Goal: Task Accomplishment & Management: Manage account settings

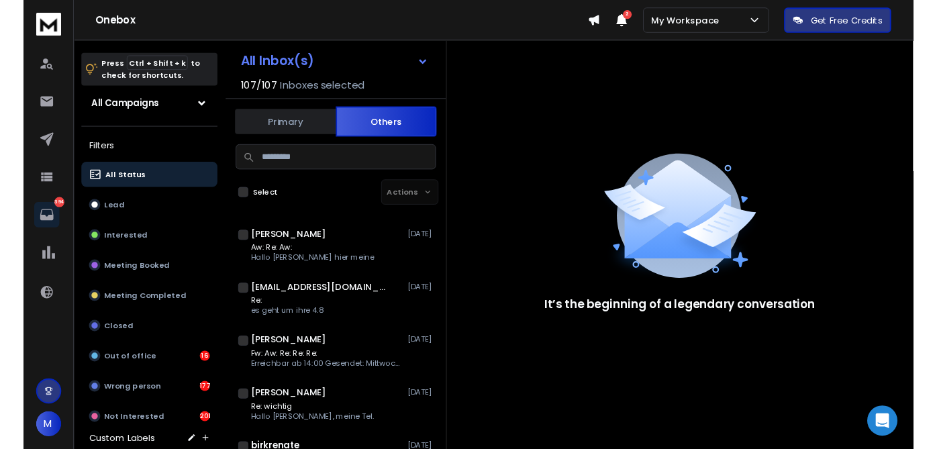
scroll to position [2588, 0]
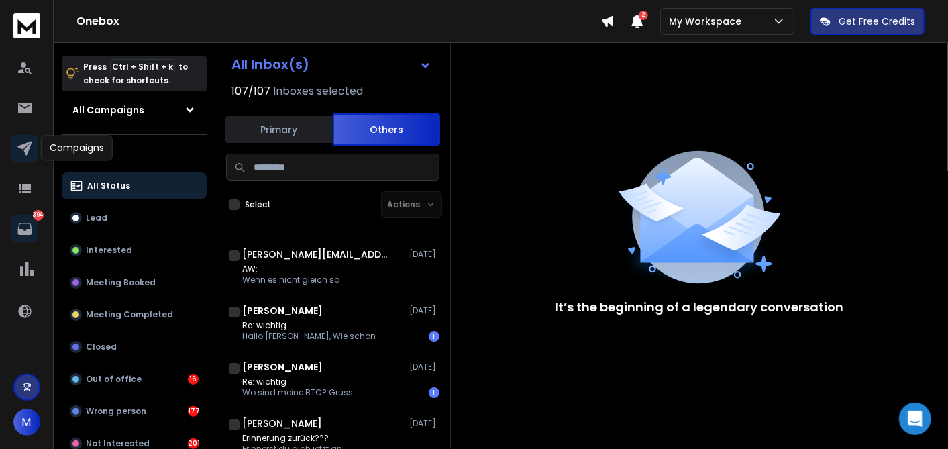
click at [12, 146] on link at bounding box center [24, 148] width 27 height 27
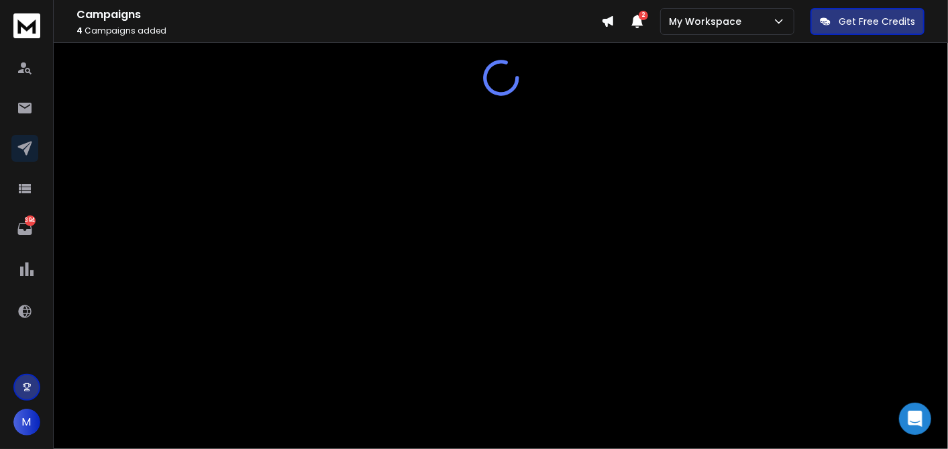
click at [12, 146] on link at bounding box center [24, 148] width 27 height 27
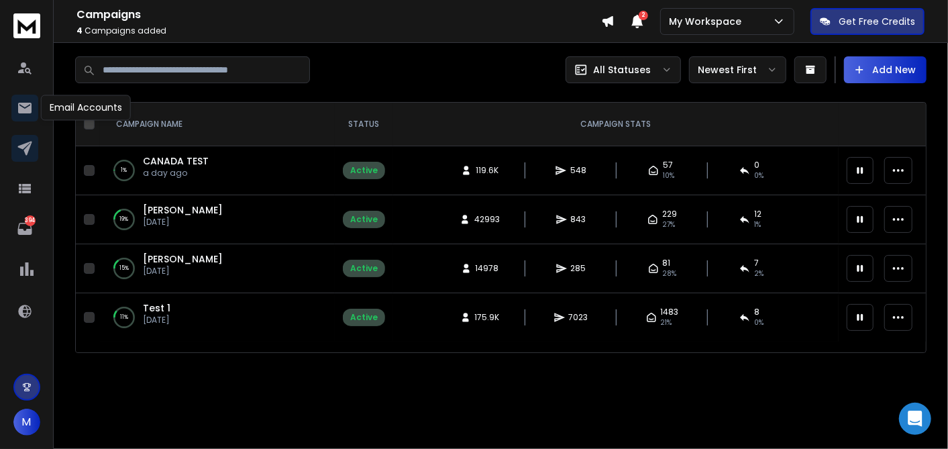
click at [22, 112] on icon at bounding box center [24, 108] width 13 height 11
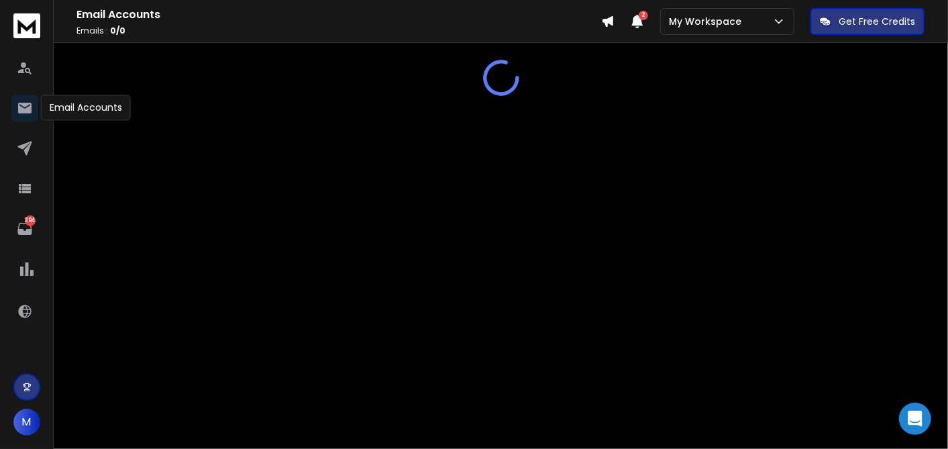
click at [22, 112] on icon at bounding box center [24, 108] width 13 height 11
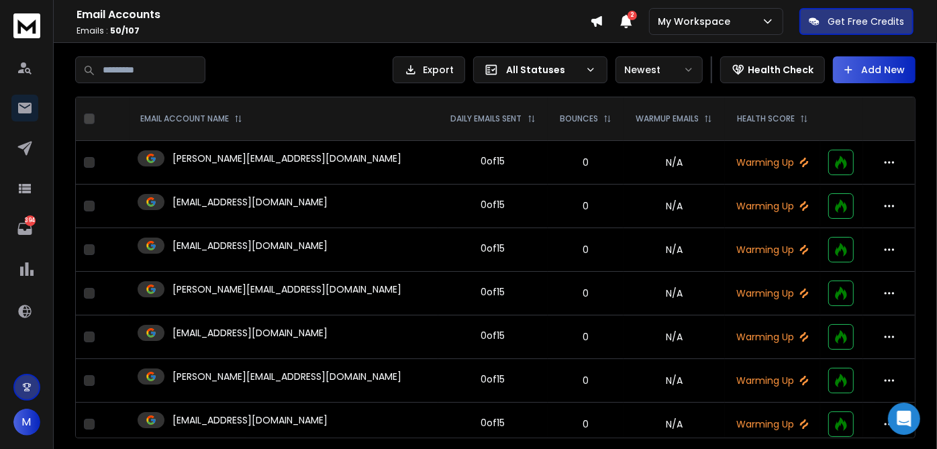
click at [231, 262] on td "[EMAIL_ADDRESS][DOMAIN_NAME]" at bounding box center [284, 250] width 309 height 44
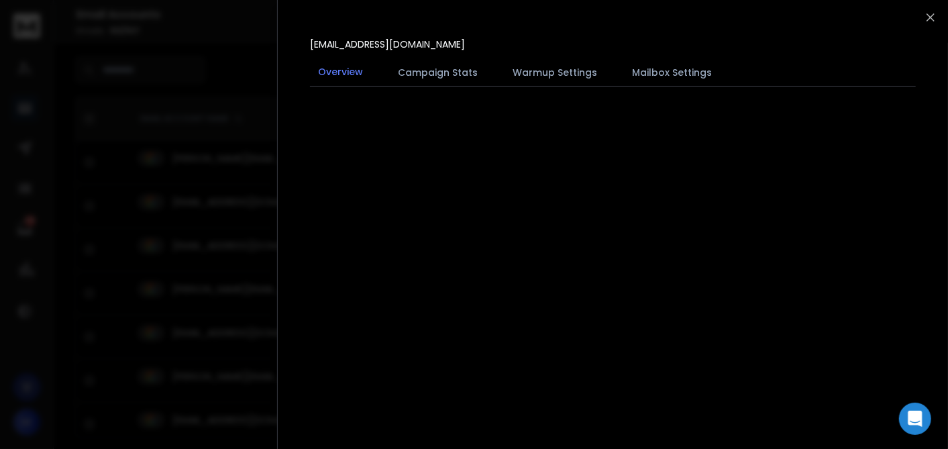
click at [200, 195] on div at bounding box center [474, 224] width 948 height 449
click at [211, 157] on div at bounding box center [474, 224] width 948 height 449
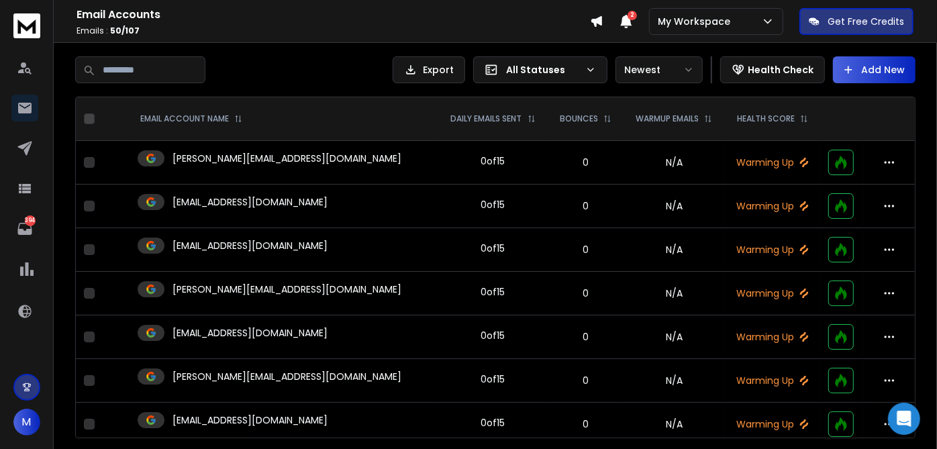
click at [130, 34] on span "50 / 107" at bounding box center [125, 30] width 30 height 11
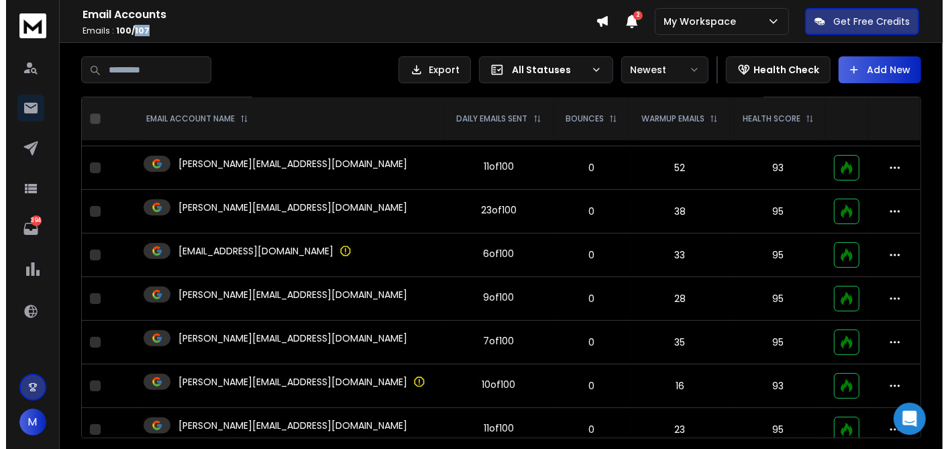
scroll to position [3685, 0]
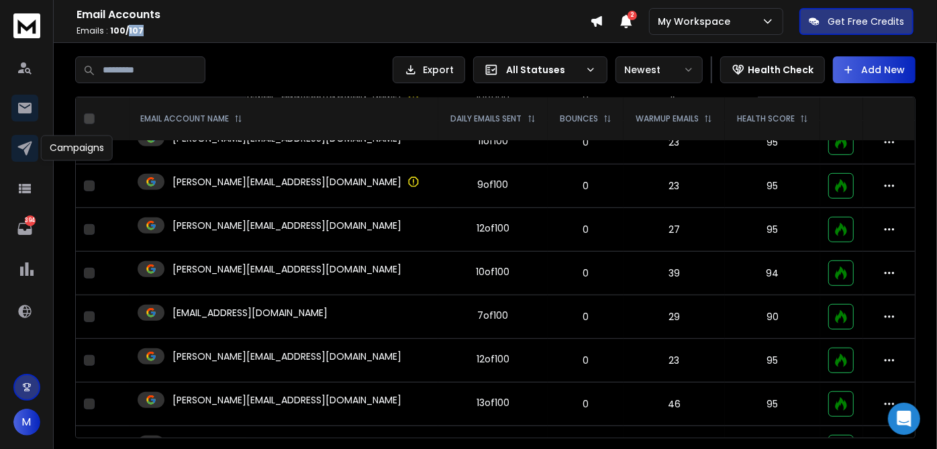
click at [12, 142] on link at bounding box center [24, 148] width 27 height 27
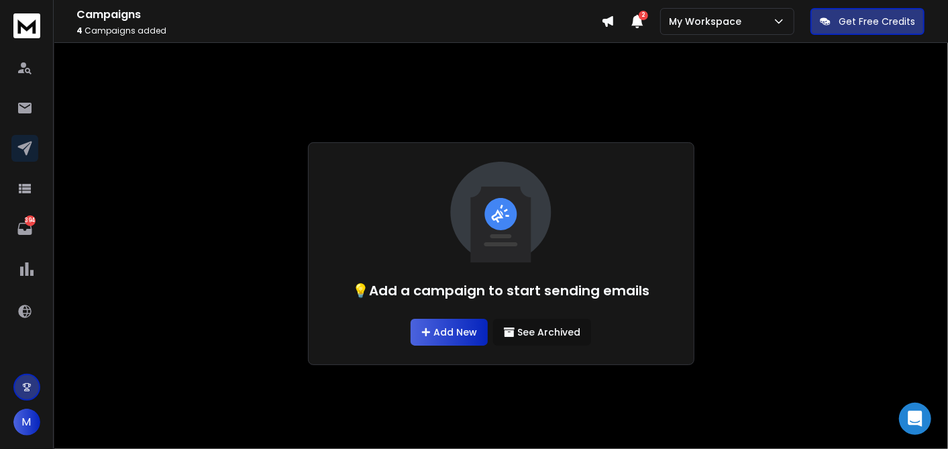
click at [23, 142] on icon at bounding box center [25, 148] width 16 height 16
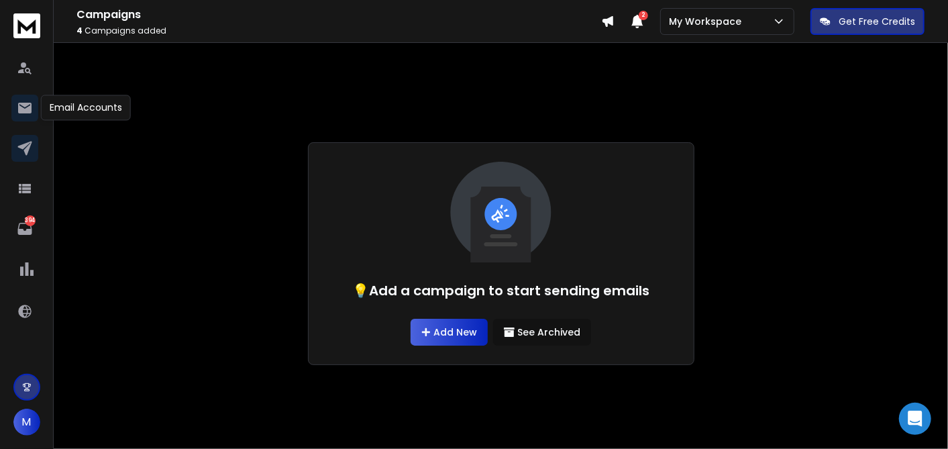
click at [24, 105] on icon at bounding box center [24, 108] width 13 height 11
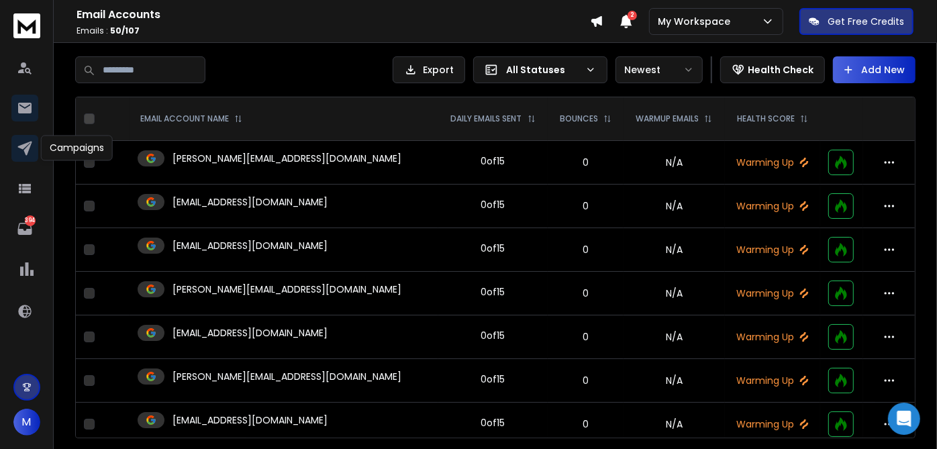
click at [26, 159] on link at bounding box center [24, 148] width 27 height 27
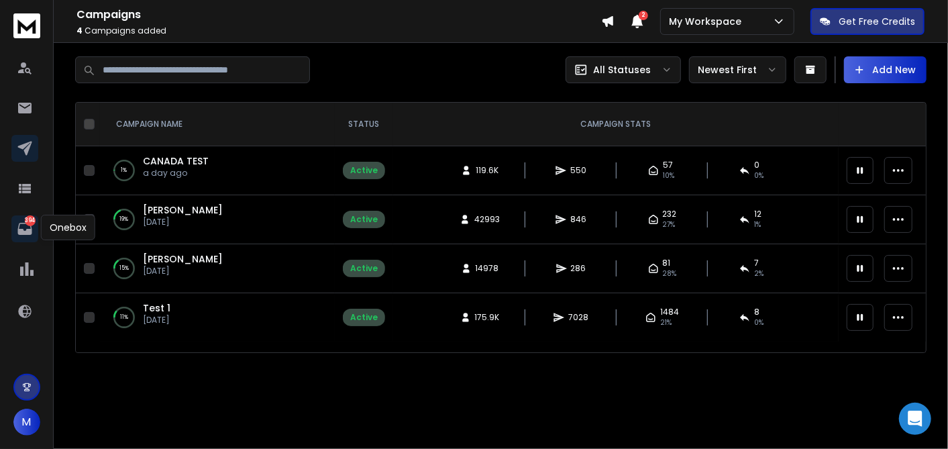
click at [17, 229] on icon at bounding box center [25, 229] width 16 height 16
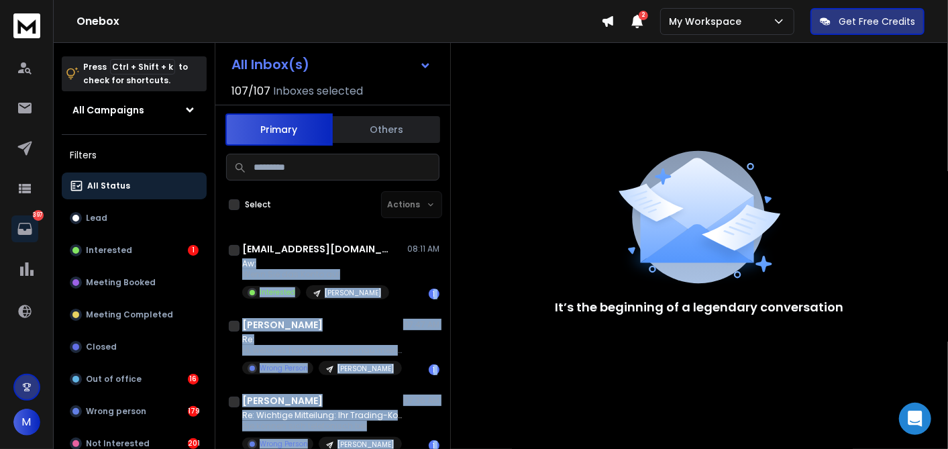
drag, startPoint x: 450, startPoint y: 248, endPoint x: 452, endPoint y: 269, distance: 21.6
click at [452, 269] on div "All Inbox(s) 107 / 107 Inboxes selected Primary Others Select Actions sabine723…" at bounding box center [582, 267] width 734 height 449
click at [445, 279] on div "sabine7236@gmx.at 08:11 AM Aw: Wenn Sie das Konto auf Interested Thomas 1 Helmu…" at bounding box center [332, 398] width 235 height 332
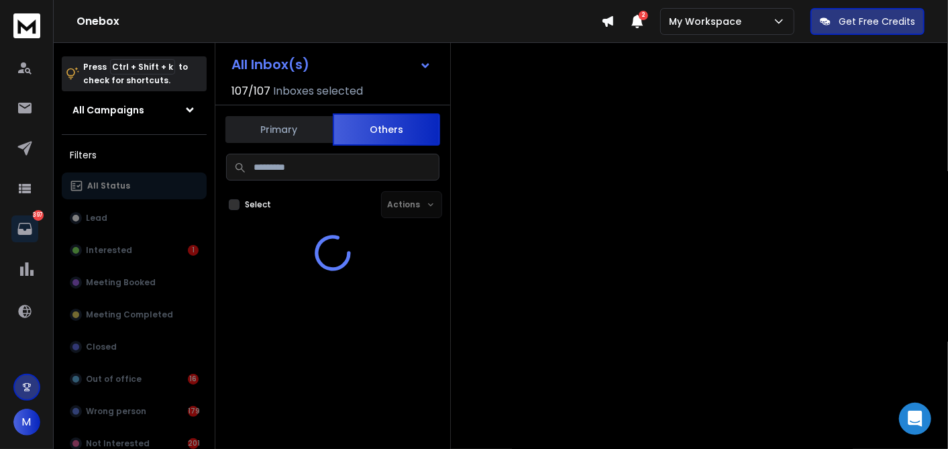
click at [373, 122] on button "Others" at bounding box center [386, 129] width 107 height 32
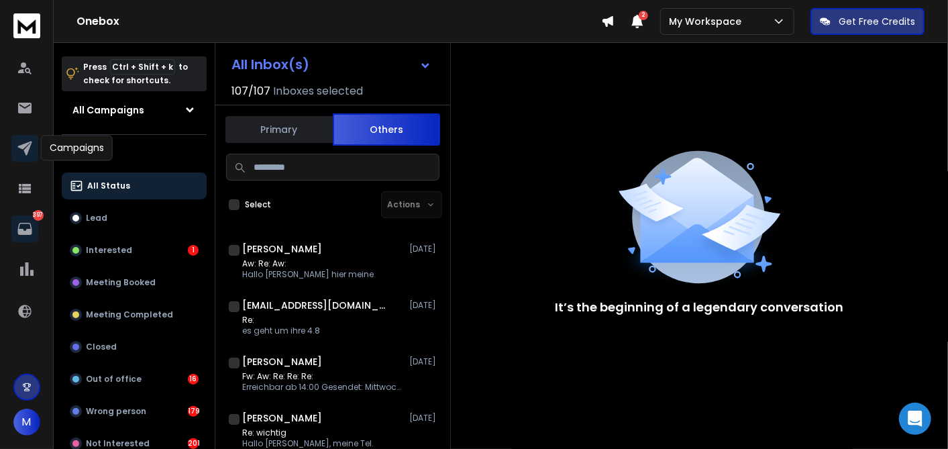
click at [21, 142] on icon at bounding box center [25, 148] width 16 height 16
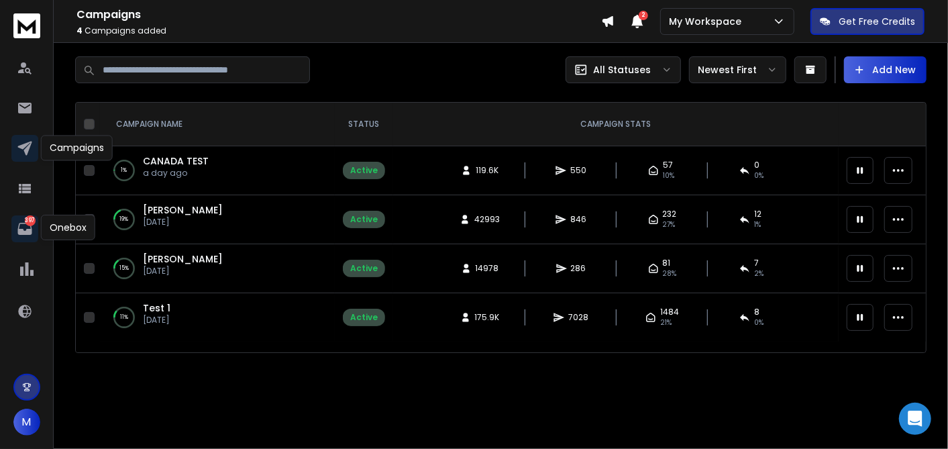
click at [28, 230] on icon at bounding box center [24, 229] width 14 height 12
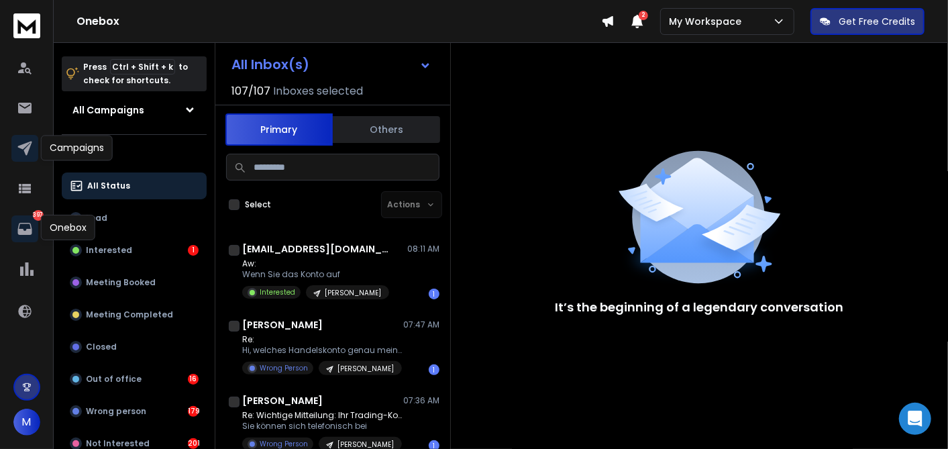
click at [21, 140] on icon at bounding box center [25, 148] width 16 height 16
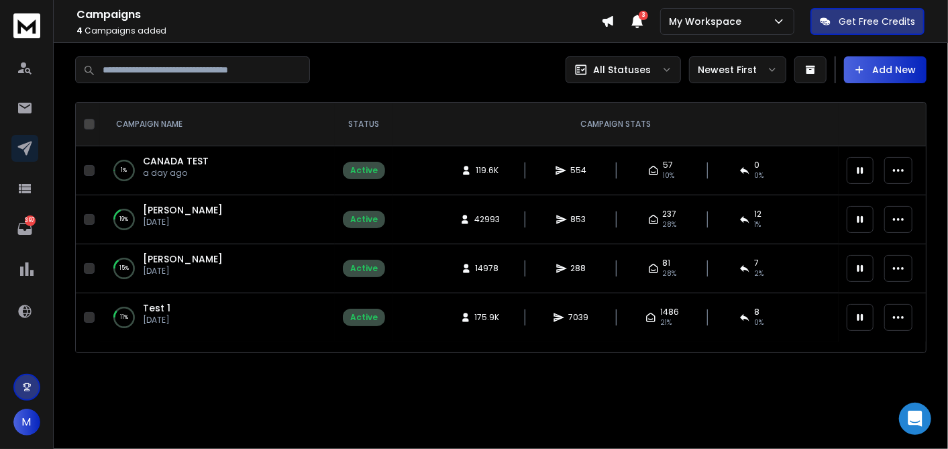
click at [195, 168] on p "a day ago" at bounding box center [176, 173] width 66 height 11
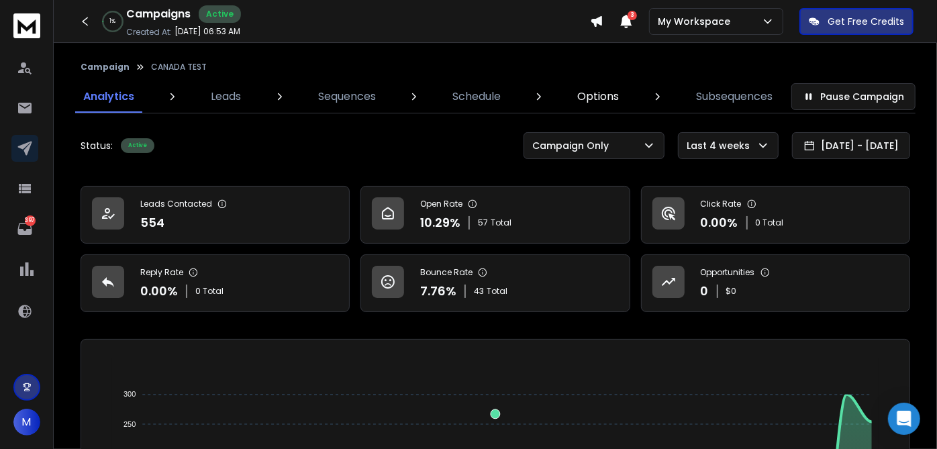
click at [578, 95] on p "Options" at bounding box center [599, 97] width 42 height 16
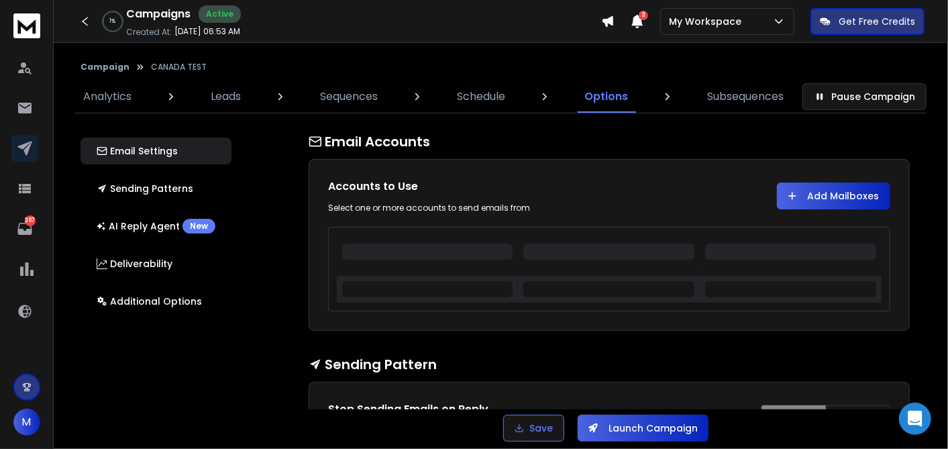
type input "***"
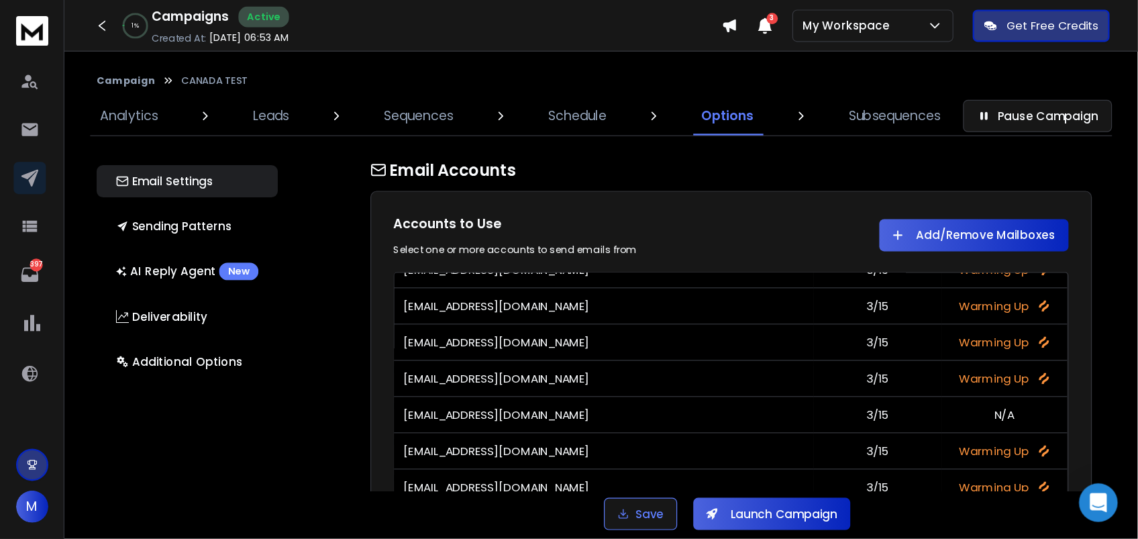
scroll to position [2537, 0]
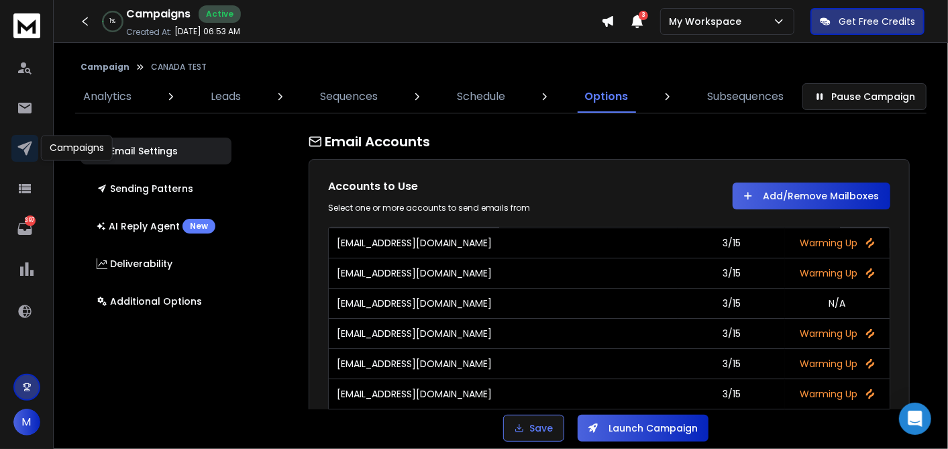
click at [30, 144] on icon at bounding box center [25, 148] width 16 height 16
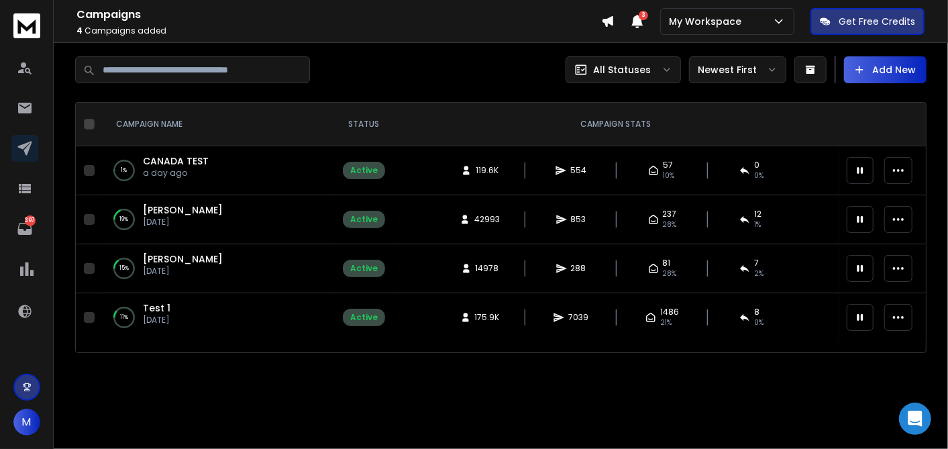
click at [224, 248] on td "15 % anna 4 days ago" at bounding box center [217, 268] width 235 height 49
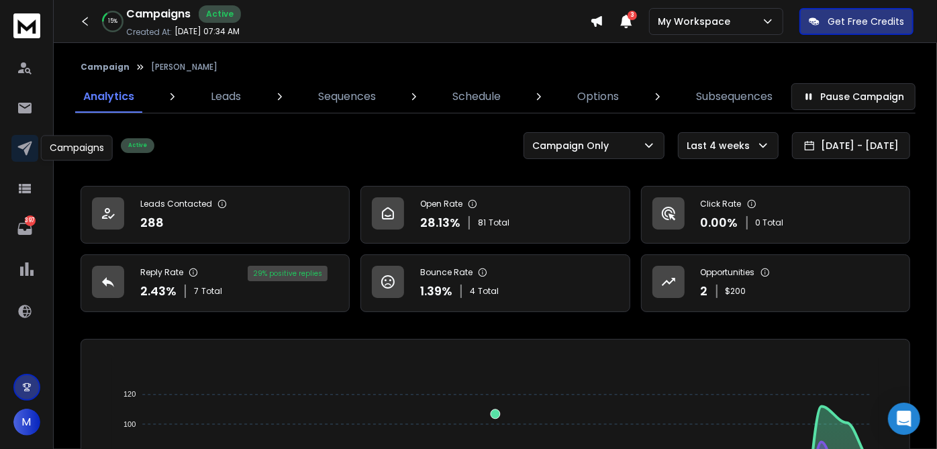
click at [30, 135] on link at bounding box center [24, 148] width 27 height 27
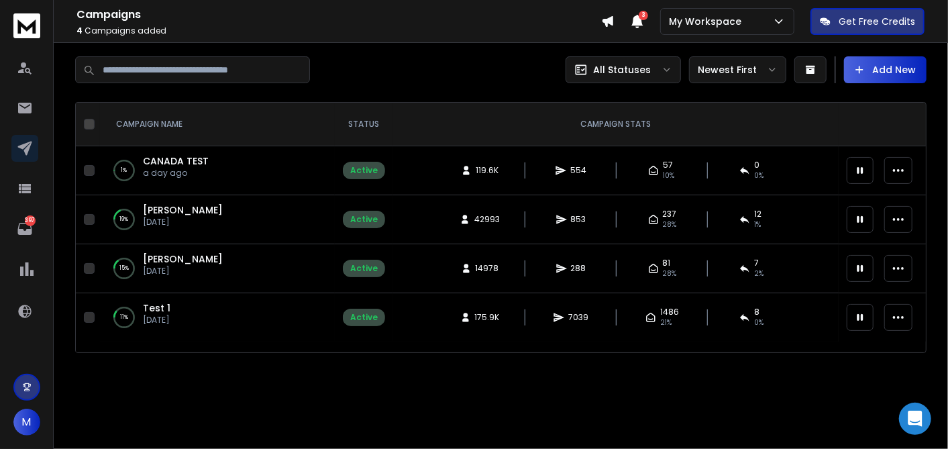
click at [161, 315] on p "[DATE]" at bounding box center [157, 320] width 28 height 11
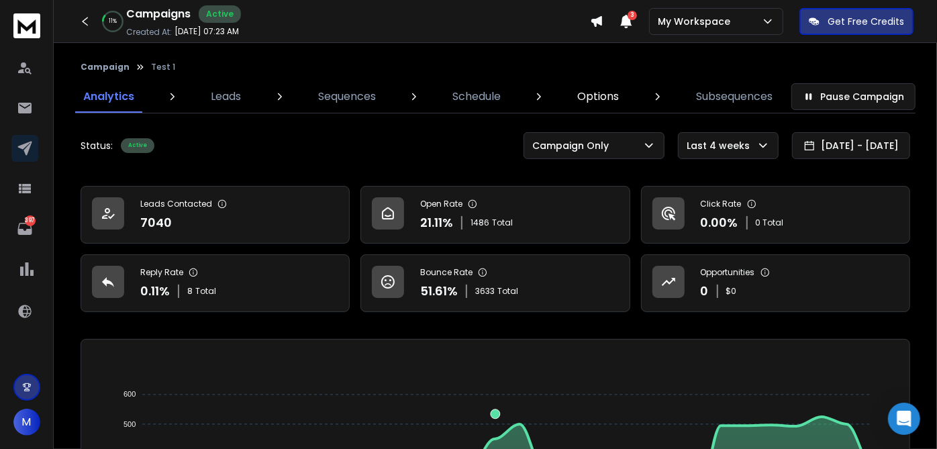
click at [604, 88] on link "Options" at bounding box center [599, 97] width 58 height 32
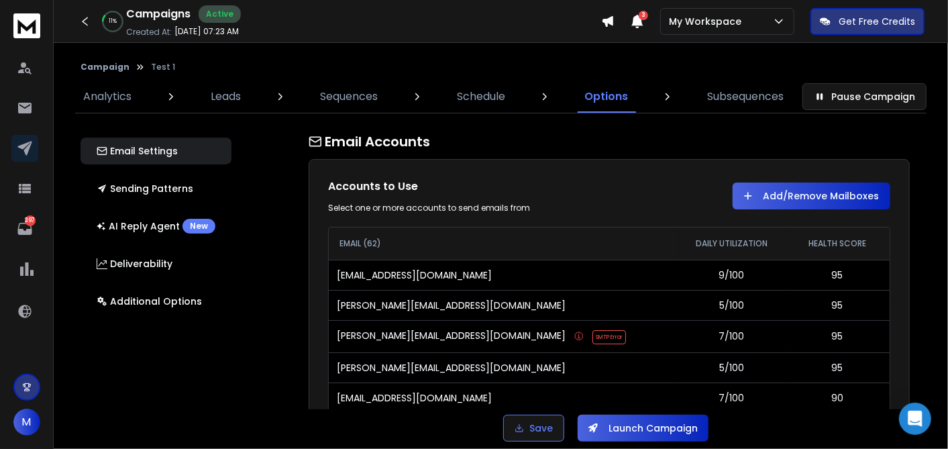
click at [817, 199] on button "Add/Remove Mailboxes" at bounding box center [812, 196] width 158 height 27
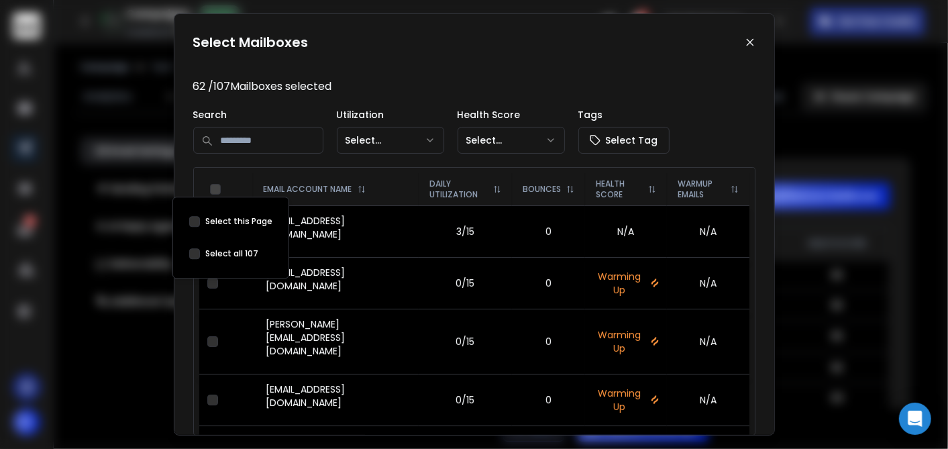
click at [215, 184] on button "Select this Page" at bounding box center [215, 189] width 11 height 11
click at [193, 251] on button "Select this Page" at bounding box center [194, 253] width 11 height 11
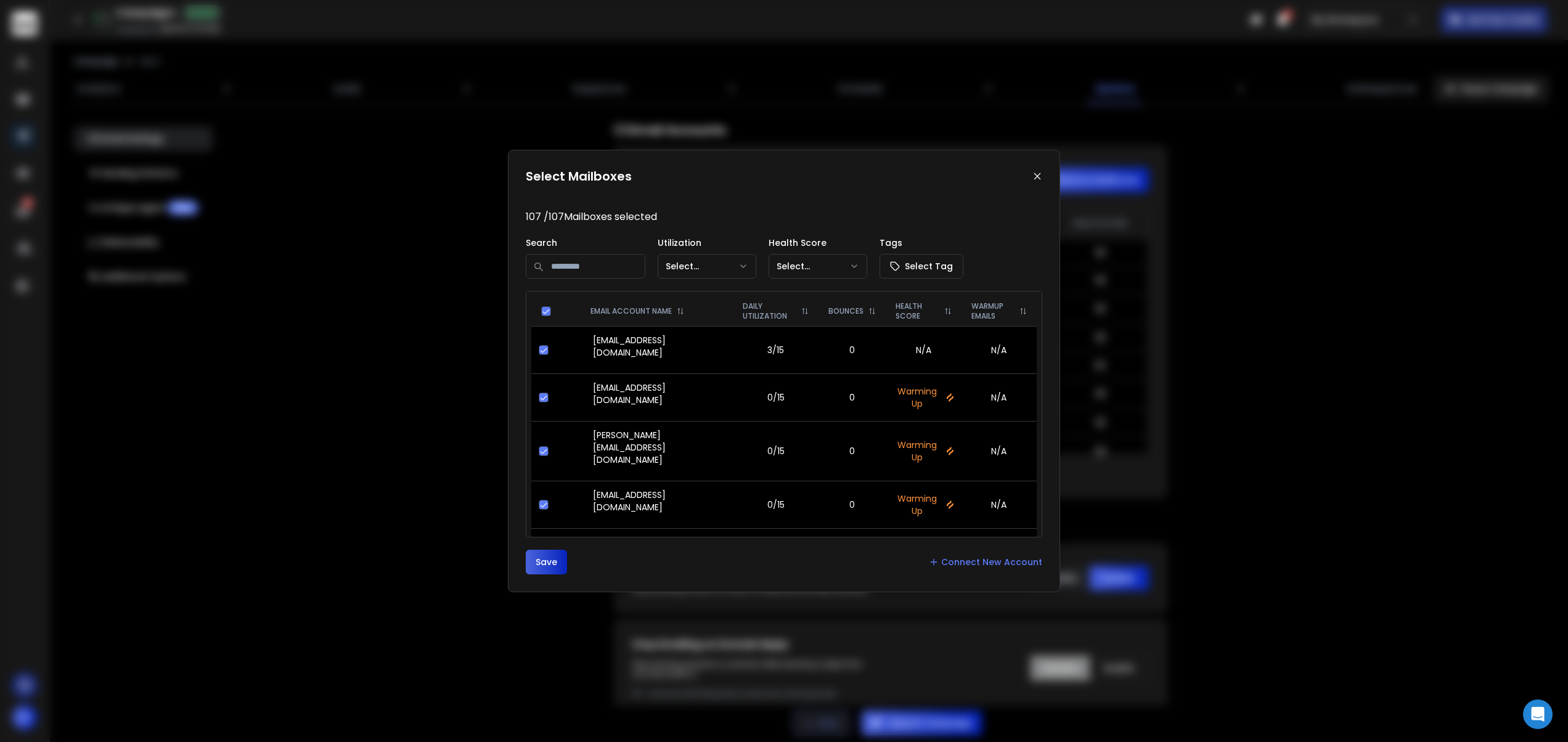
click at [550, 411] on button "Save" at bounding box center [546, 562] width 41 height 25
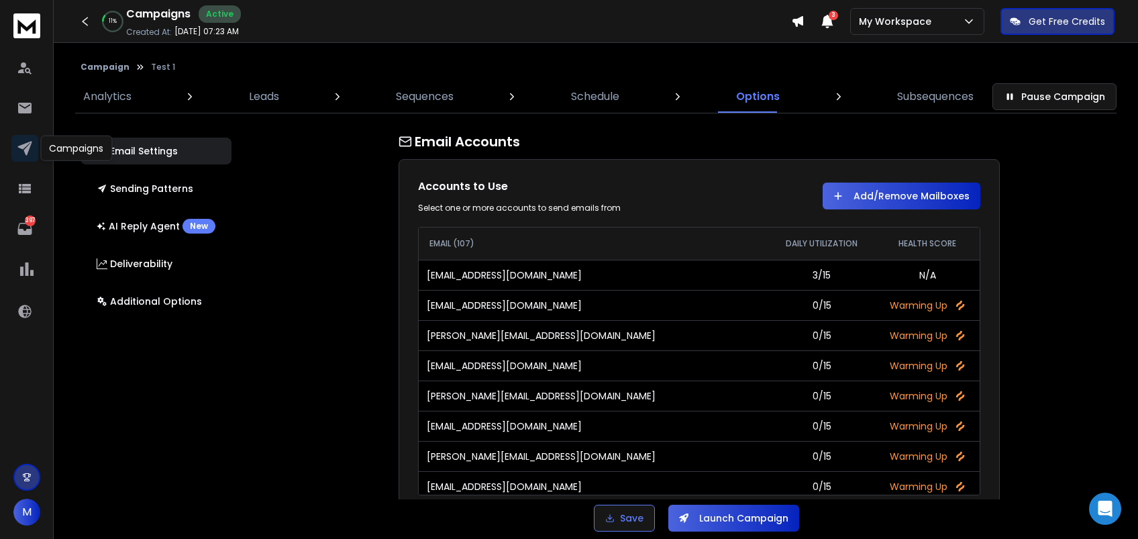
click at [34, 148] on link at bounding box center [24, 148] width 27 height 27
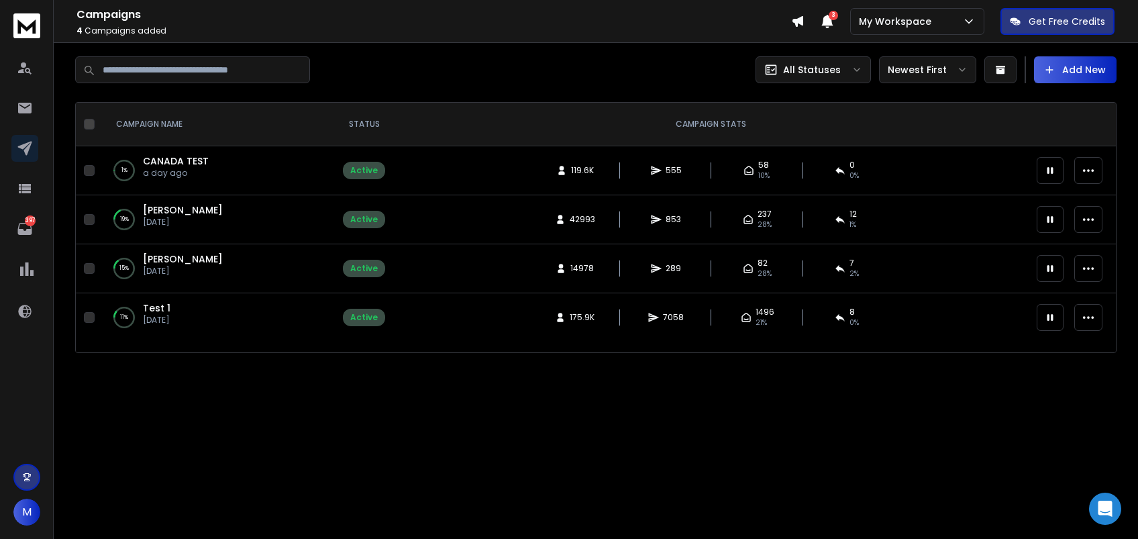
click at [170, 312] on h1 "Test 1" at bounding box center [157, 307] width 28 height 13
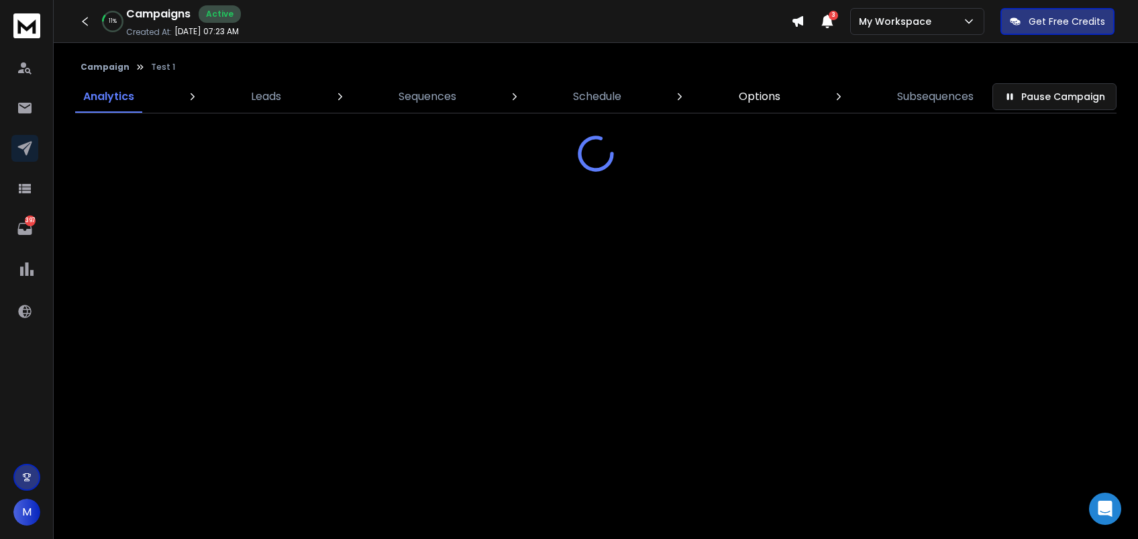
click at [763, 101] on p "Options" at bounding box center [760, 97] width 42 height 16
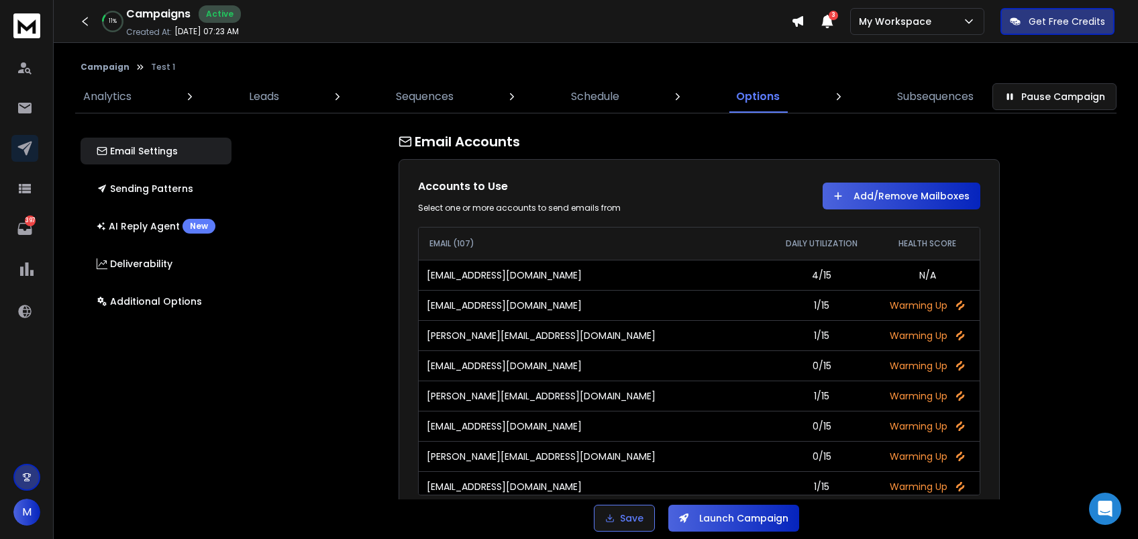
click at [886, 199] on button "Add/Remove Mailboxes" at bounding box center [902, 196] width 158 height 27
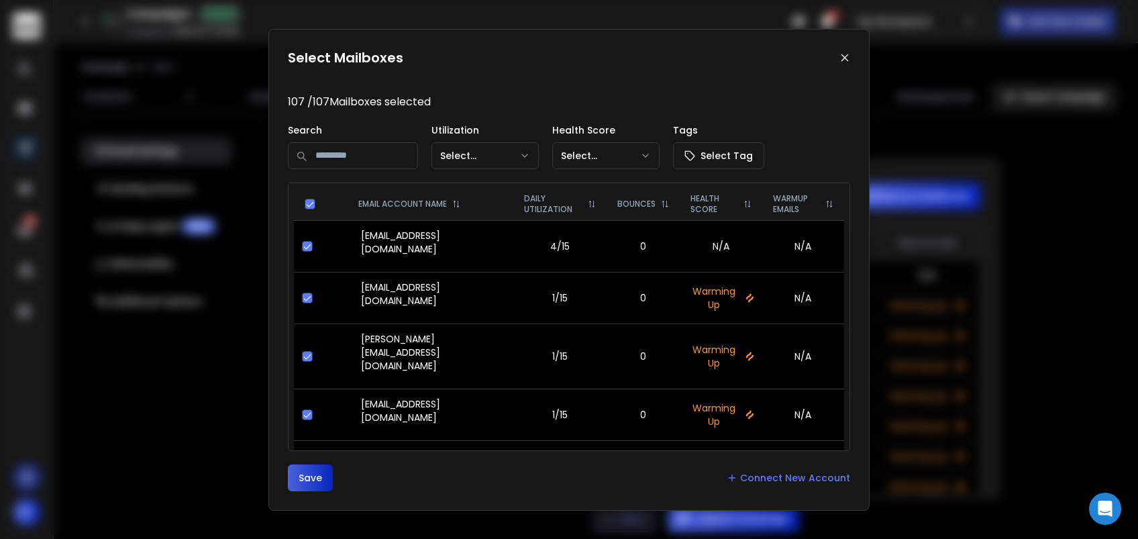
click at [841, 53] on icon at bounding box center [845, 57] width 11 height 11
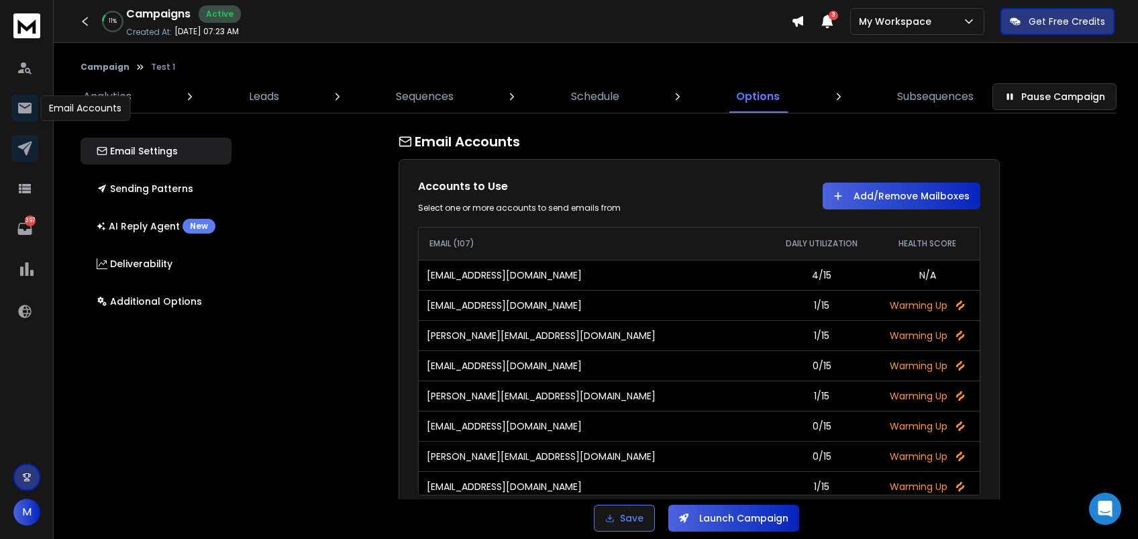
click at [28, 106] on icon at bounding box center [24, 108] width 13 height 11
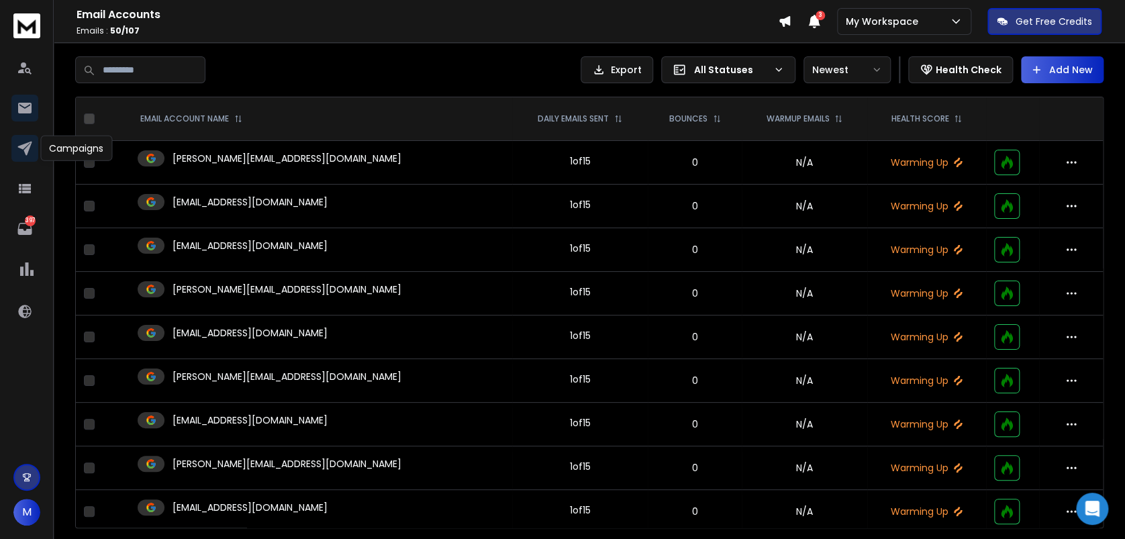
click at [16, 136] on link at bounding box center [24, 148] width 27 height 27
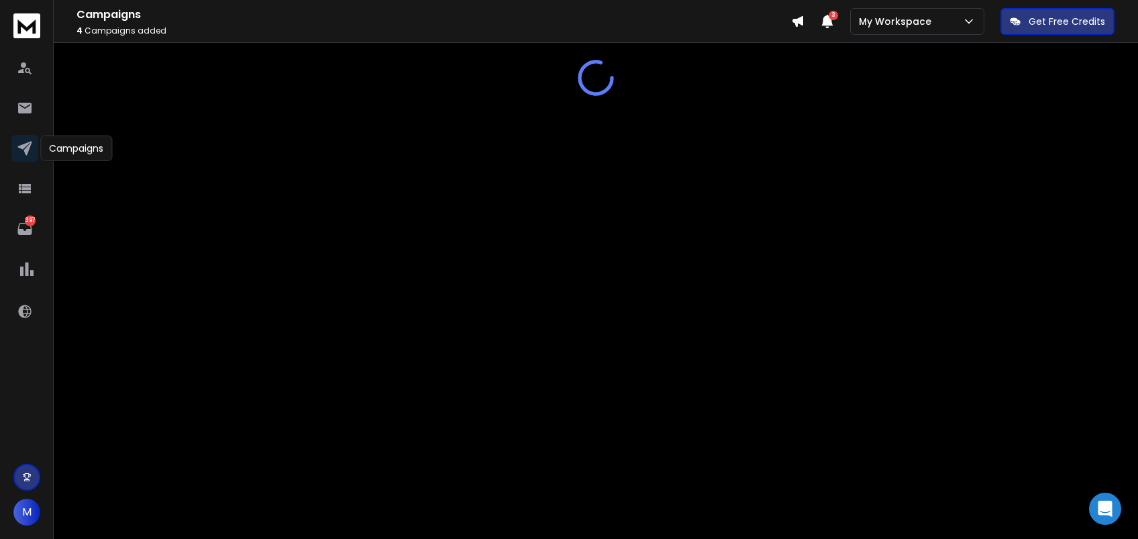
click at [16, 136] on link at bounding box center [24, 148] width 27 height 27
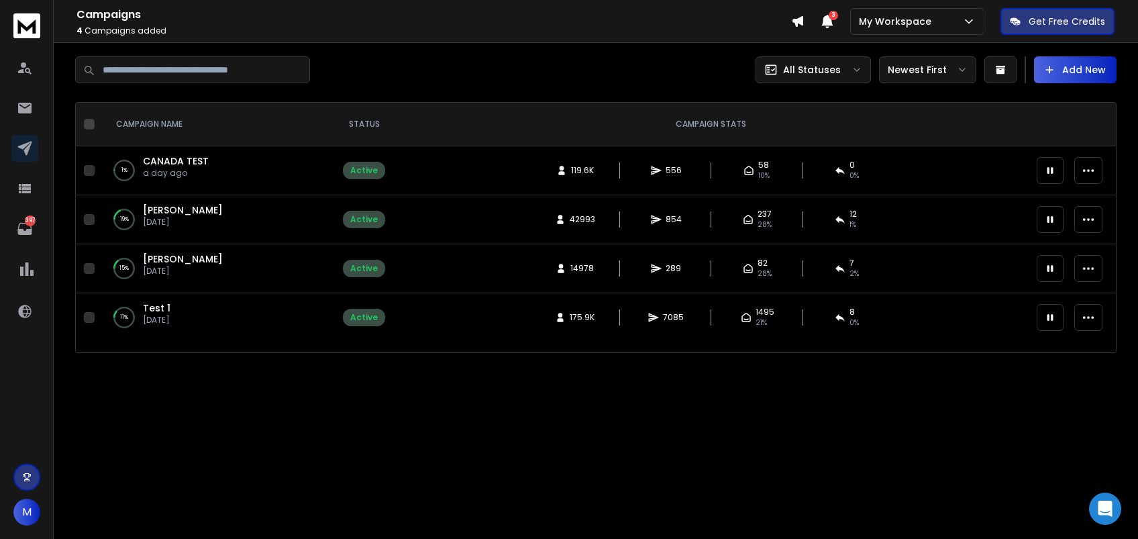
click at [167, 323] on p "[DATE]" at bounding box center [157, 320] width 28 height 11
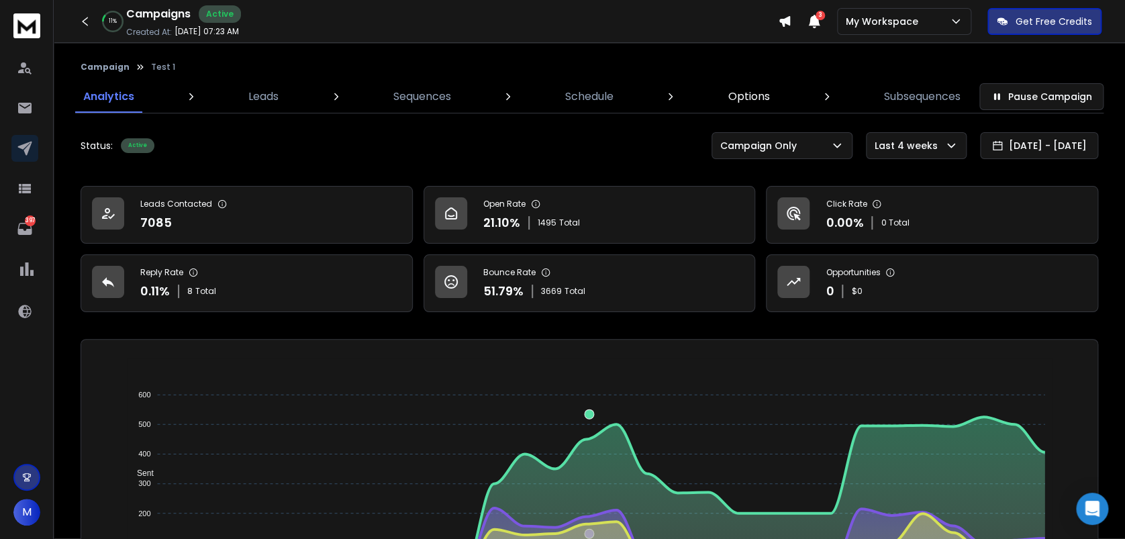
click at [730, 102] on p "Options" at bounding box center [749, 97] width 42 height 16
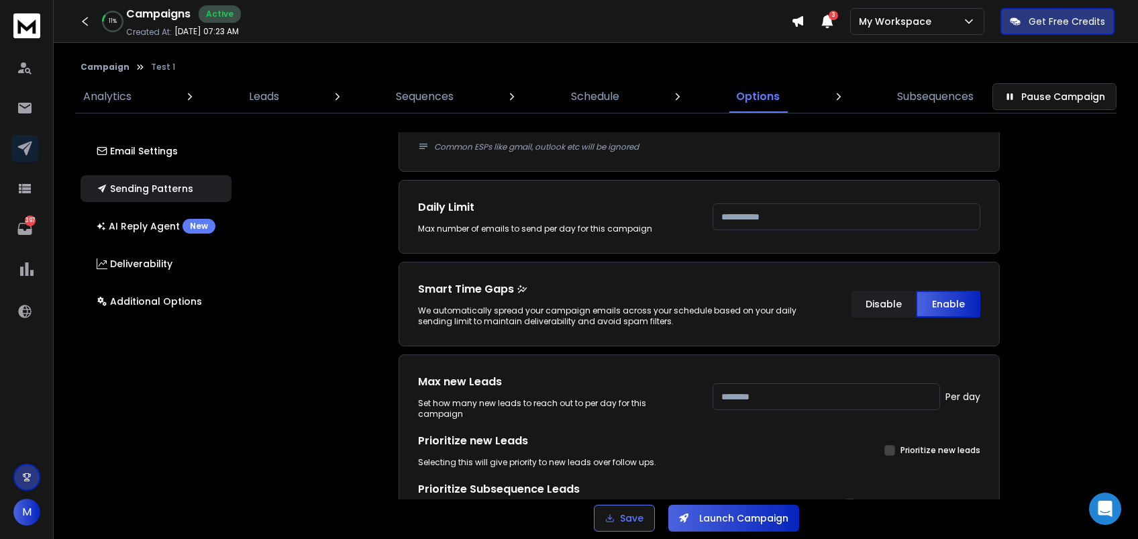
scroll to position [607, 0]
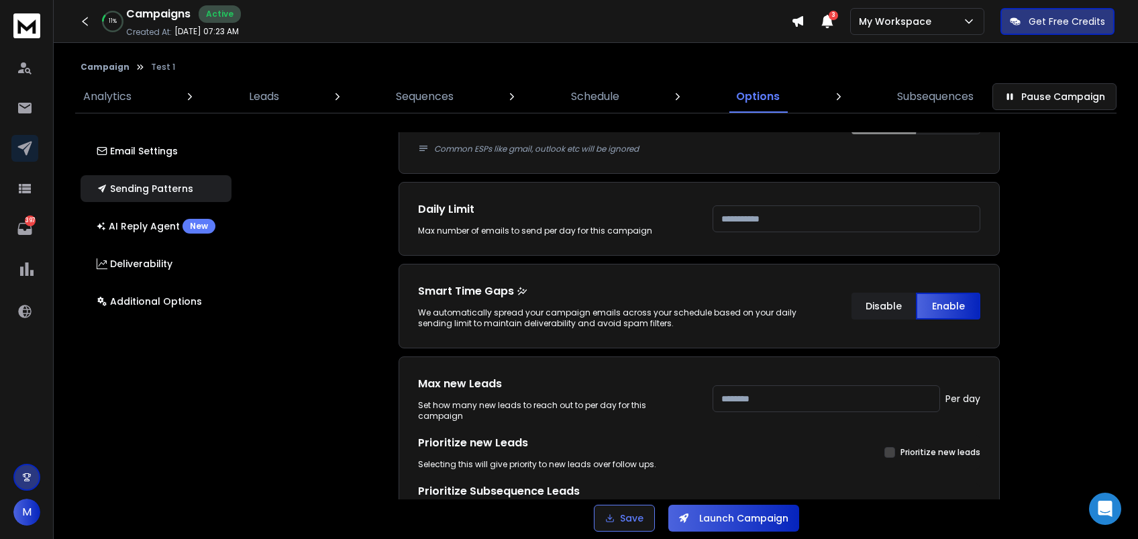
click at [823, 224] on input "***" at bounding box center [847, 218] width 268 height 27
type input "*"
type input "****"
click at [762, 385] on input "***" at bounding box center [827, 398] width 228 height 27
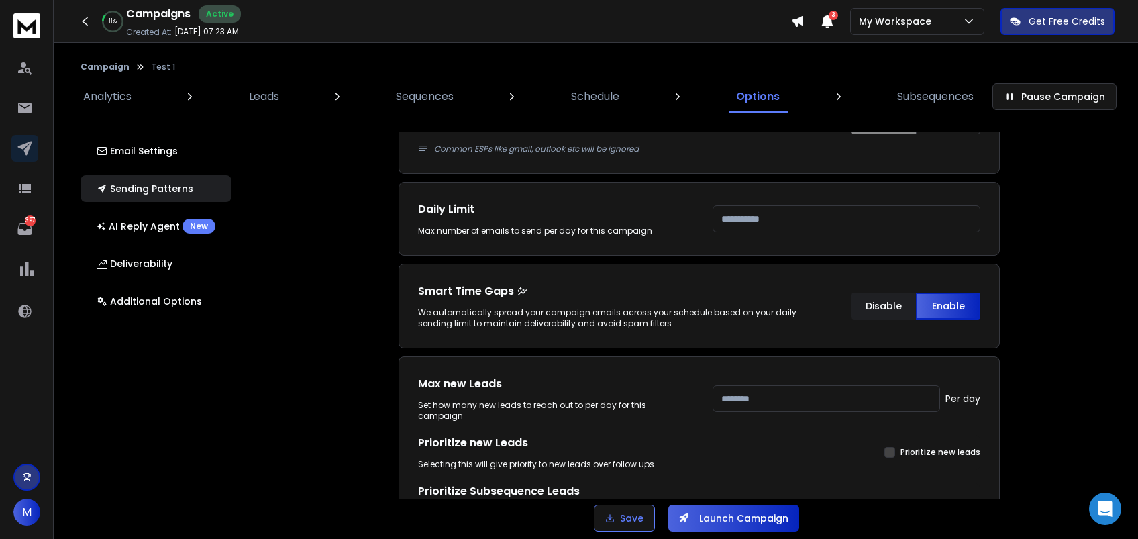
click at [762, 385] on input "***" at bounding box center [827, 398] width 228 height 27
type input "****"
click at [948, 262] on div "Email Accounts Accounts to Use Select one or more accounts to send emails from …" at bounding box center [707, 315] width 909 height 367
click at [628, 448] on button "Save" at bounding box center [624, 518] width 61 height 27
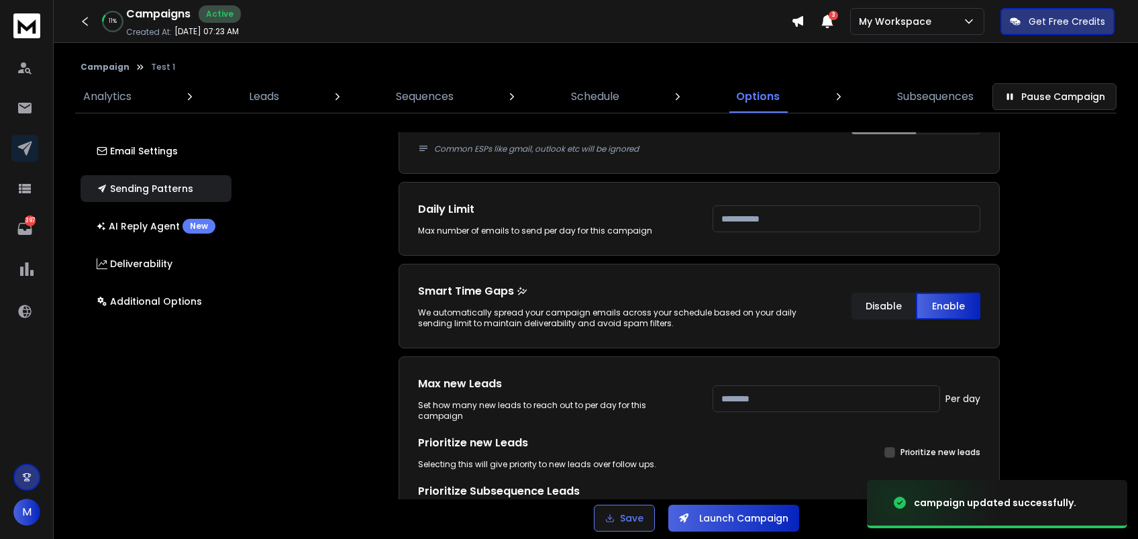
click at [756, 220] on input "****" at bounding box center [847, 218] width 268 height 27
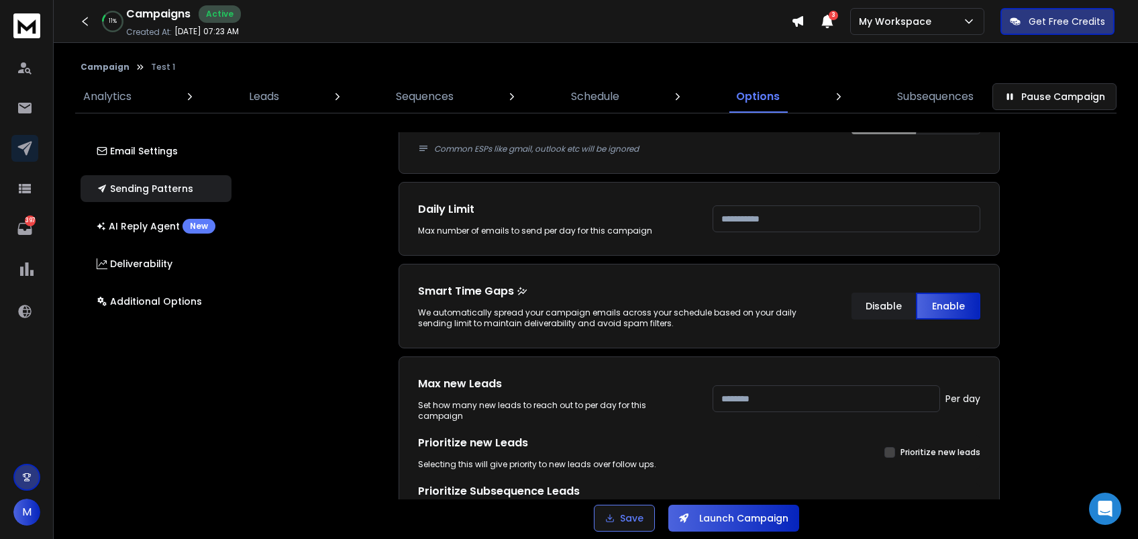
click at [756, 220] on input "****" at bounding box center [847, 218] width 268 height 27
type input "*"
type input "****"
click at [752, 403] on input "****" at bounding box center [827, 398] width 228 height 27
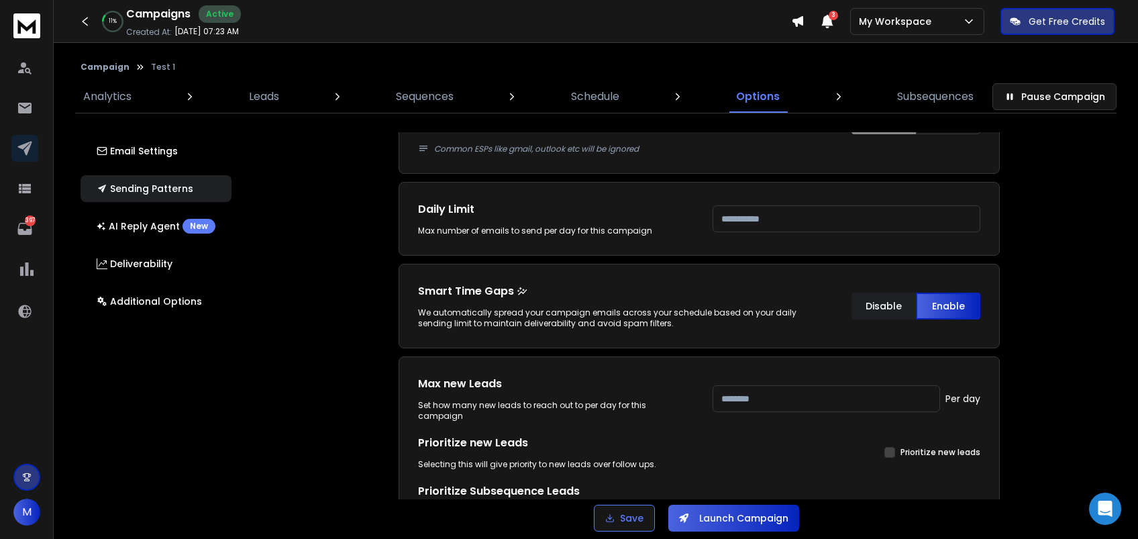
click at [752, 403] on input "****" at bounding box center [827, 398] width 228 height 27
type input "*"
type input "****"
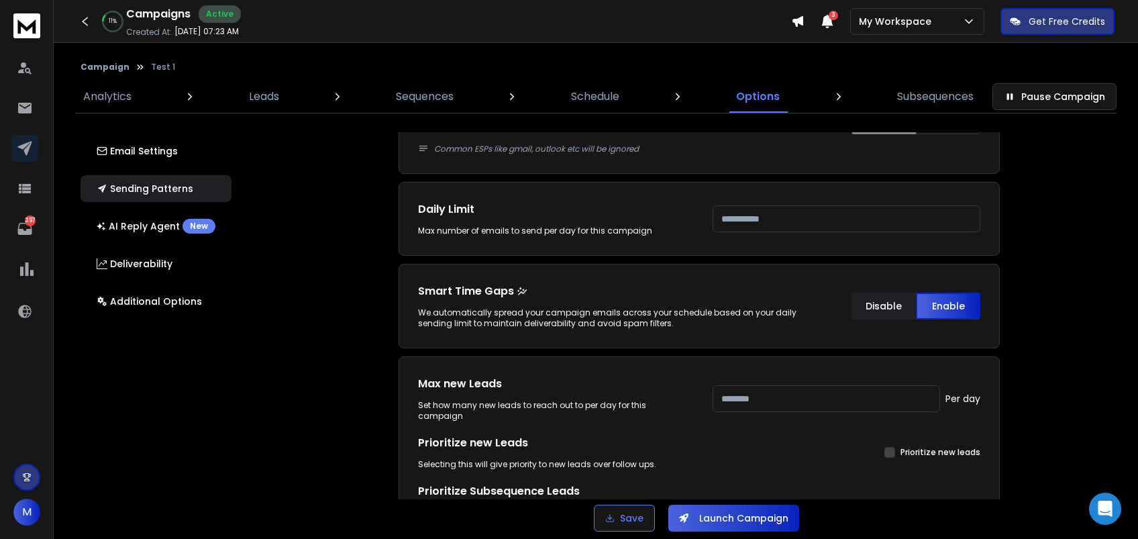
click at [621, 448] on button "Save" at bounding box center [624, 518] width 61 height 27
click at [585, 86] on link "Schedule" at bounding box center [595, 97] width 64 height 32
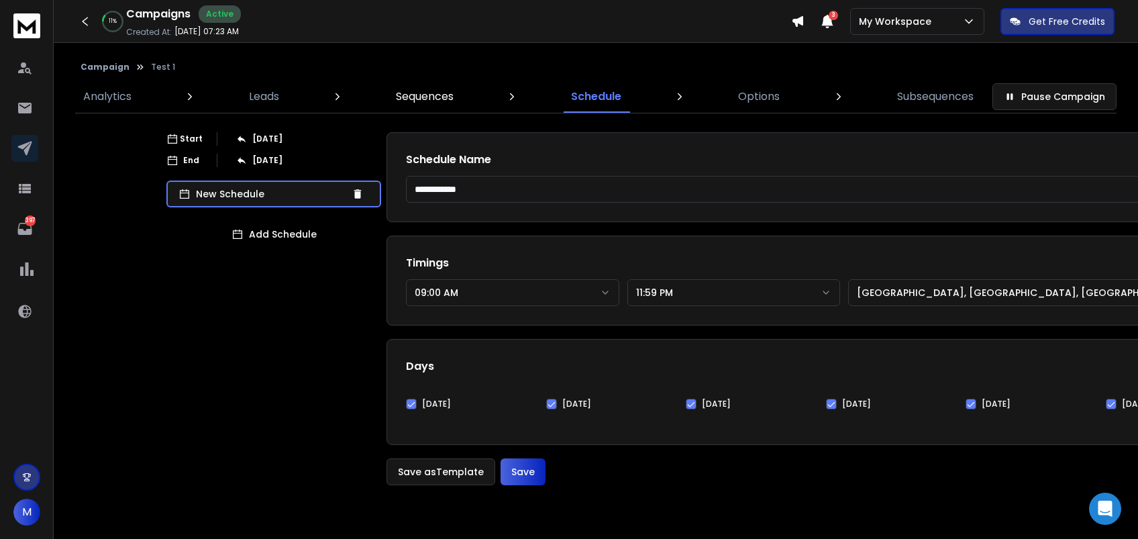
click at [420, 85] on link "Sequences" at bounding box center [425, 97] width 74 height 32
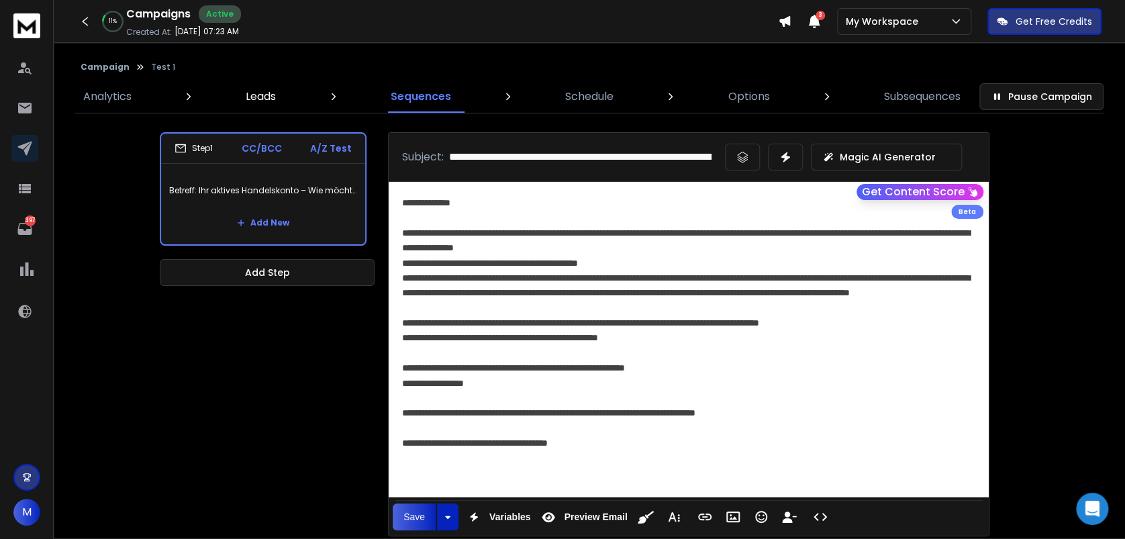
click at [281, 96] on link "Leads" at bounding box center [261, 97] width 46 height 32
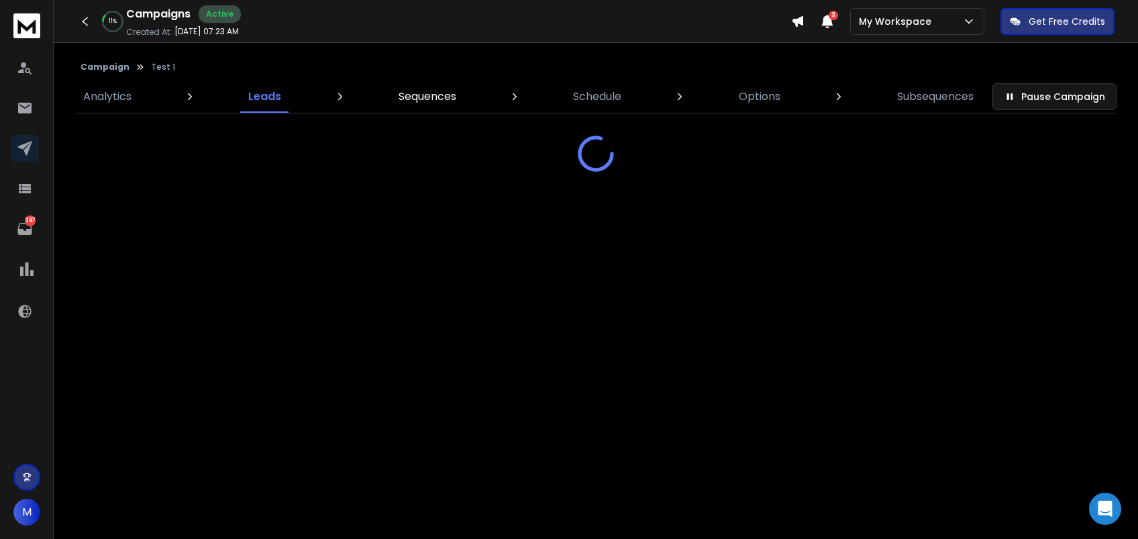
click at [391, 105] on link "Sequences" at bounding box center [428, 97] width 74 height 32
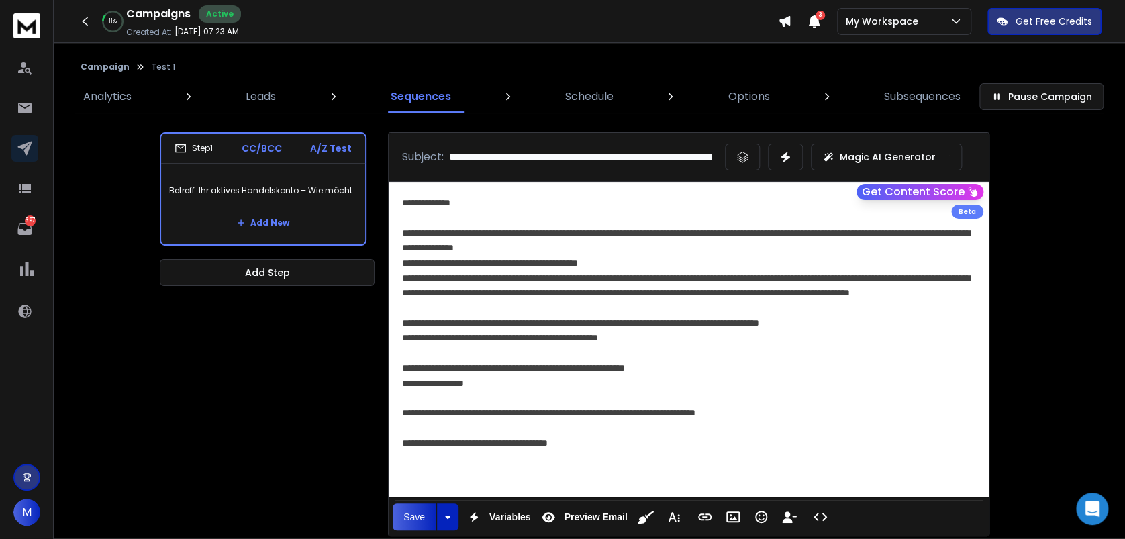
click at [233, 97] on div "Analytics Leads Sequences Schedule Options Subsequences" at bounding box center [521, 97] width 893 height 32
click at [260, 183] on p "Betreff: Ihr aktives Handelskonto – Wie möchten Sie weiter verfahren?" at bounding box center [263, 191] width 188 height 38
click at [19, 226] on icon at bounding box center [25, 229] width 16 height 16
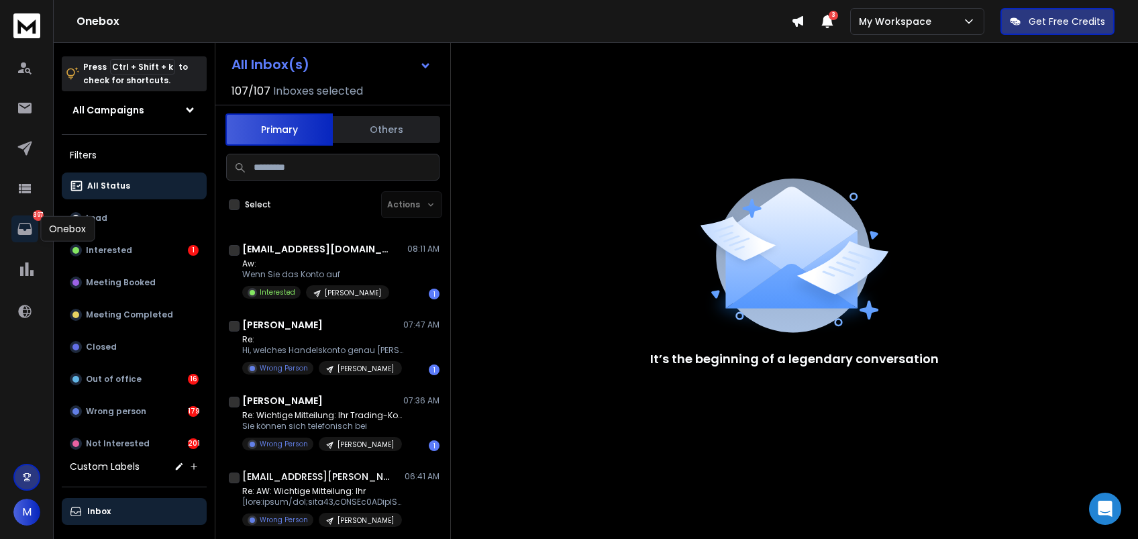
click at [362, 132] on button "Others" at bounding box center [386, 130] width 107 height 30
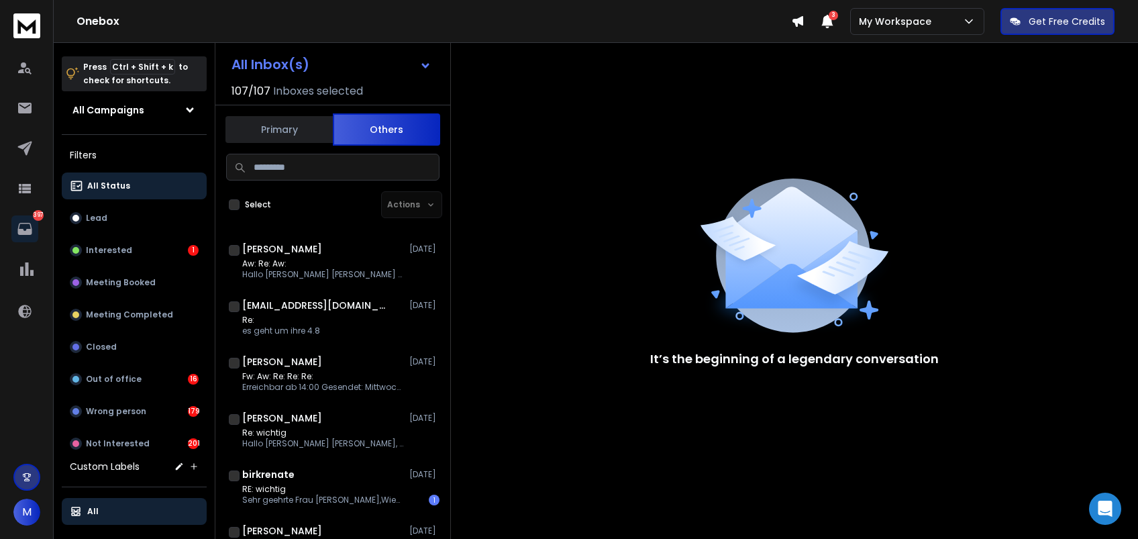
click at [299, 129] on button "Primary" at bounding box center [279, 130] width 107 height 30
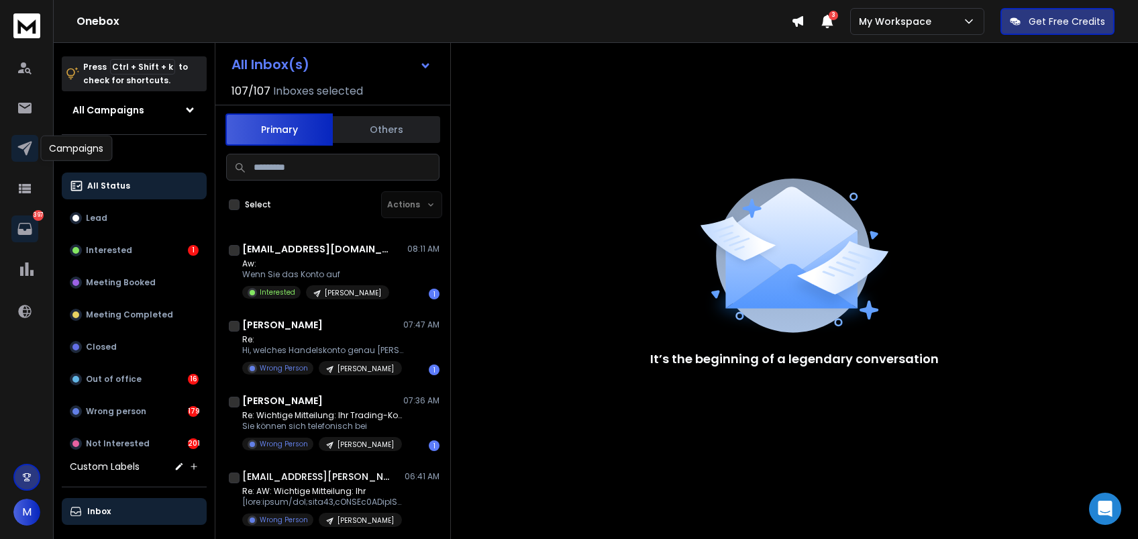
click at [23, 154] on icon at bounding box center [25, 148] width 16 height 16
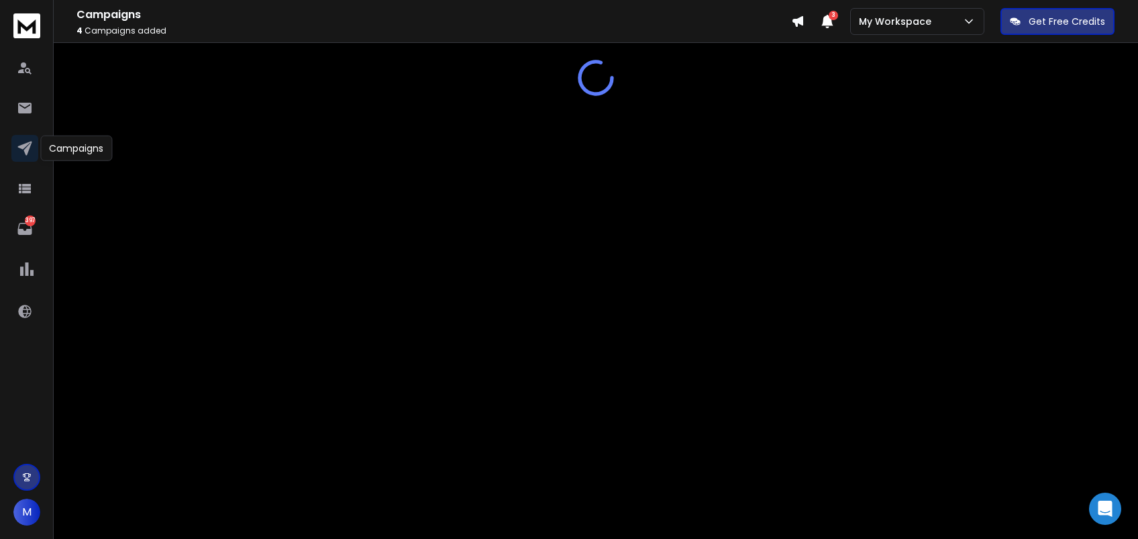
click at [23, 154] on icon at bounding box center [25, 148] width 16 height 16
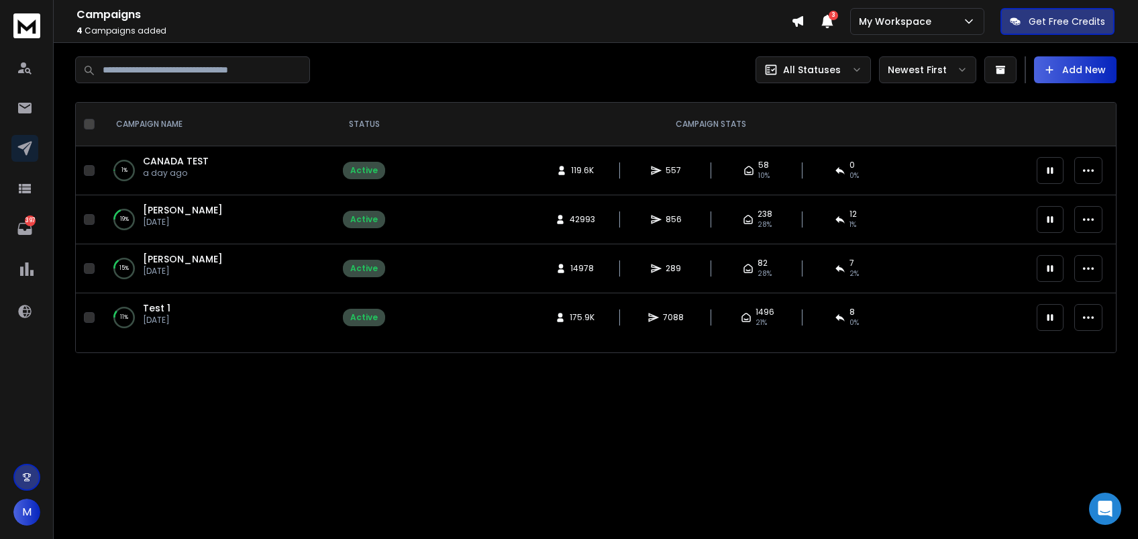
click at [152, 315] on p "[DATE]" at bounding box center [157, 320] width 28 height 11
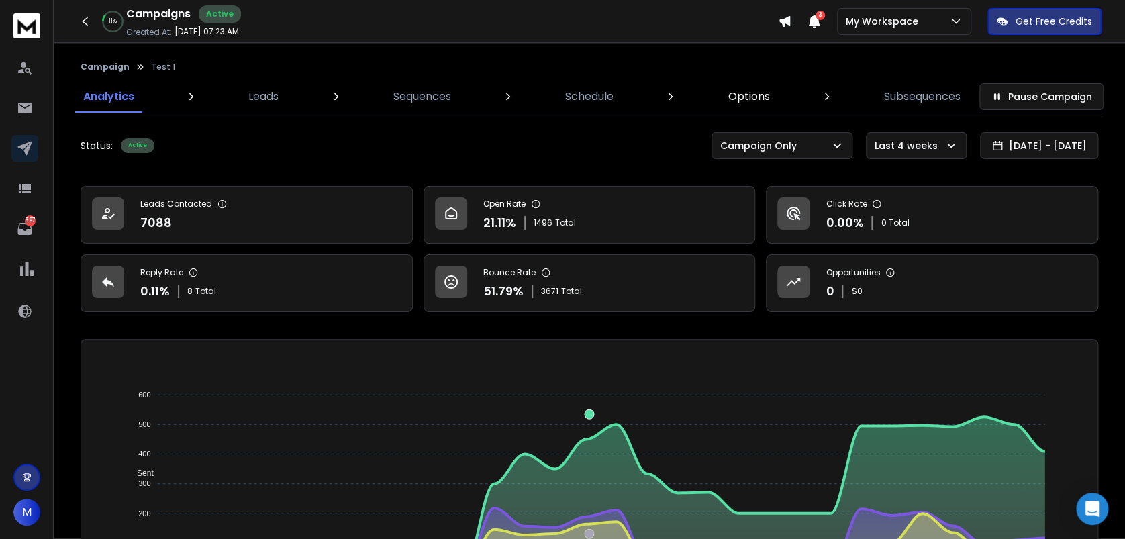
click at [748, 105] on link "Options" at bounding box center [749, 97] width 58 height 32
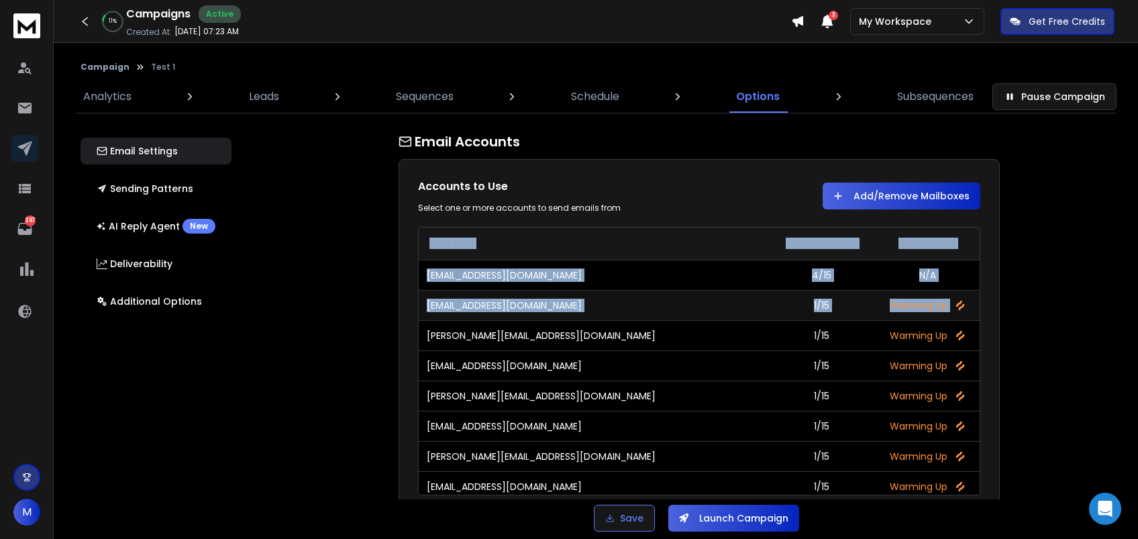
drag, startPoint x: 971, startPoint y: 238, endPoint x: 966, endPoint y: 305, distance: 67.3
click at [948, 305] on div "EMAIL (107) DAILY UTILIZATION HEALTH SCORE sarahhoffman@activest24.com 4/15 N/A…" at bounding box center [699, 361] width 562 height 268
click at [948, 300] on td "Warming Up" at bounding box center [927, 305] width 105 height 30
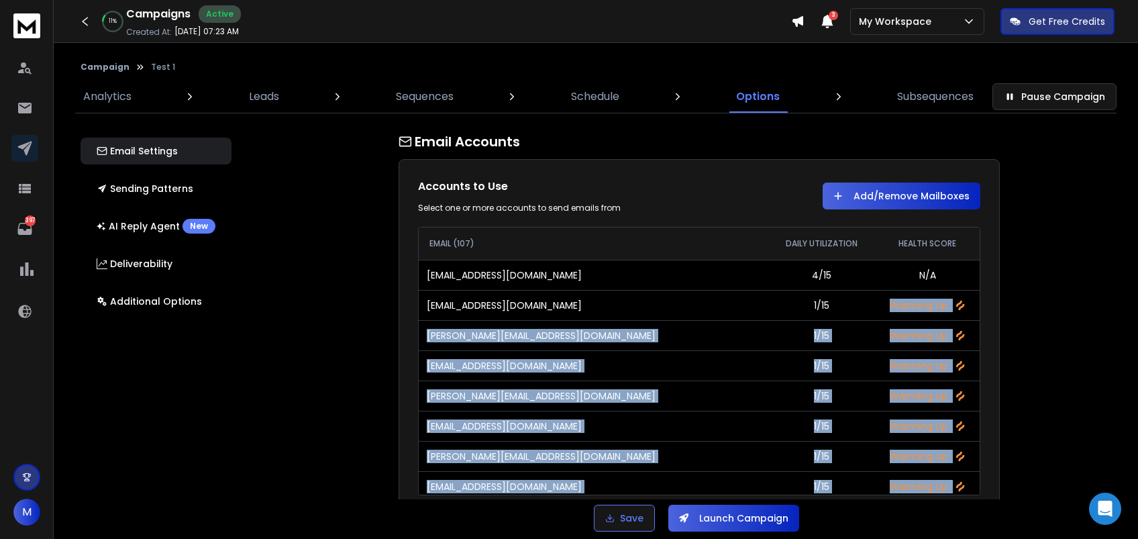
click at [948, 303] on div "EMAIL (107) DAILY UTILIZATION HEALTH SCORE sarahhoffman@activest24.com 4/15 N/A…" at bounding box center [699, 361] width 562 height 268
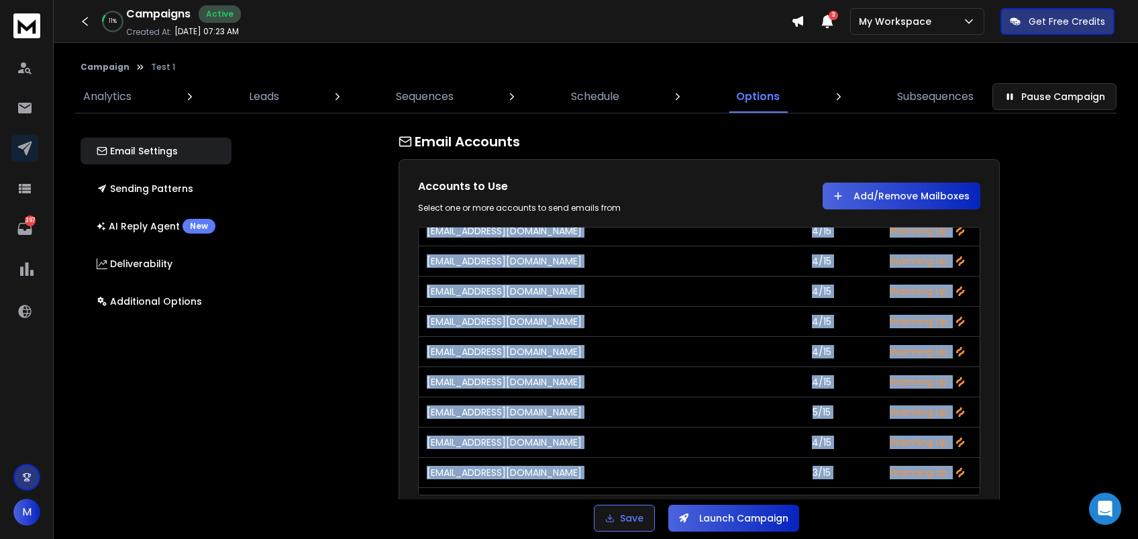
scroll to position [701, 0]
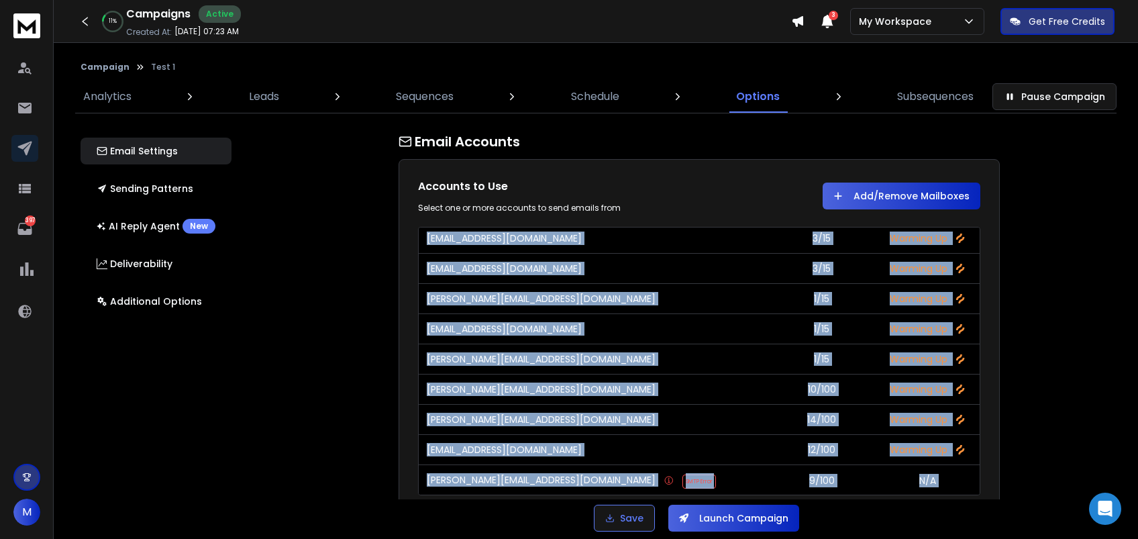
click at [948, 236] on div "Accounts to Use Select one or more accounts to send emails from Add/Remove Mail…" at bounding box center [699, 350] width 601 height 383
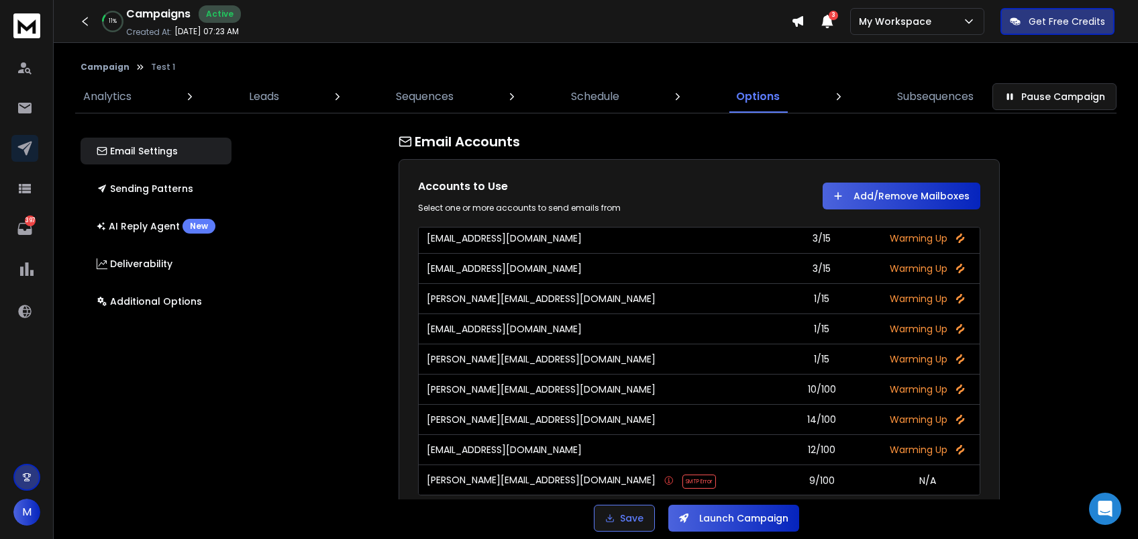
click at [948, 236] on div "Accounts to Use Select one or more accounts to send emails from Add/Remove Mail…" at bounding box center [699, 350] width 601 height 383
click at [121, 97] on p "Analytics" at bounding box center [107, 97] width 48 height 16
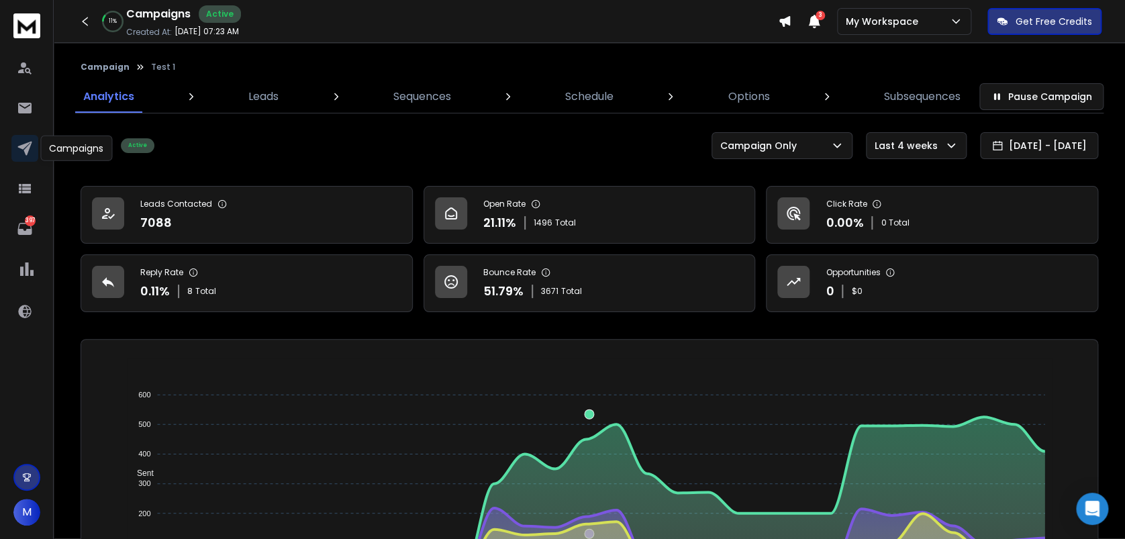
click at [34, 150] on link at bounding box center [24, 148] width 27 height 27
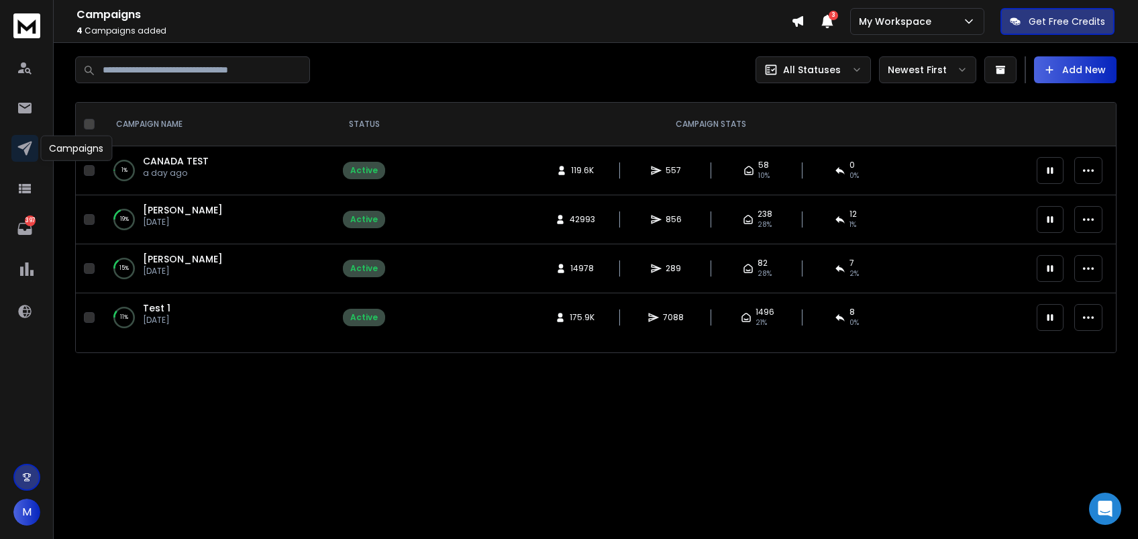
click at [34, 150] on link at bounding box center [24, 148] width 27 height 27
click at [21, 111] on icon at bounding box center [24, 108] width 13 height 11
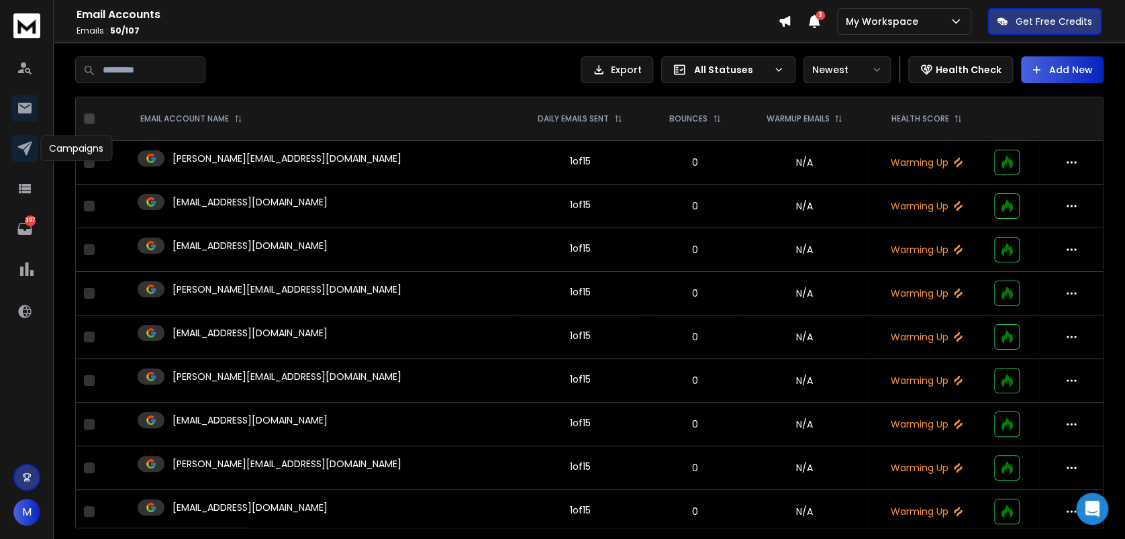
click at [29, 155] on icon at bounding box center [25, 148] width 16 height 16
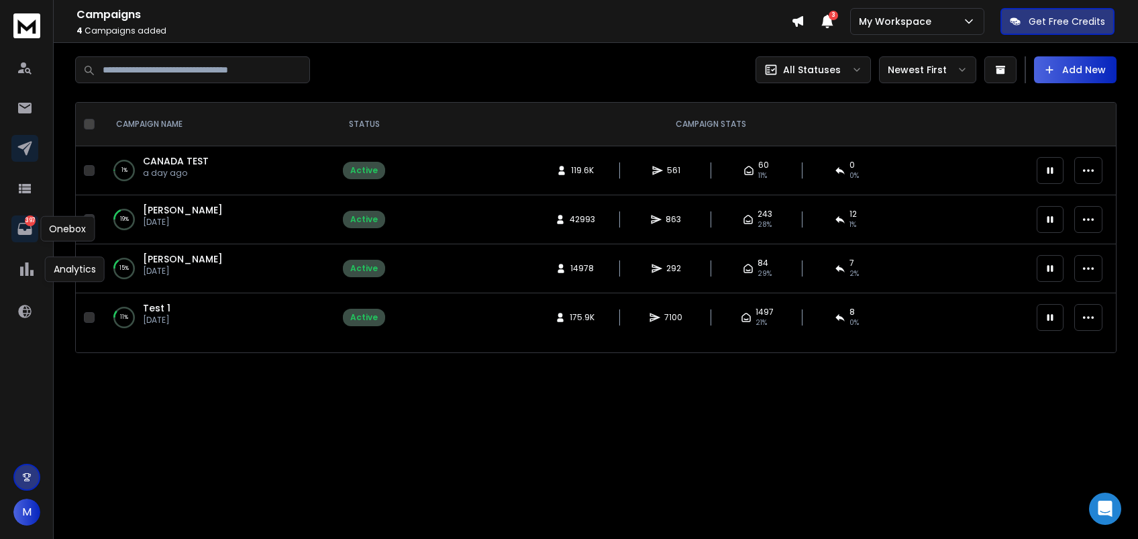
click at [27, 238] on link "397" at bounding box center [24, 228] width 27 height 27
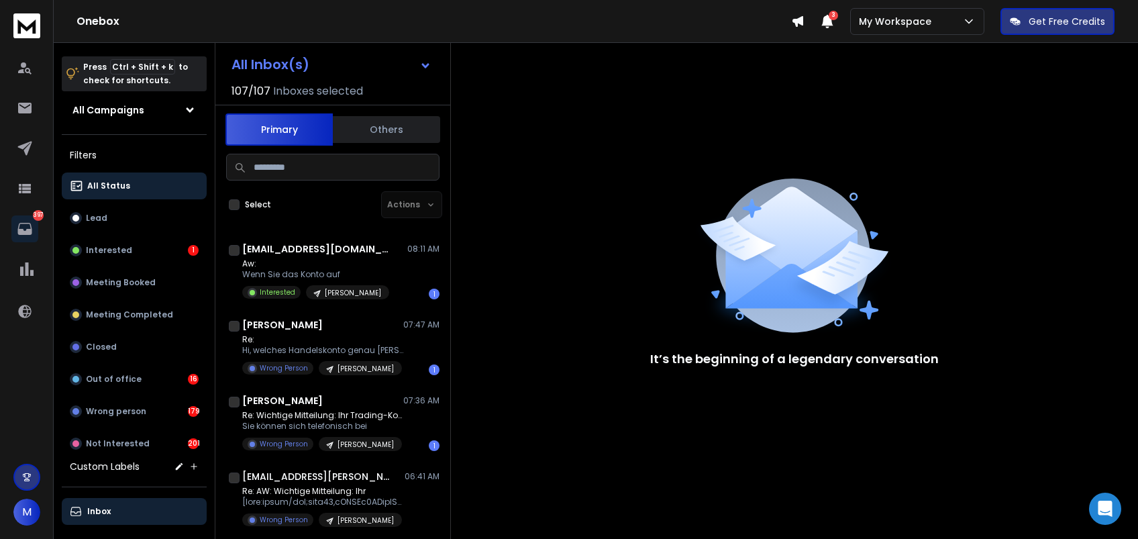
click at [396, 148] on div "Primary Others Select Actions sabine7236@gmx.at 08:11 AM Aw: Wenn Sie das Konto…" at bounding box center [332, 373] width 235 height 514
click at [396, 148] on div at bounding box center [333, 164] width 224 height 32
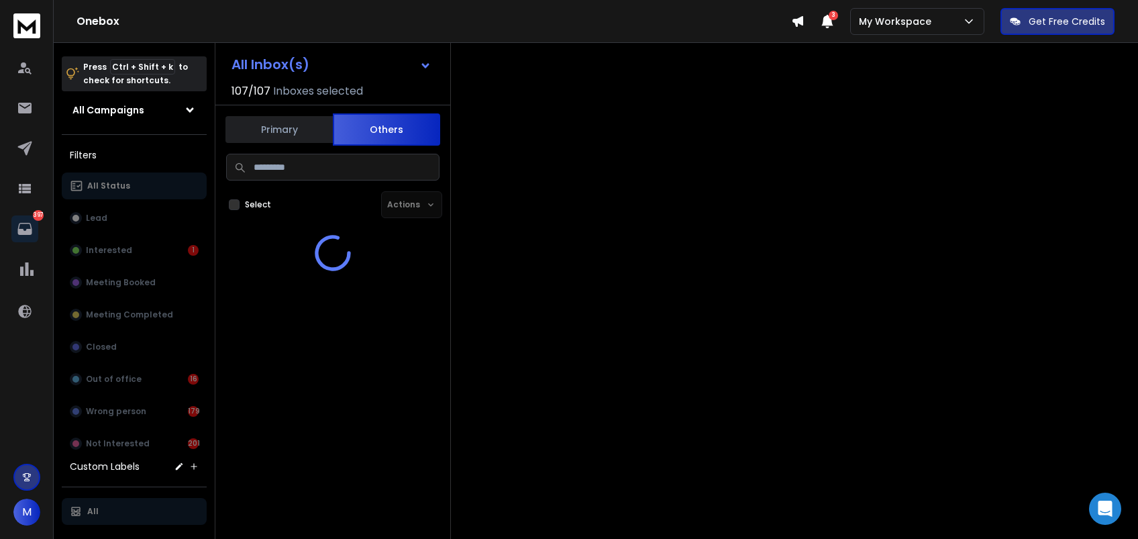
click at [374, 132] on button "Others" at bounding box center [386, 129] width 107 height 32
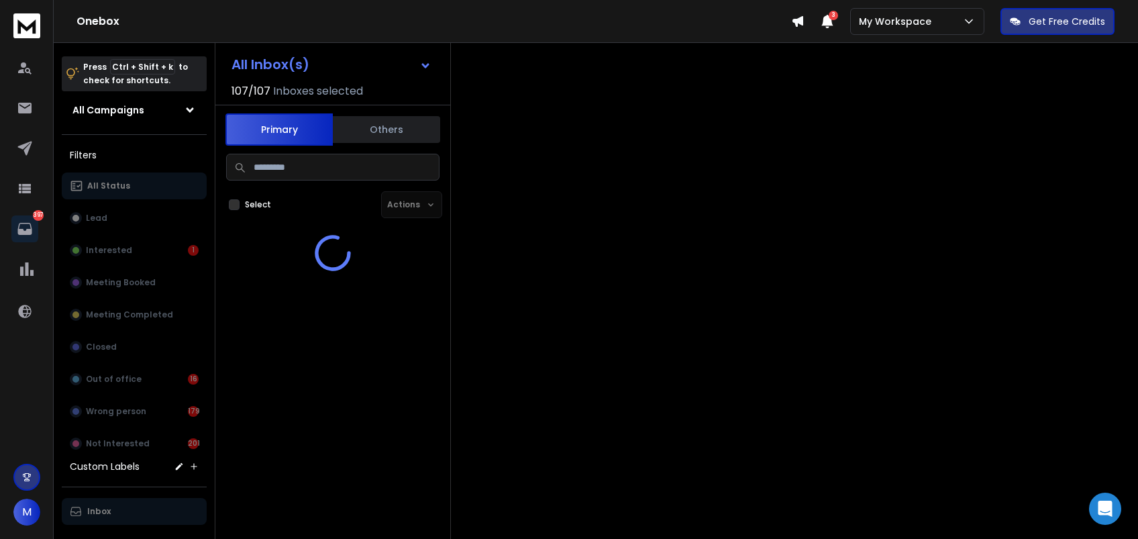
click at [277, 137] on button "Primary" at bounding box center [279, 129] width 107 height 32
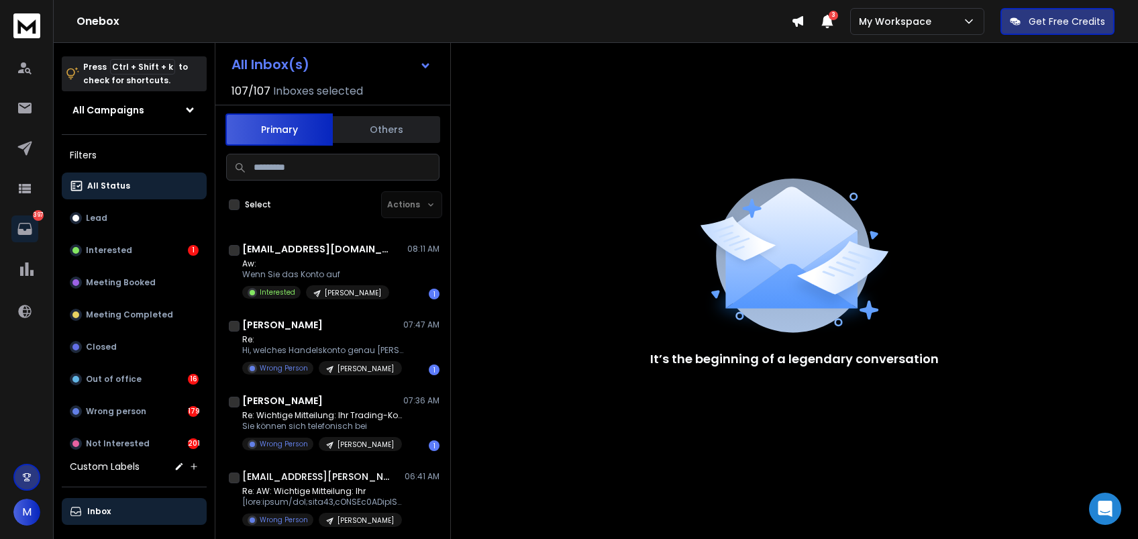
click at [362, 127] on button "Others" at bounding box center [386, 130] width 107 height 30
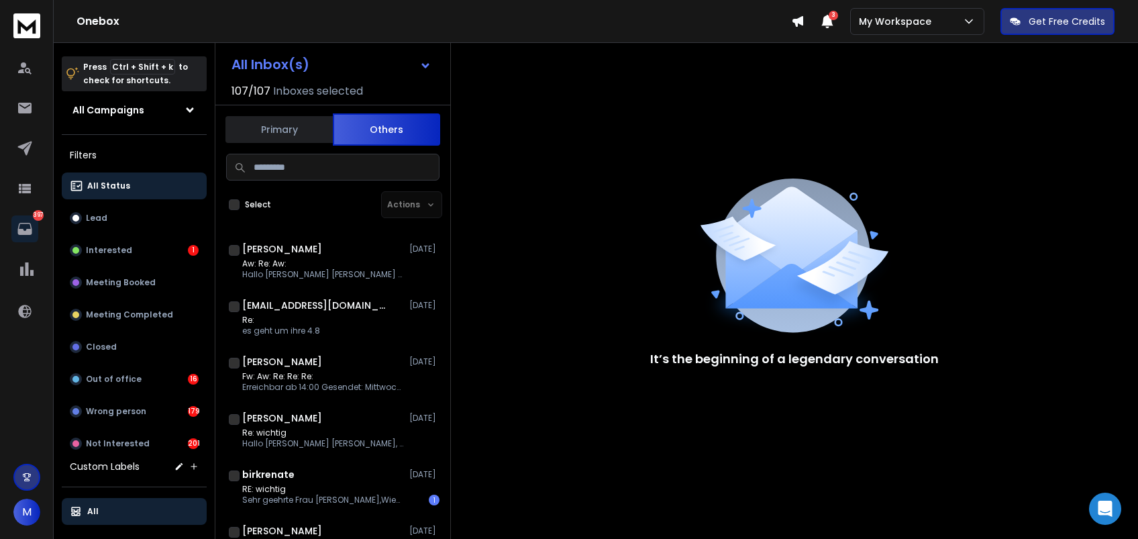
click at [362, 127] on button "Others" at bounding box center [386, 129] width 107 height 32
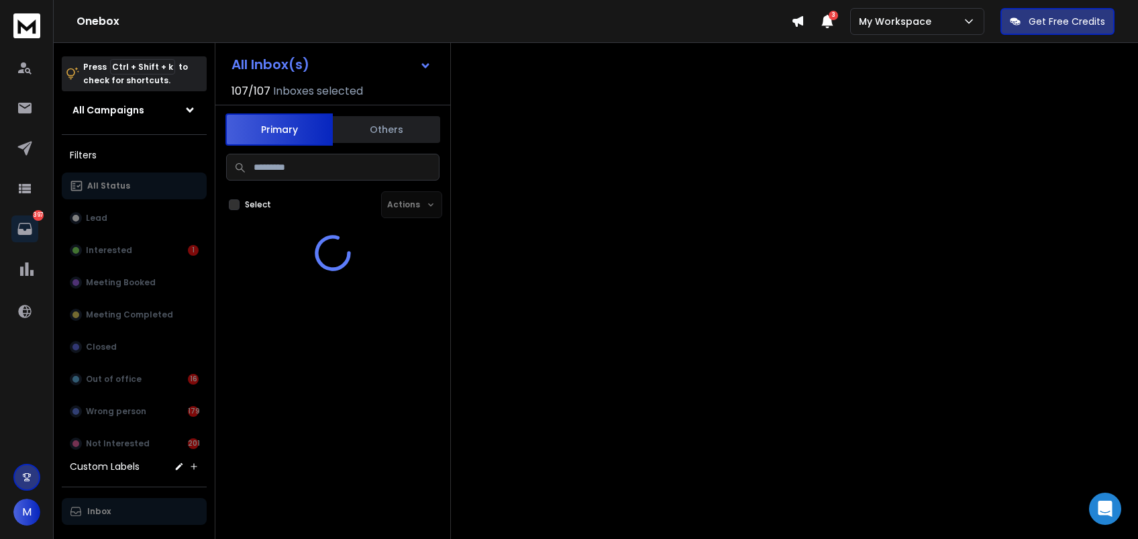
click at [303, 132] on button "Primary" at bounding box center [279, 129] width 107 height 32
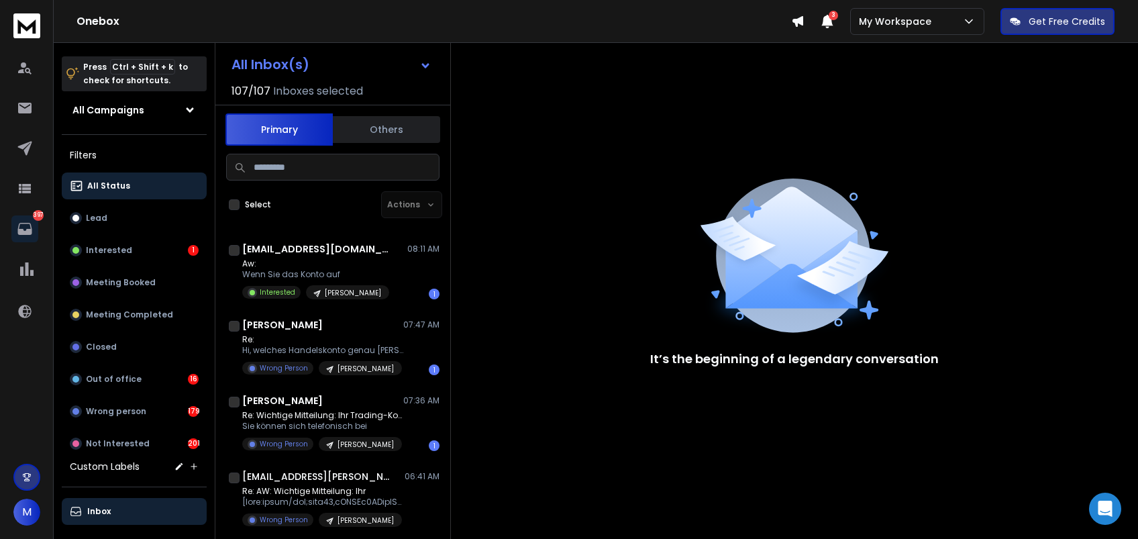
click at [379, 142] on button "Others" at bounding box center [386, 130] width 107 height 30
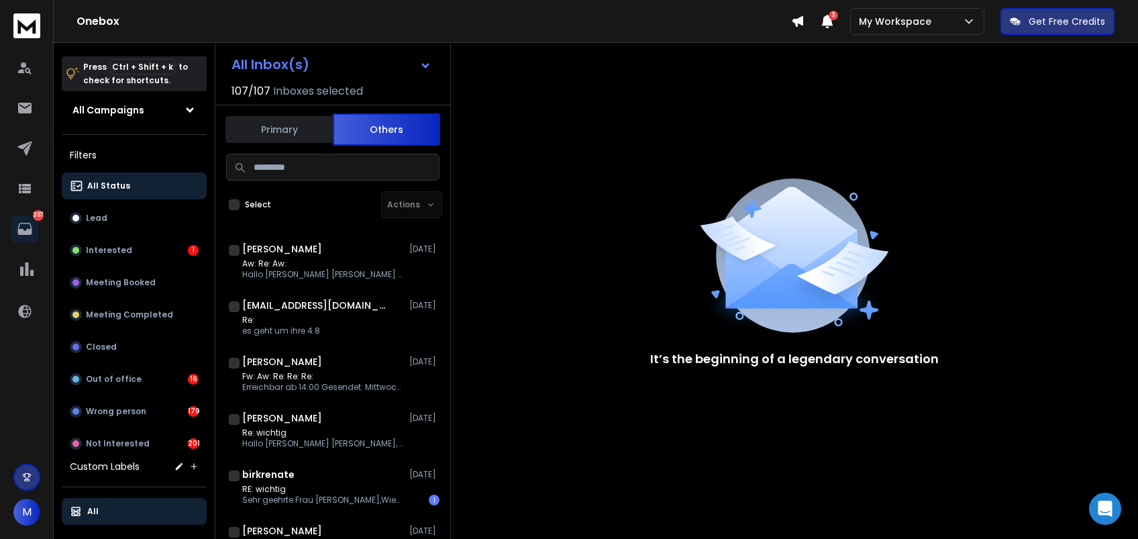
click at [379, 142] on button "Others" at bounding box center [386, 129] width 107 height 32
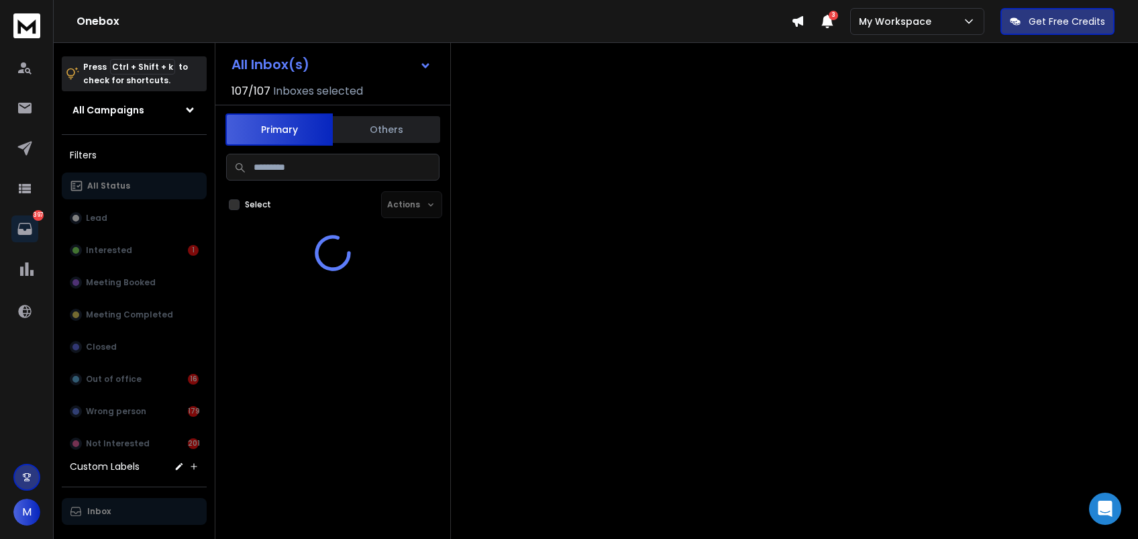
click at [301, 114] on button "Primary" at bounding box center [279, 129] width 107 height 32
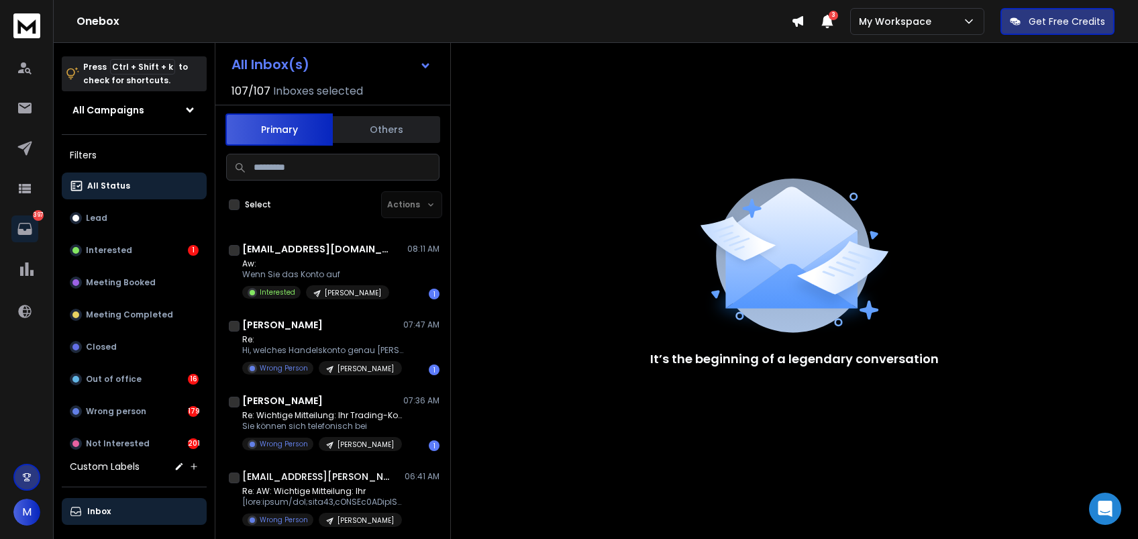
click at [369, 140] on button "Others" at bounding box center [386, 130] width 107 height 30
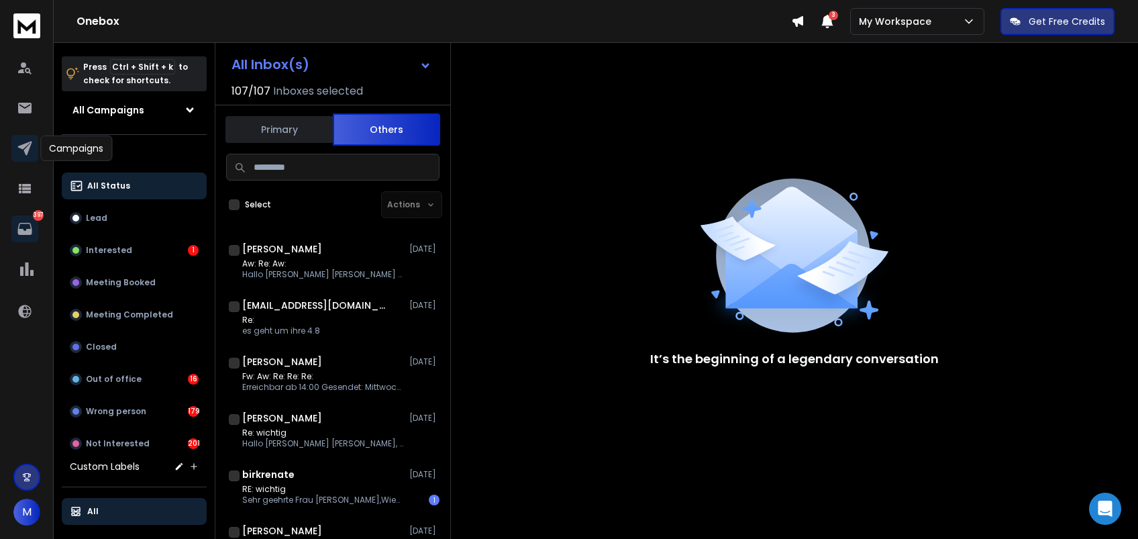
click at [15, 142] on link at bounding box center [24, 148] width 27 height 27
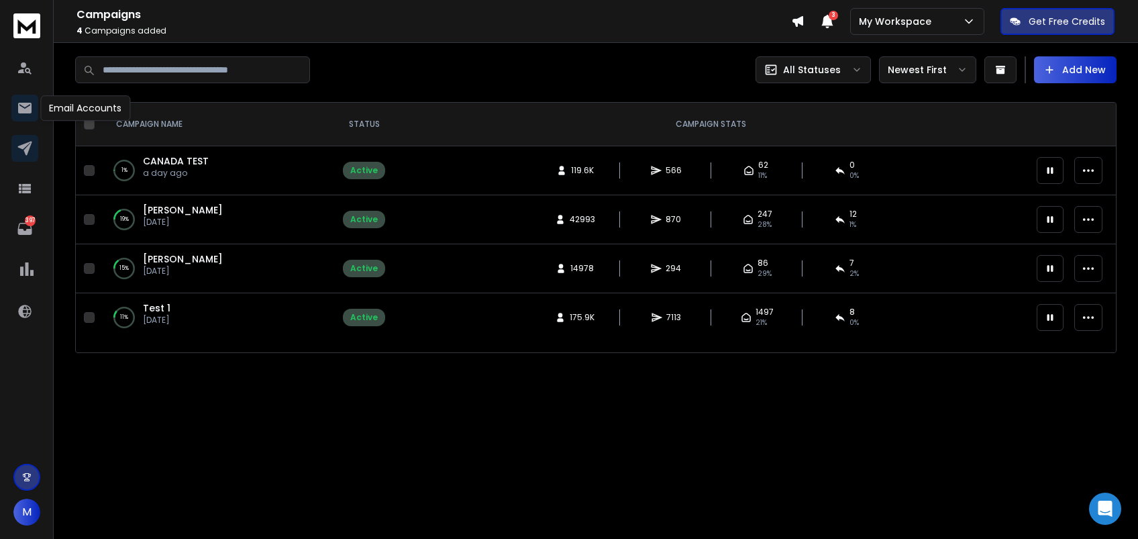
click at [26, 118] on link at bounding box center [24, 108] width 27 height 27
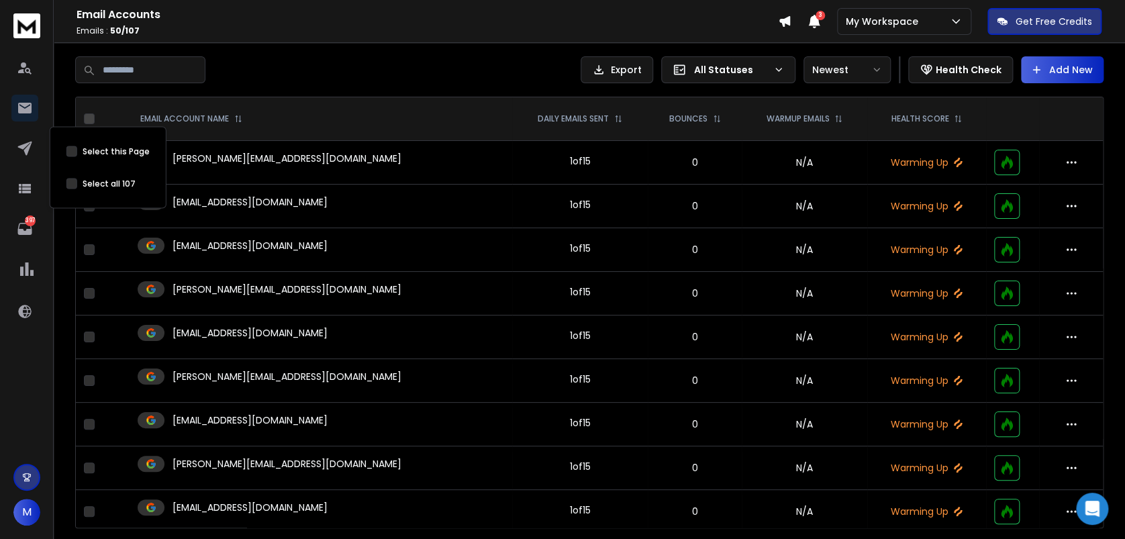
click at [90, 118] on button "Select this Page" at bounding box center [89, 118] width 11 height 11
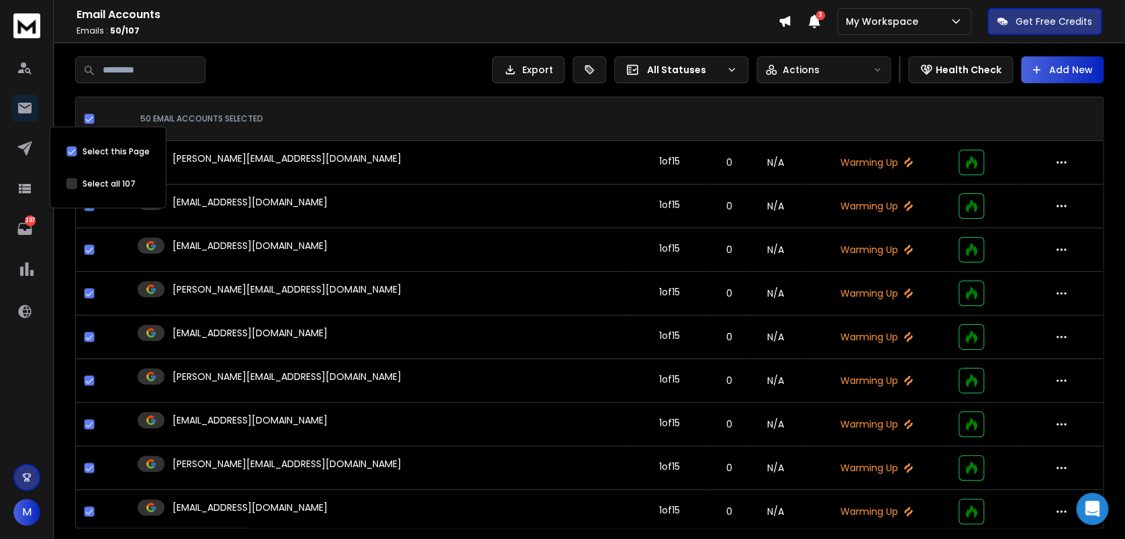
click at [73, 185] on button "Select this Page" at bounding box center [71, 183] width 11 height 11
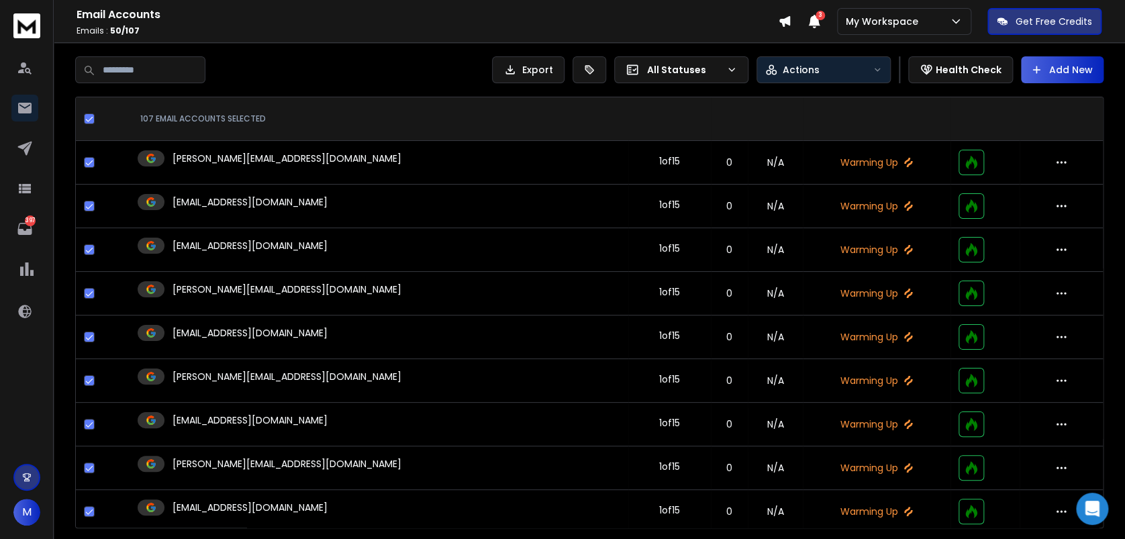
click at [874, 69] on button "Actions" at bounding box center [823, 69] width 134 height 27
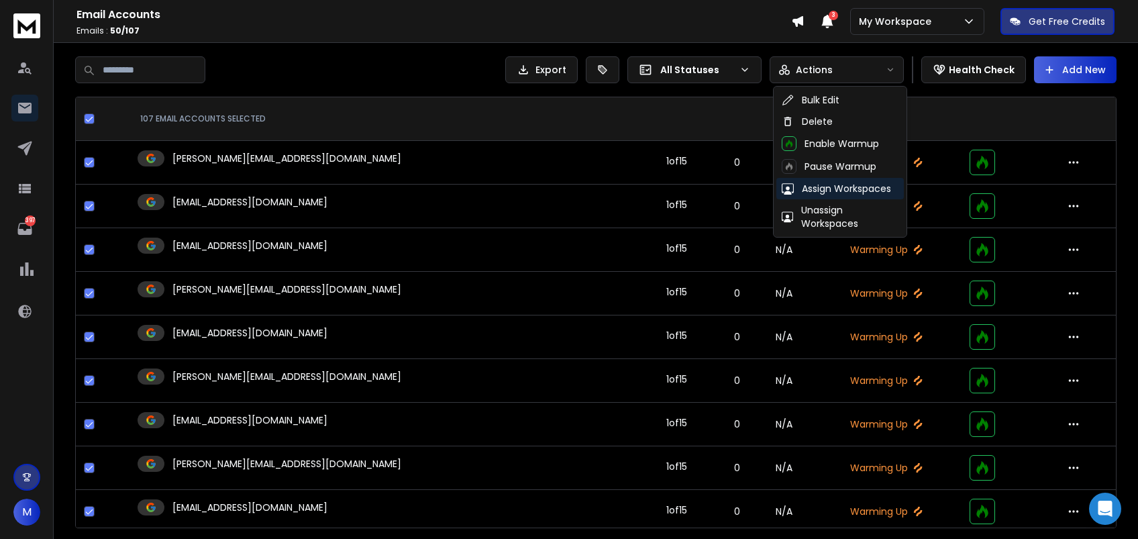
click at [832, 185] on div "Assign Workspaces" at bounding box center [836, 188] width 109 height 13
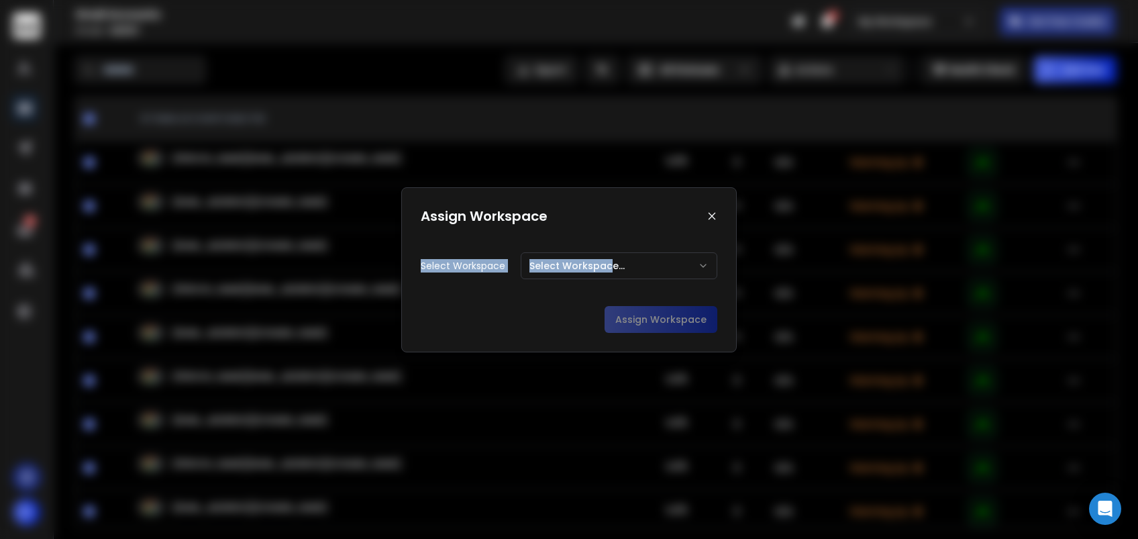
drag, startPoint x: 604, startPoint y: 247, endPoint x: 607, endPoint y: 255, distance: 8.5
click at [607, 255] on div "Assign Workspace Select Workspace Select Workspace... Assign Workspace" at bounding box center [569, 269] width 336 height 165
click at [607, 255] on button "Select Workspace..." at bounding box center [619, 265] width 197 height 27
click at [714, 215] on icon at bounding box center [712, 216] width 11 height 11
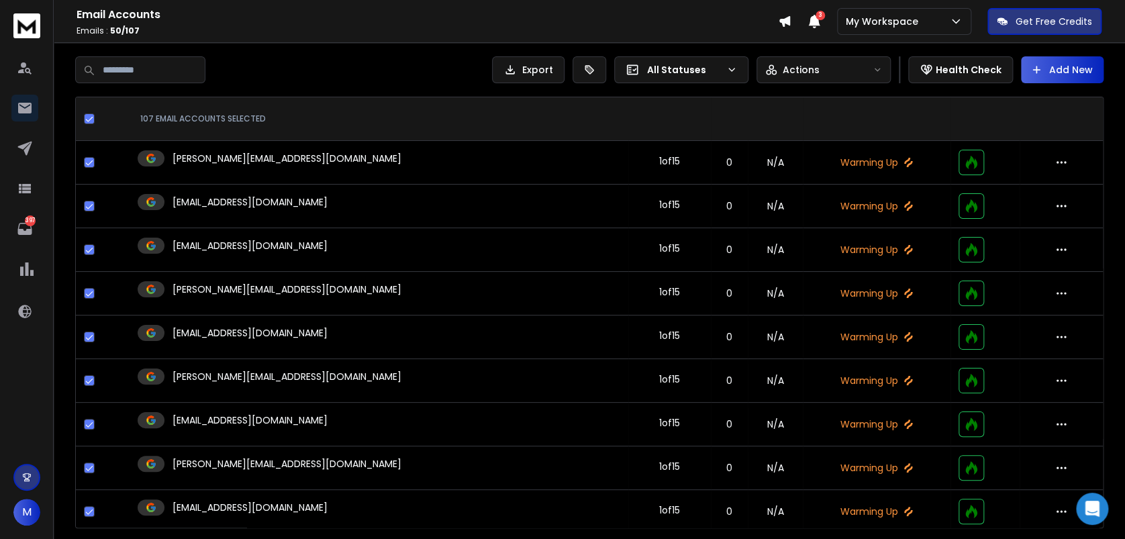
click at [748, 215] on td "N/A" at bounding box center [775, 207] width 55 height 44
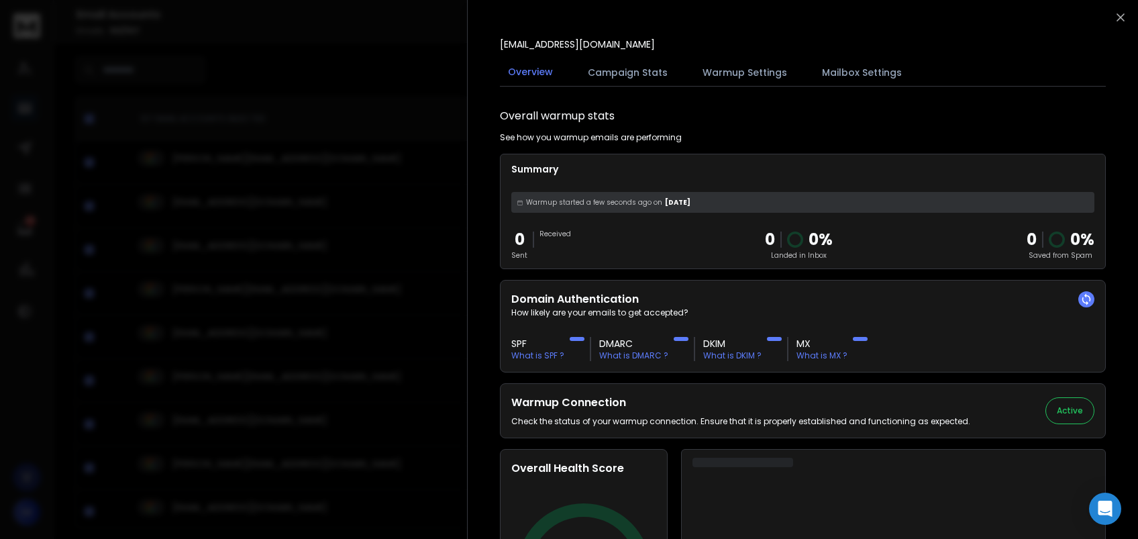
click at [414, 255] on div at bounding box center [569, 269] width 1138 height 539
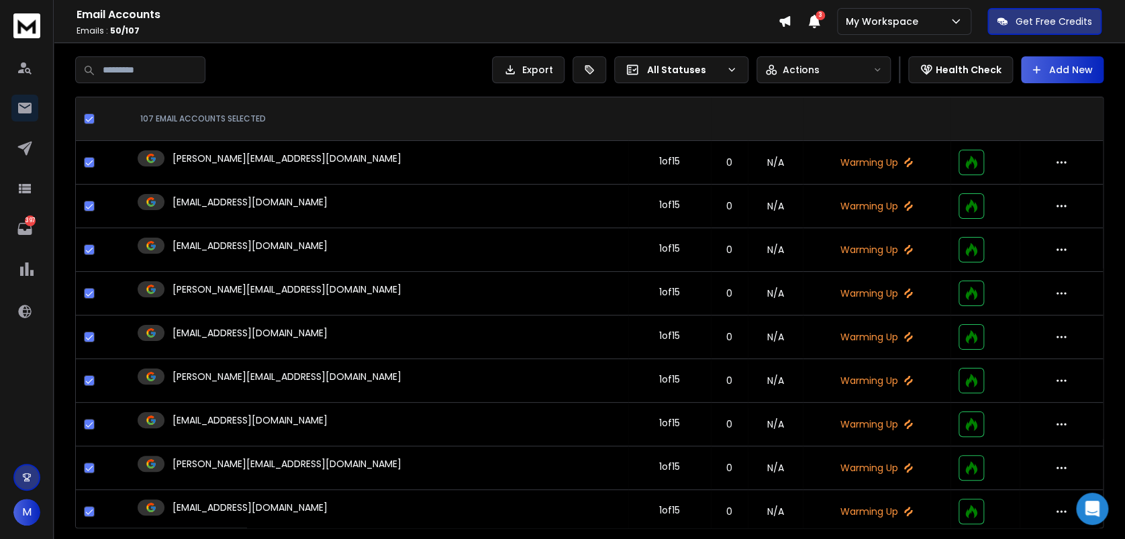
click at [948, 70] on icon at bounding box center [1036, 69] width 9 height 9
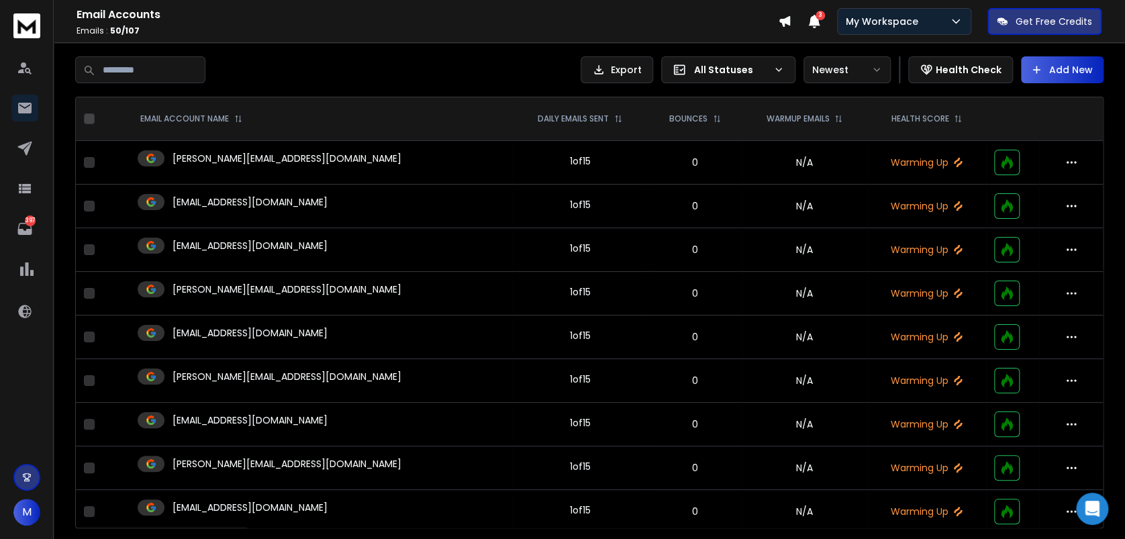
click at [927, 23] on div "My Workspace" at bounding box center [904, 21] width 117 height 13
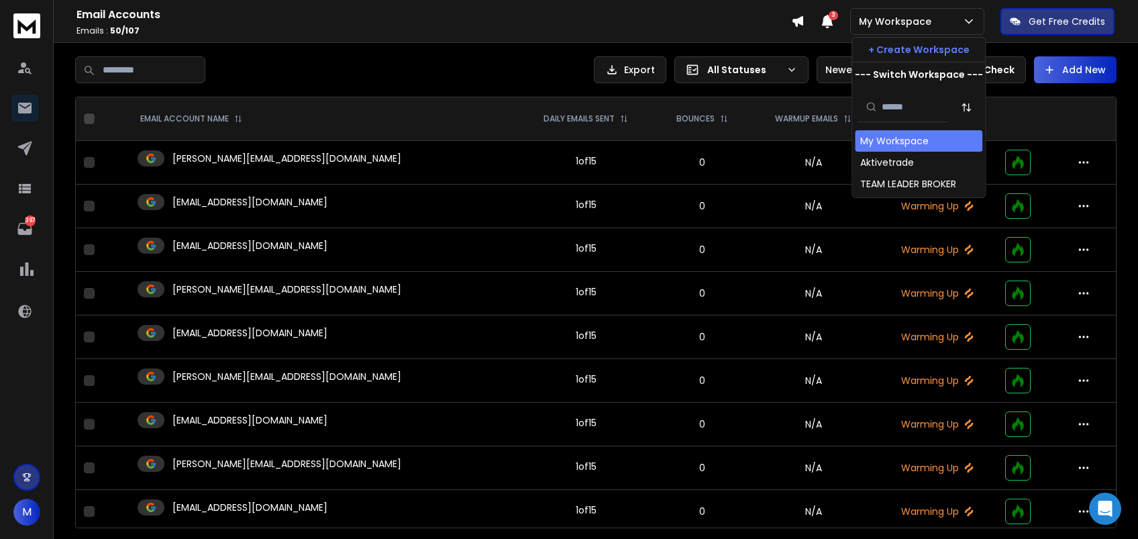
click at [901, 42] on button "+ Create Workspace" at bounding box center [918, 50] width 133 height 24
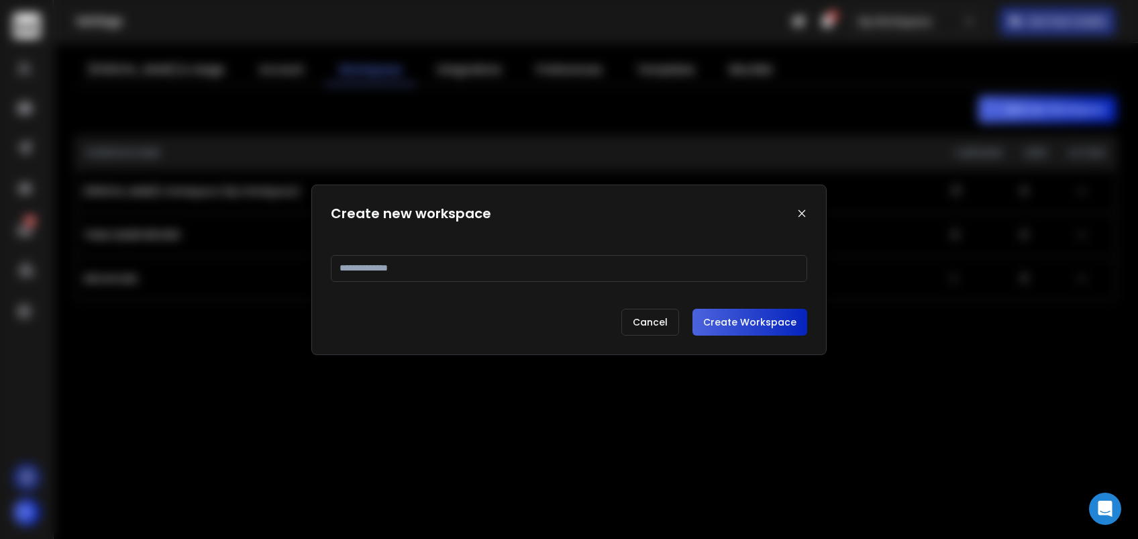
click at [472, 279] on input at bounding box center [569, 268] width 477 height 27
click at [472, 279] on input "****" at bounding box center [569, 268] width 477 height 27
click at [460, 284] on div "**** Cancel Create Workspace" at bounding box center [569, 293] width 477 height 86
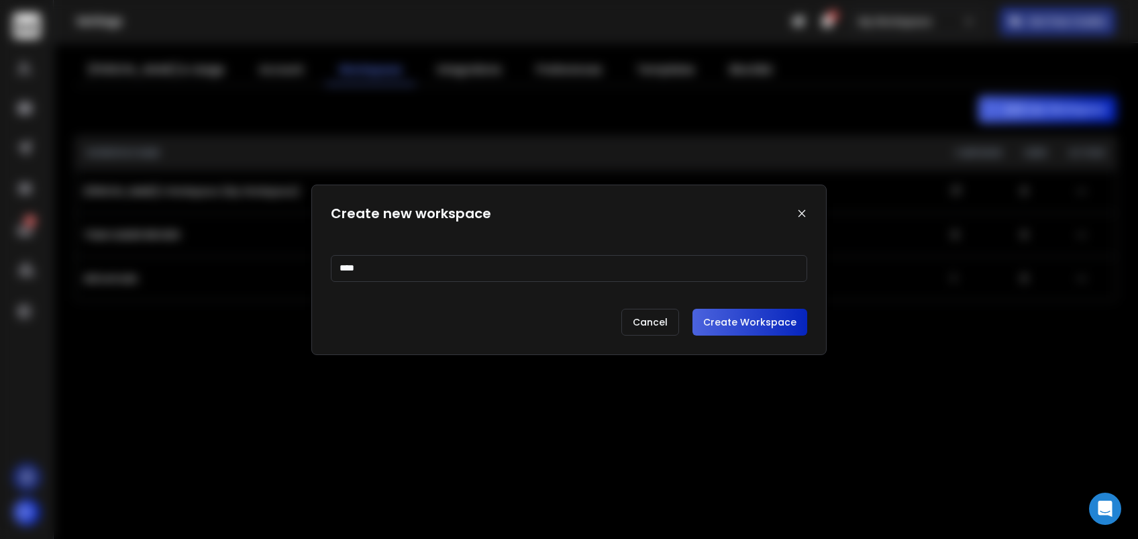
click at [460, 275] on input "****" at bounding box center [569, 268] width 477 height 27
type input "******"
click at [783, 328] on button "Create Workspace" at bounding box center [750, 322] width 115 height 27
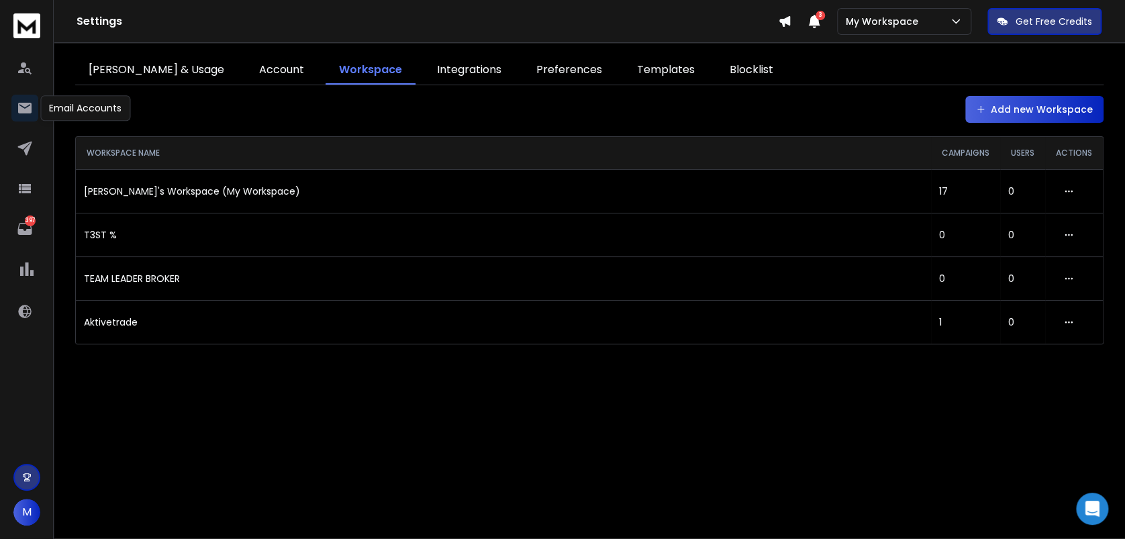
click at [19, 111] on icon at bounding box center [24, 108] width 13 height 11
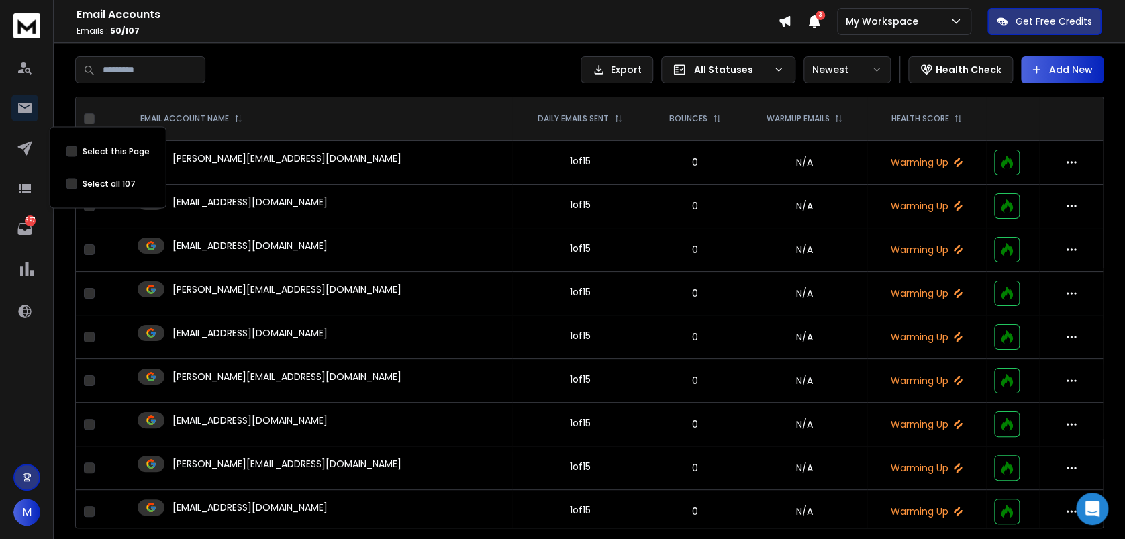
click at [91, 116] on button "Select this Page" at bounding box center [89, 118] width 11 height 11
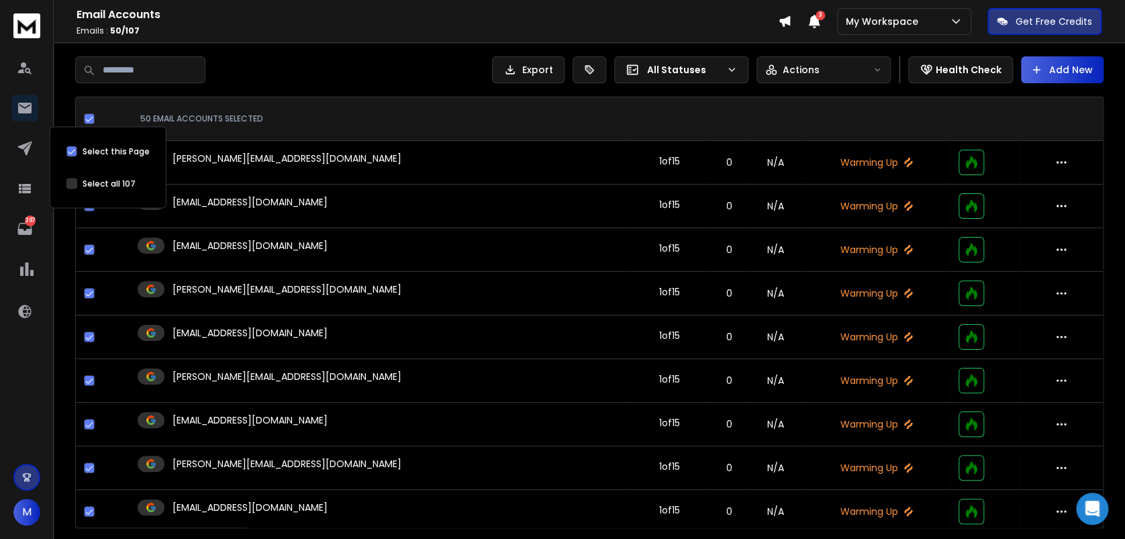
click at [70, 180] on button "Select this Page" at bounding box center [71, 183] width 11 height 11
click at [948, 57] on button "Add New" at bounding box center [1062, 69] width 83 height 27
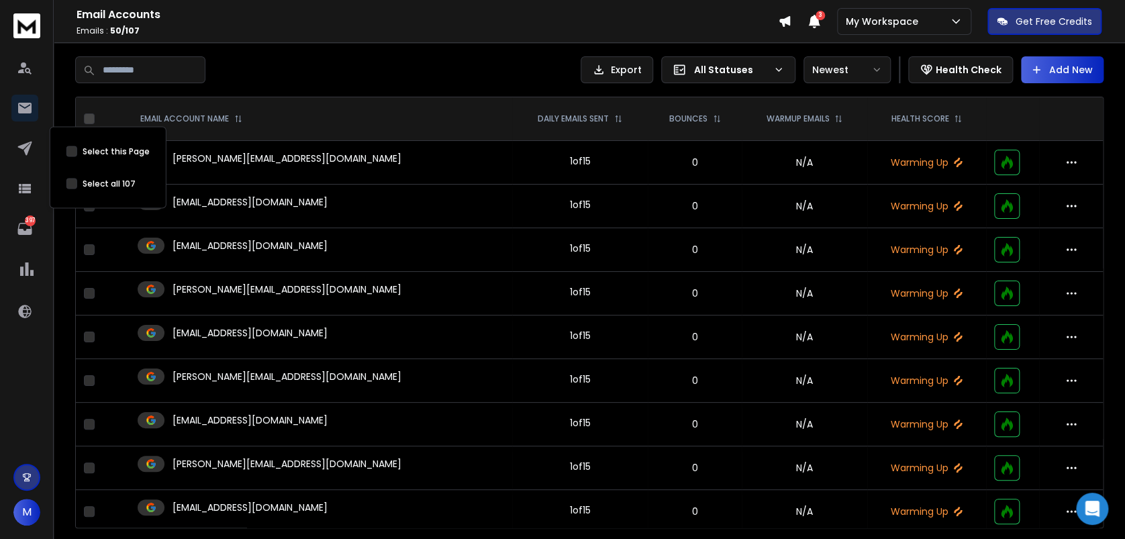
click at [90, 118] on button "Select this Page" at bounding box center [89, 118] width 11 height 11
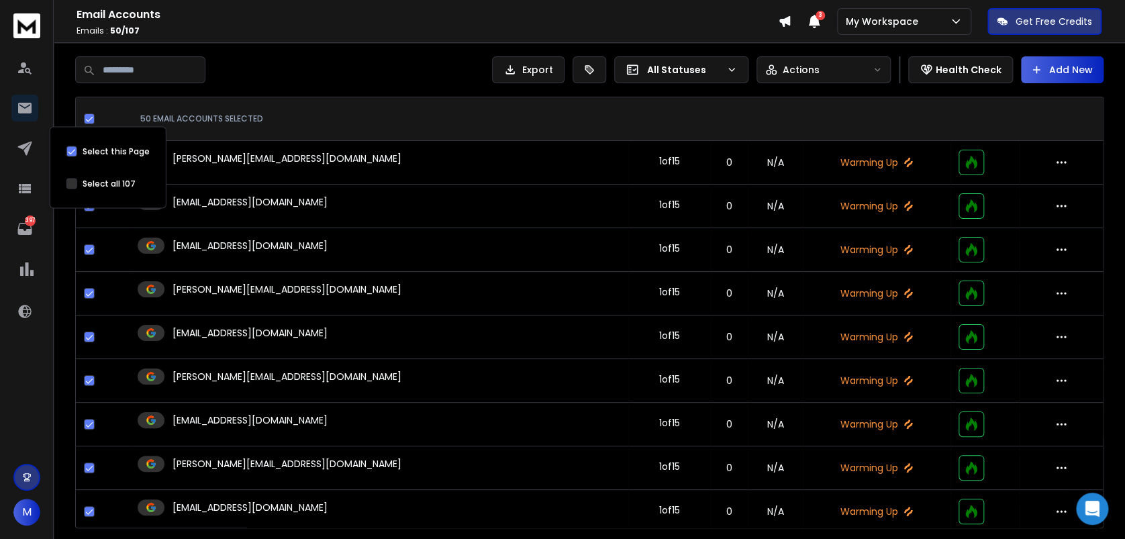
drag, startPoint x: 70, startPoint y: 185, endPoint x: 63, endPoint y: 183, distance: 7.7
click at [64, 183] on div "Select this Page Select all 107" at bounding box center [107, 167] width 99 height 70
click at [70, 183] on button "Select this Page" at bounding box center [71, 183] width 11 height 11
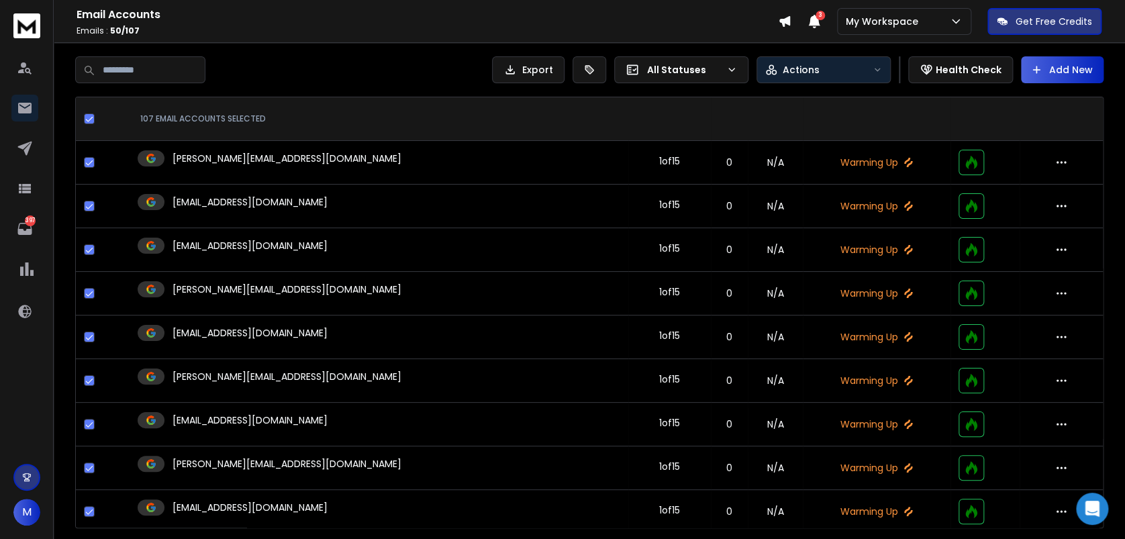
click at [843, 62] on button "Actions" at bounding box center [823, 69] width 134 height 27
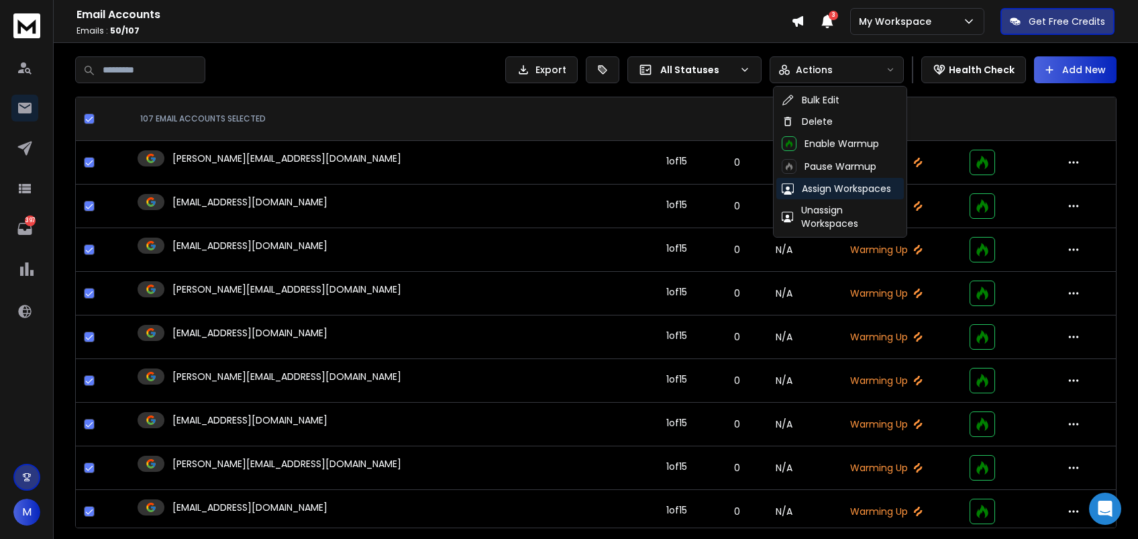
click at [837, 183] on div "Assign Workspaces" at bounding box center [836, 188] width 109 height 13
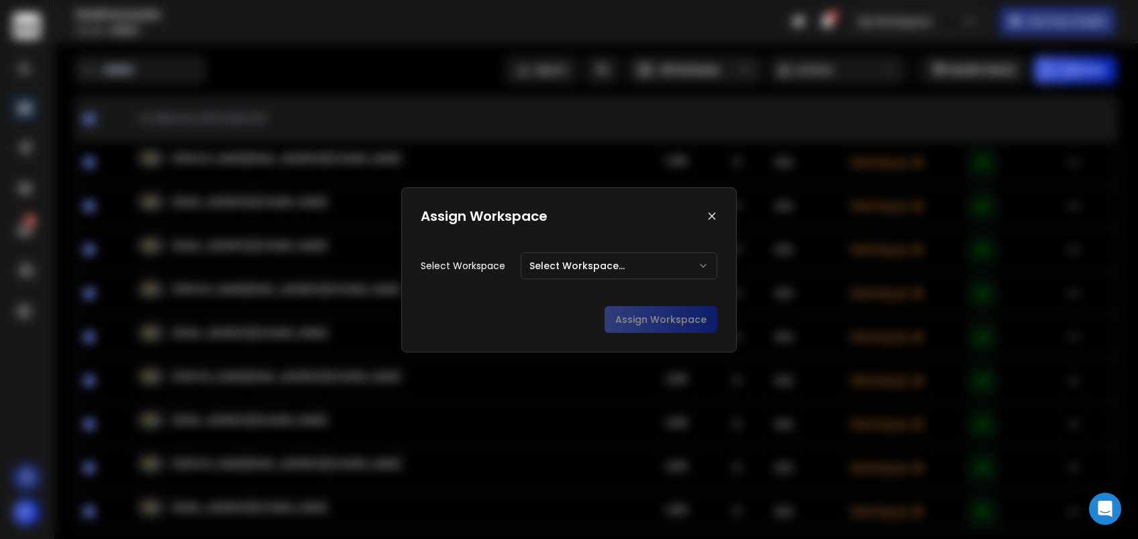
click at [642, 263] on button "Select Workspace..." at bounding box center [619, 265] width 197 height 27
click at [643, 254] on button "Select Workspace..." at bounding box center [619, 265] width 197 height 27
click at [634, 262] on button "Select Workspace..." at bounding box center [619, 265] width 197 height 27
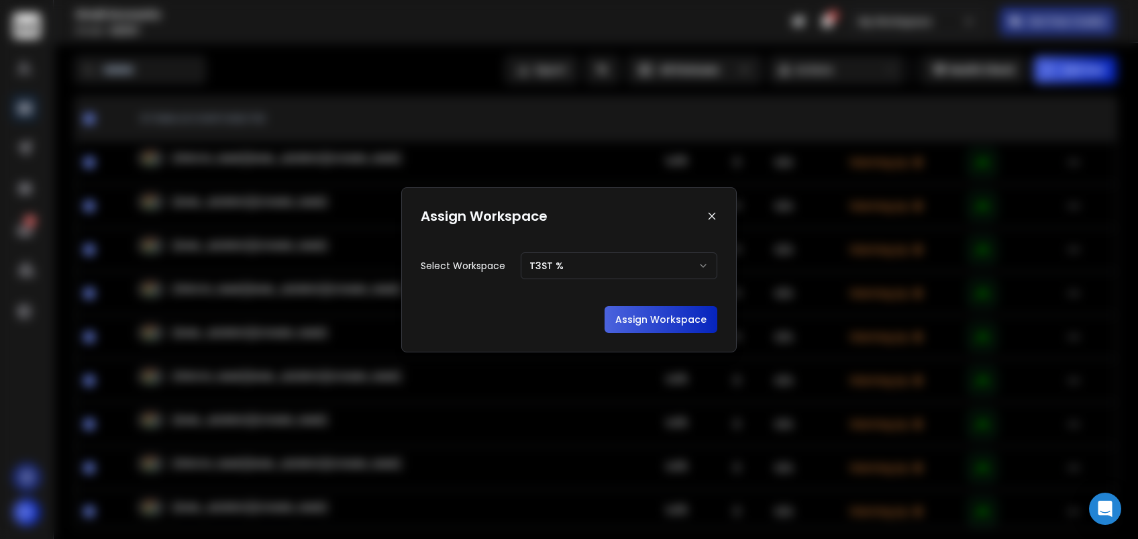
click at [650, 316] on button "Assign Workspace" at bounding box center [661, 319] width 113 height 27
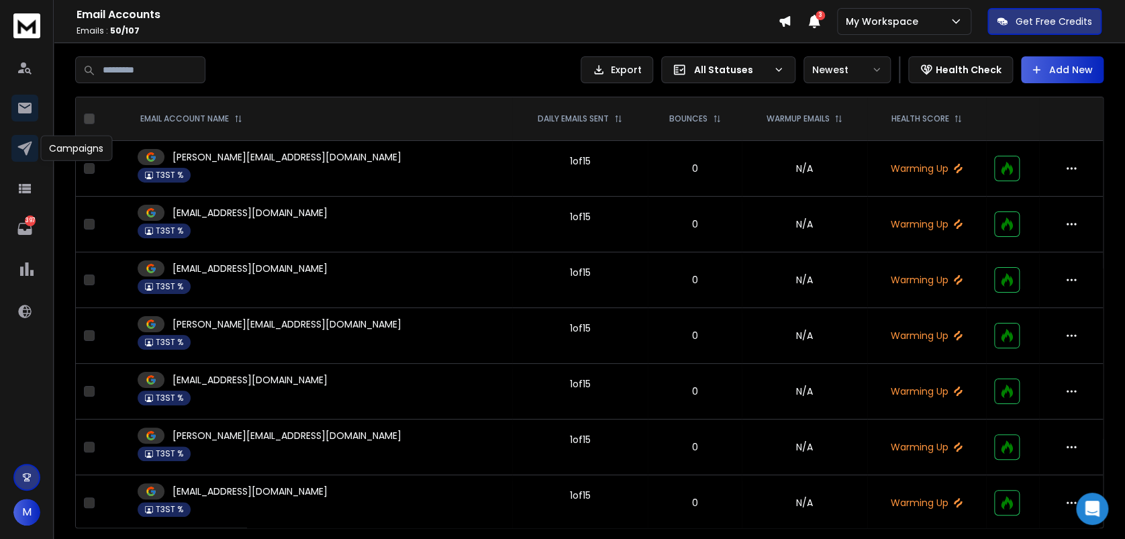
click at [18, 150] on icon at bounding box center [25, 148] width 16 height 16
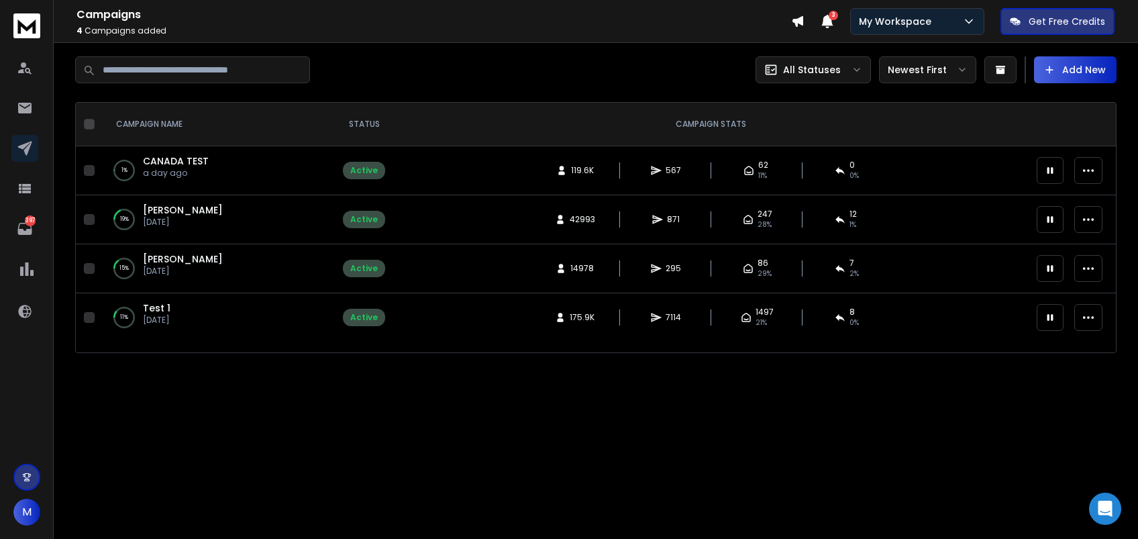
click at [894, 17] on p "My Workspace" at bounding box center [898, 21] width 78 height 13
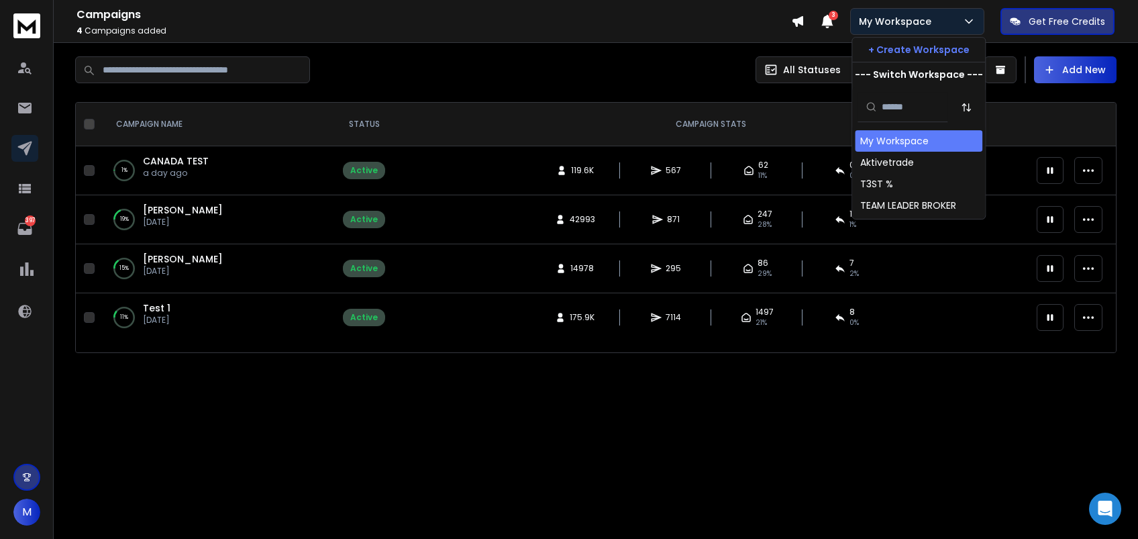
click at [894, 17] on p "My Workspace" at bounding box center [898, 21] width 78 height 13
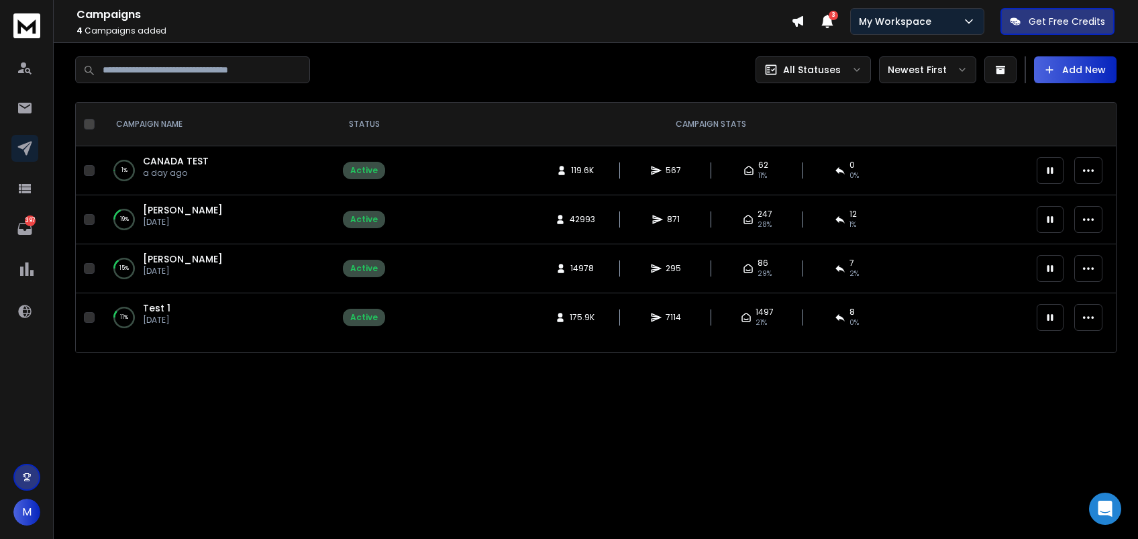
click at [893, 15] on p "My Workspace" at bounding box center [898, 21] width 78 height 13
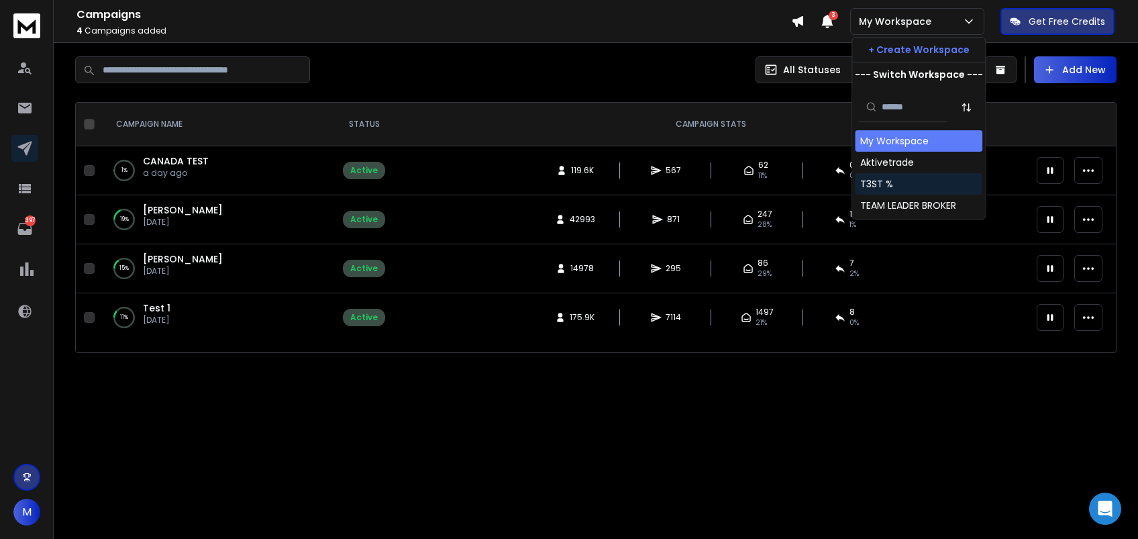
click at [877, 187] on div "T3ST %" at bounding box center [876, 183] width 33 height 13
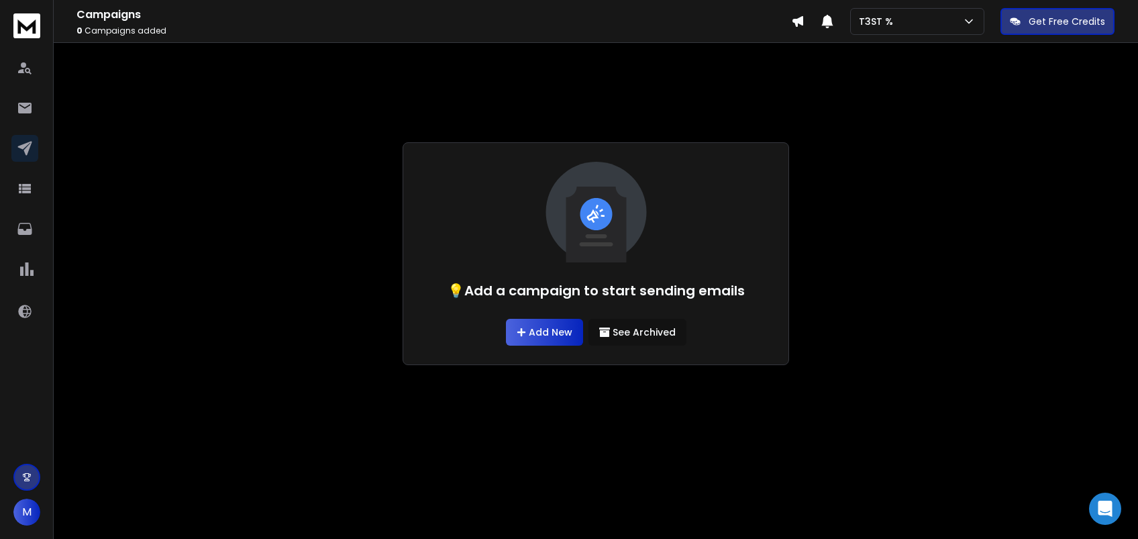
click at [514, 329] on link "Add New" at bounding box center [544, 332] width 77 height 27
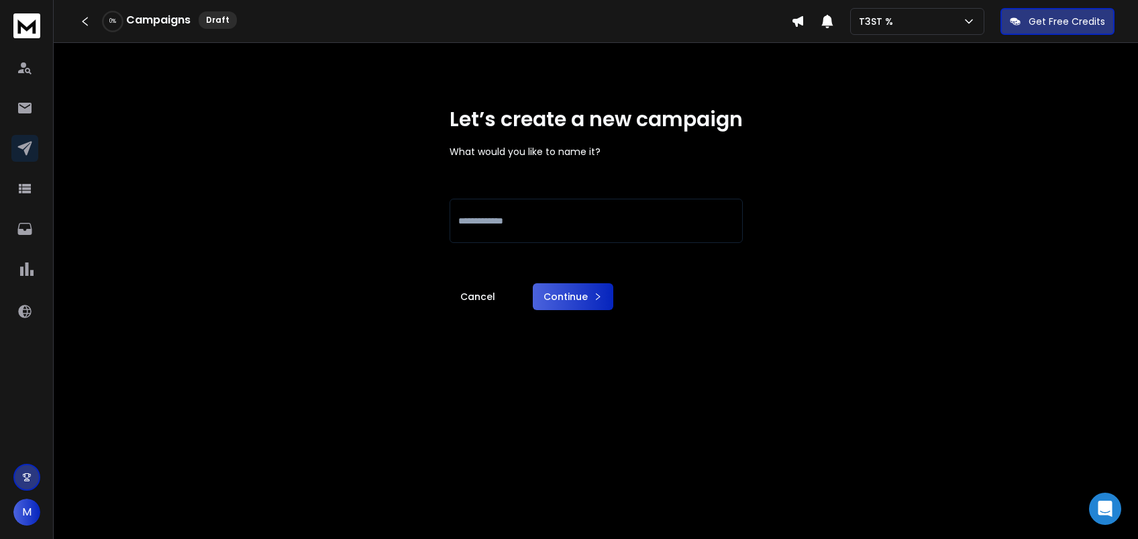
click at [528, 212] on input at bounding box center [596, 221] width 293 height 44
click at [421, 154] on div "Let’s create a new campaign What would you like to name it? Cancel Continue" at bounding box center [569, 155] width 1138 height 310
click at [22, 112] on icon at bounding box center [24, 108] width 13 height 11
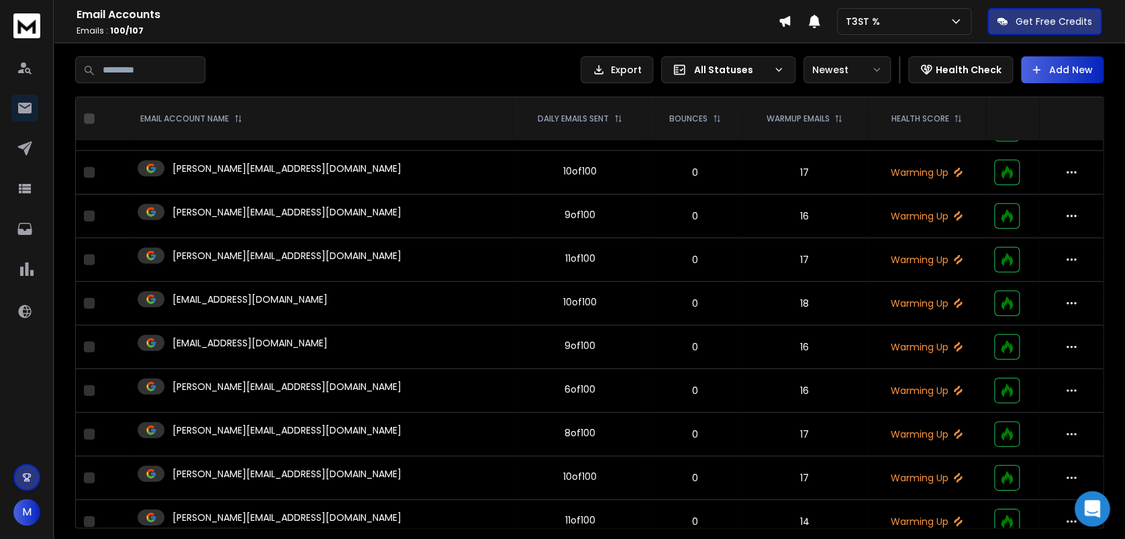
scroll to position [1875, 0]
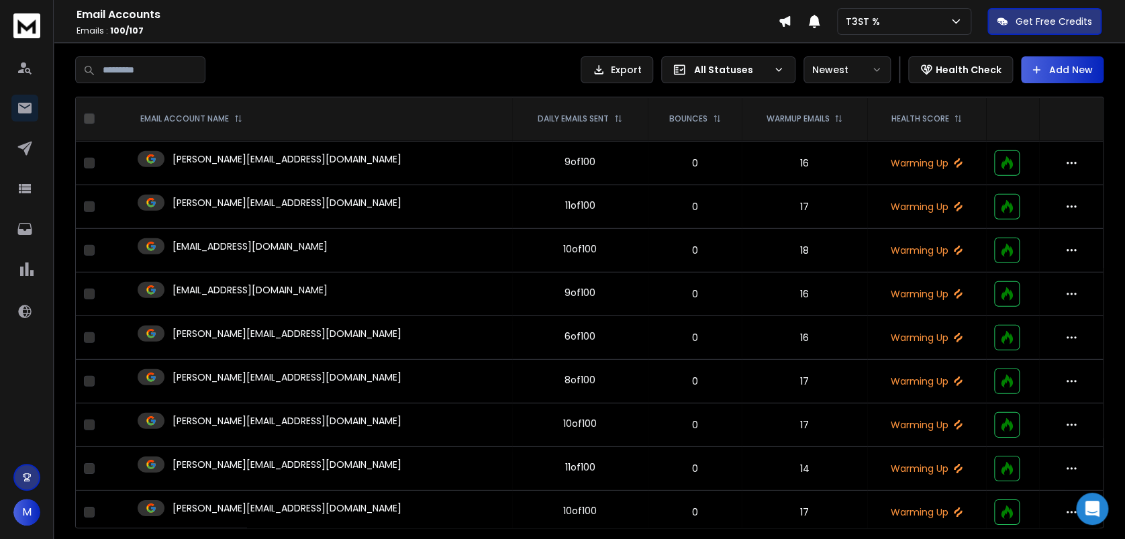
drag, startPoint x: 1095, startPoint y: 515, endPoint x: 1095, endPoint y: 531, distance: 15.5
click at [1095, 528] on body "Get only verified leads with our AI-powered Lead Finder, starting at $22/mo Try…" at bounding box center [562, 269] width 1125 height 539
drag, startPoint x: 1095, startPoint y: 531, endPoint x: 1093, endPoint y: 322, distance: 208.7
click at [1081, 538] on html "Get only verified leads with our AI-powered Lead Finder, starting at $22/mo Try…" at bounding box center [562, 269] width 1125 height 539
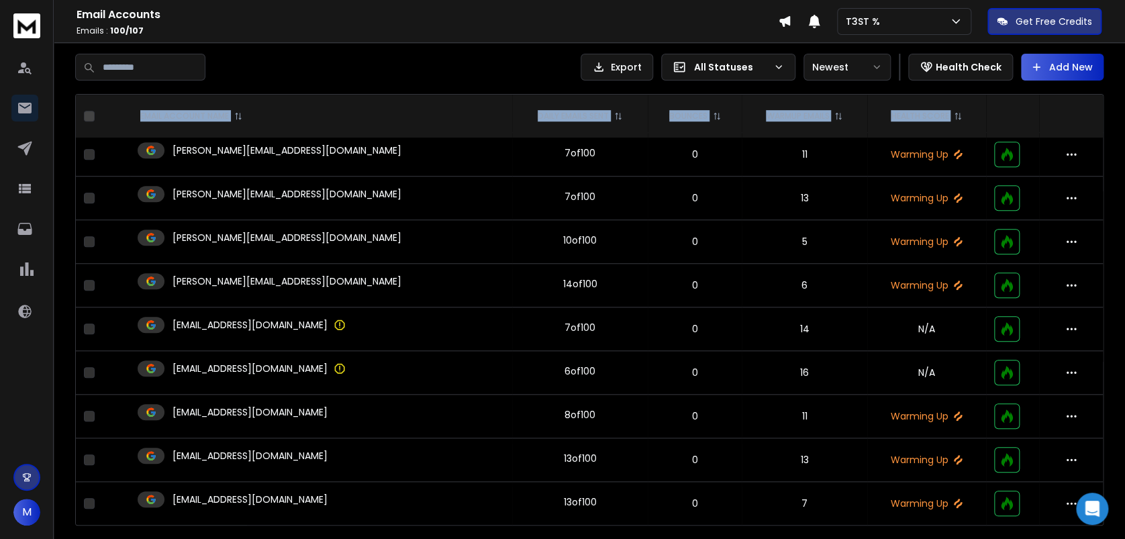
scroll to position [3005, 0]
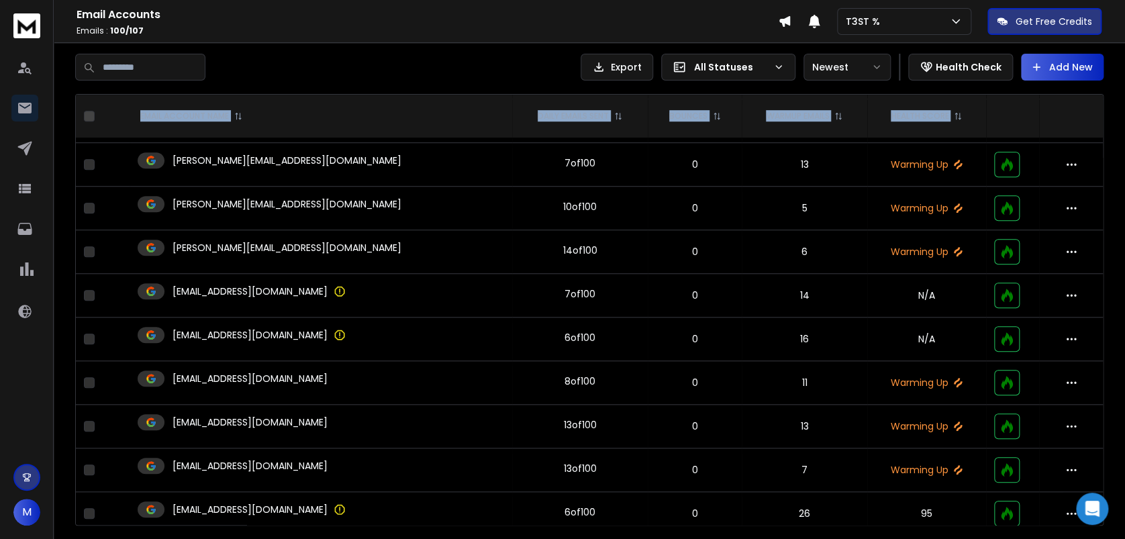
click at [1111, 389] on div "Export All Statuses Newest Health Check Add New EMAIL ACCOUNT NAME DAILY EMAILS…" at bounding box center [589, 289] width 1071 height 499
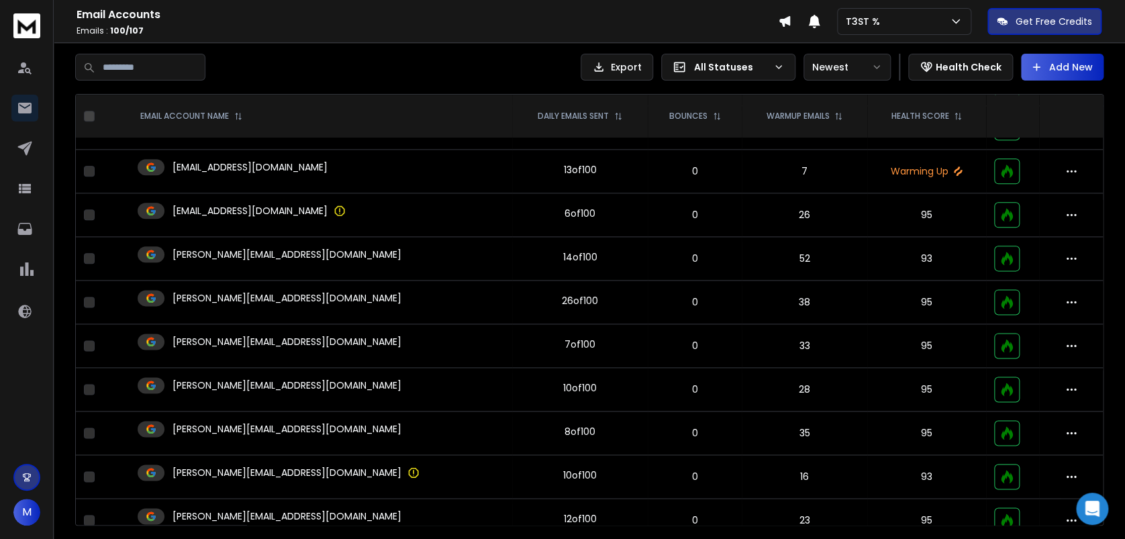
scroll to position [4000, 0]
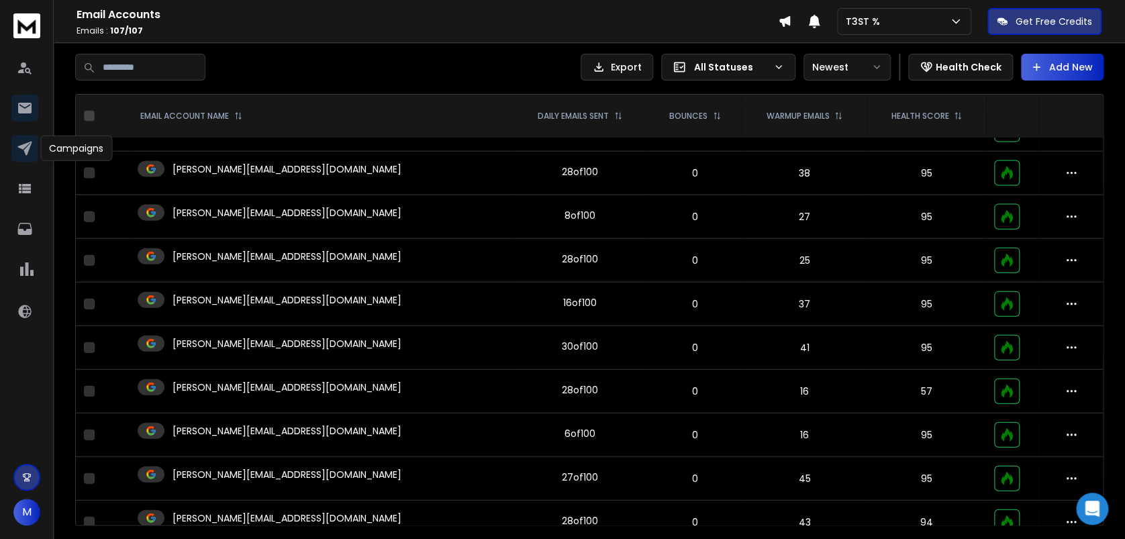
click at [33, 138] on link at bounding box center [24, 148] width 27 height 27
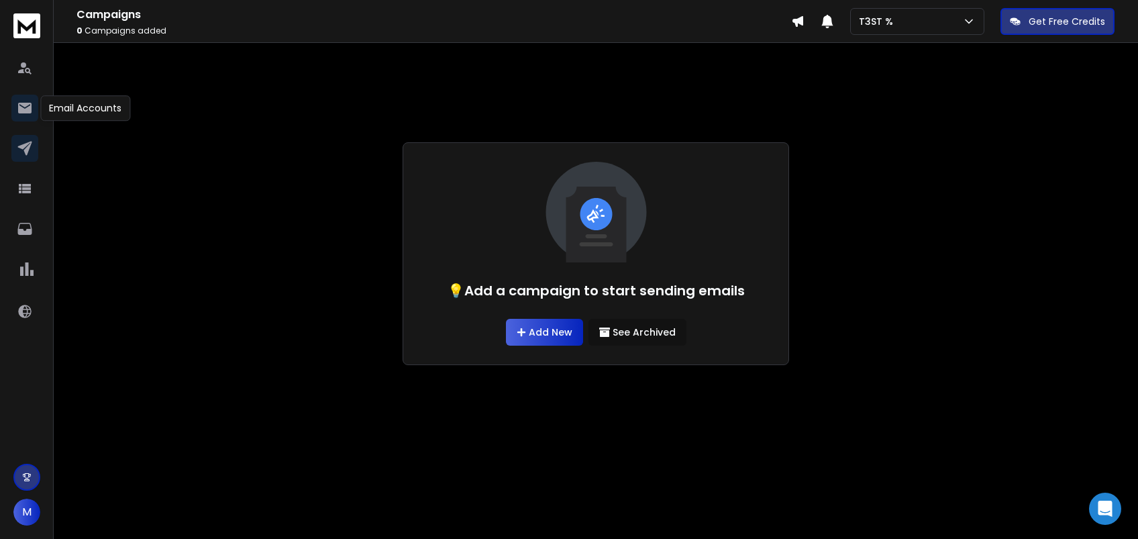
click at [11, 101] on link at bounding box center [24, 108] width 27 height 27
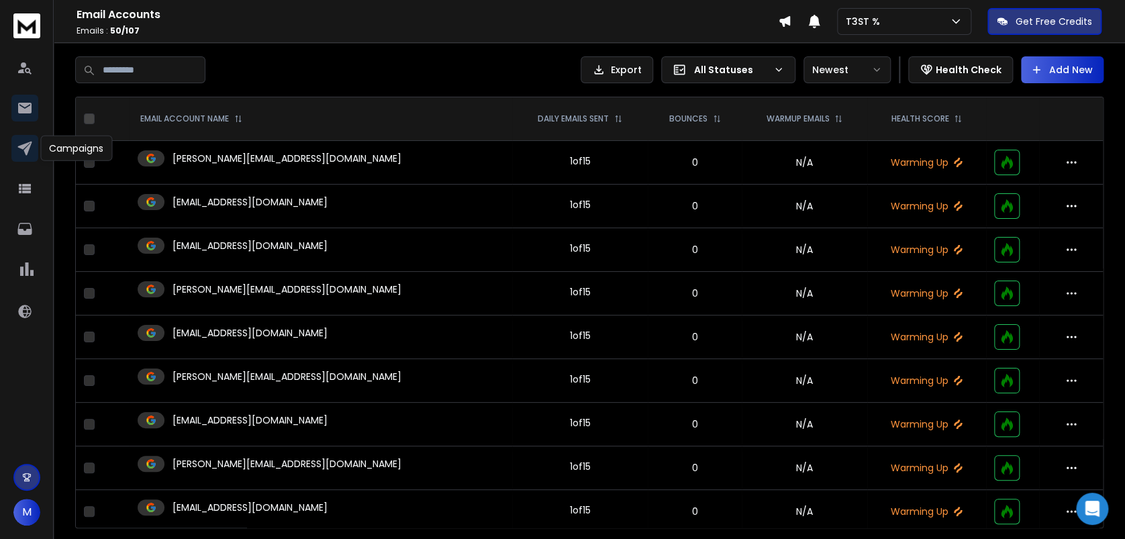
click at [25, 147] on icon at bounding box center [25, 148] width 16 height 16
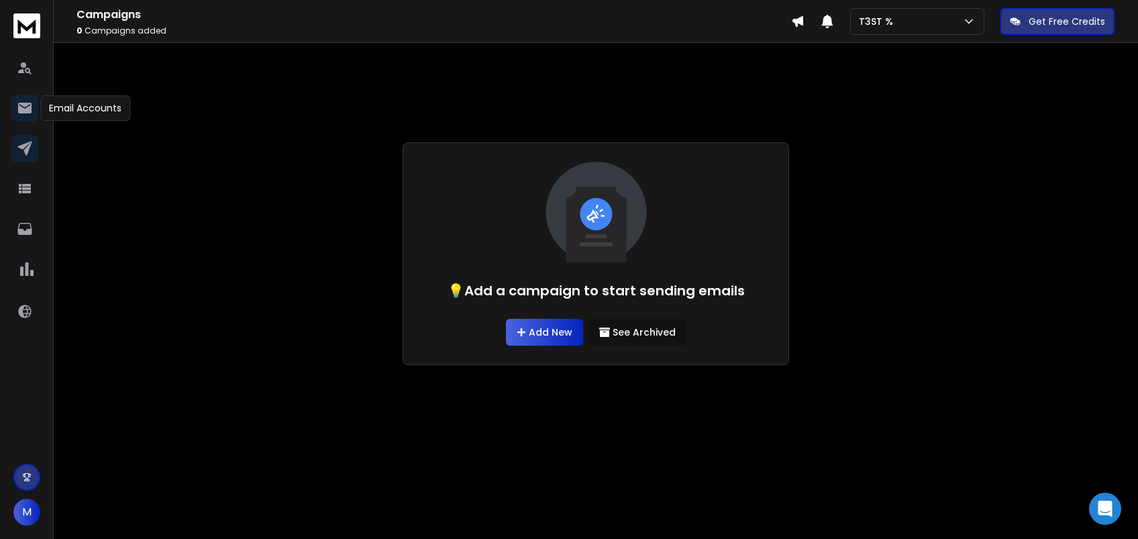
click at [17, 110] on icon at bounding box center [25, 108] width 16 height 16
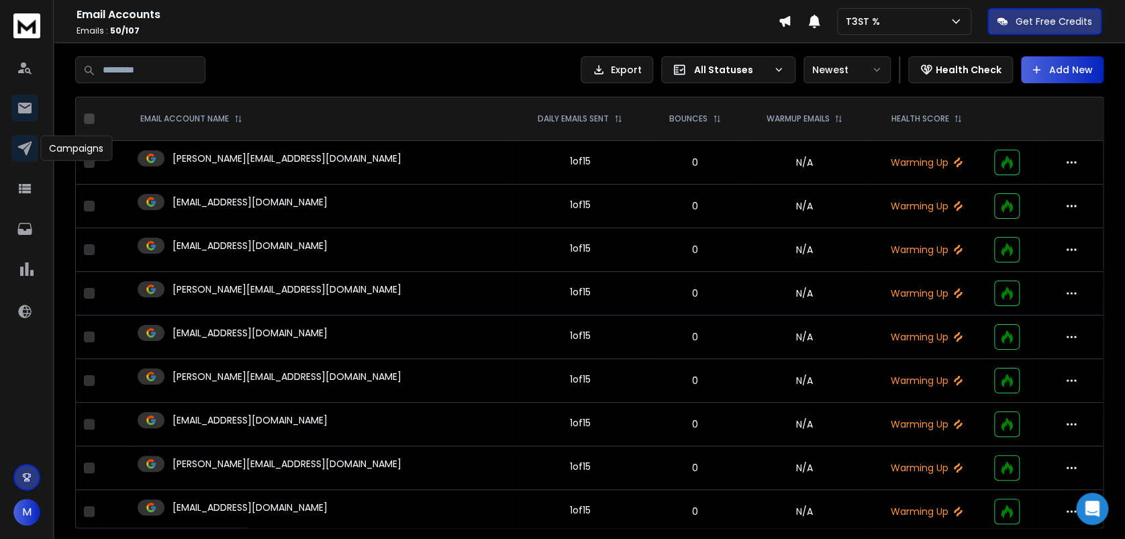
click at [23, 150] on icon at bounding box center [24, 148] width 14 height 14
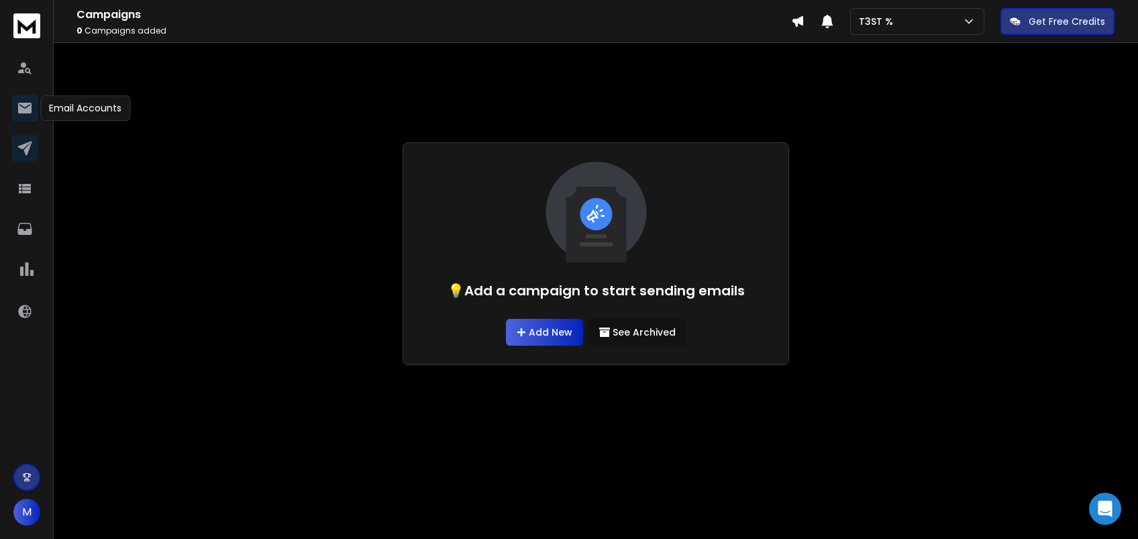
click at [21, 107] on icon at bounding box center [24, 108] width 13 height 11
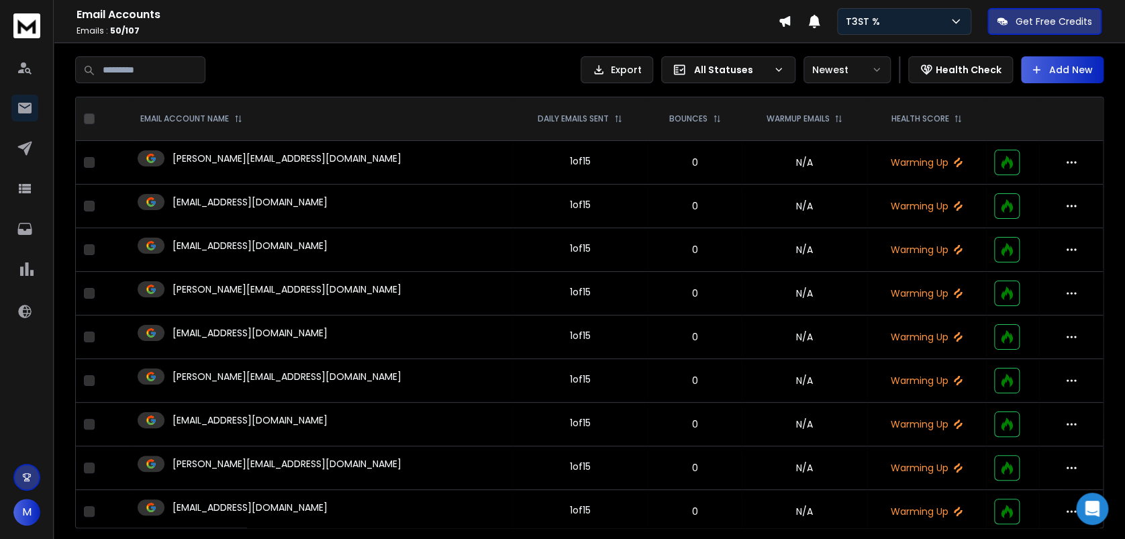
click at [902, 15] on div "T3ST %" at bounding box center [904, 21] width 117 height 13
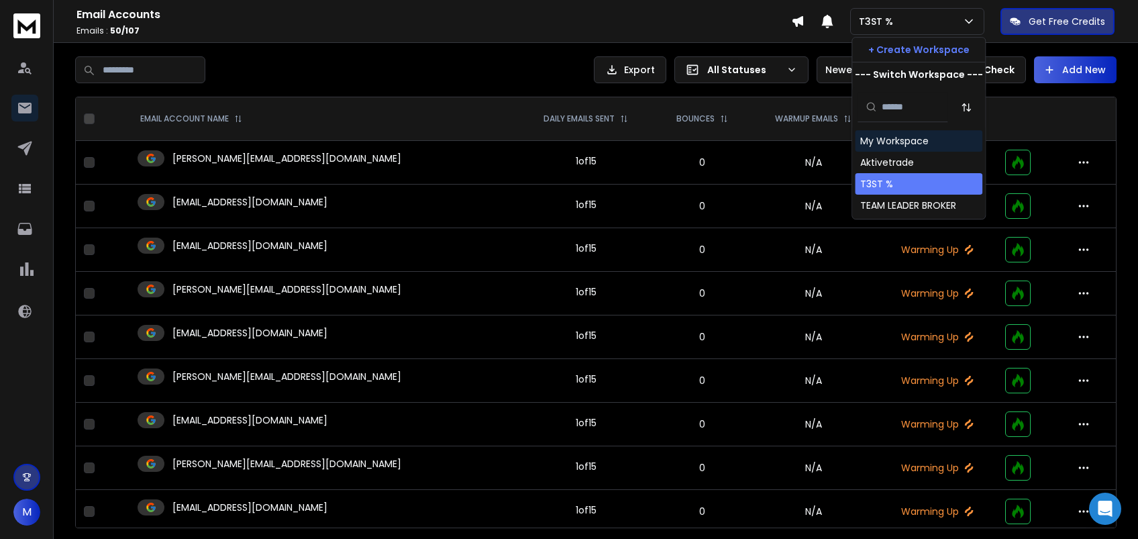
click at [913, 138] on div "My Workspace" at bounding box center [894, 140] width 68 height 13
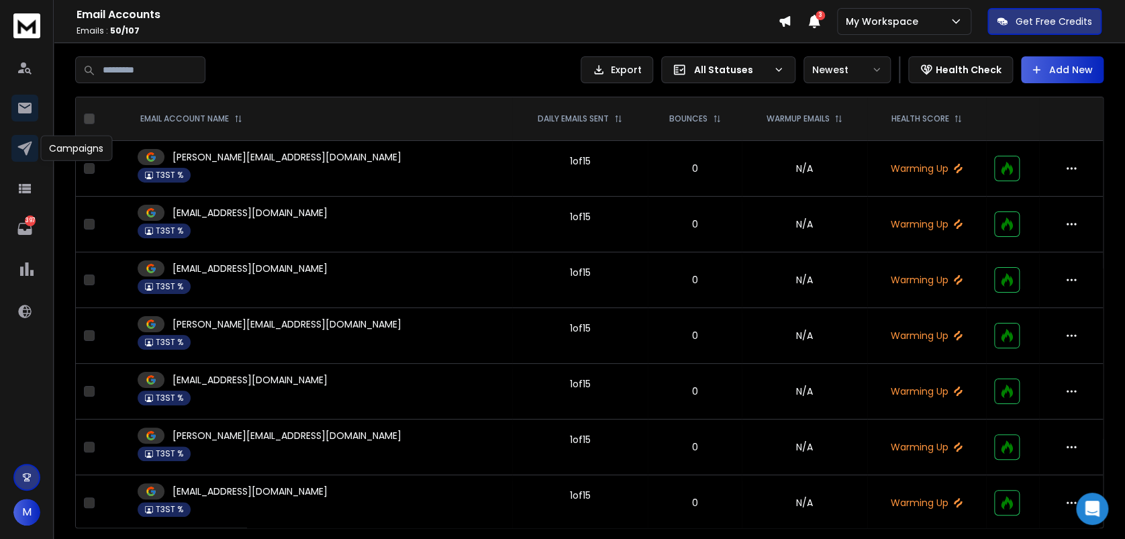
click at [19, 157] on link at bounding box center [24, 148] width 27 height 27
